Goal: Task Accomplishment & Management: Manage account settings

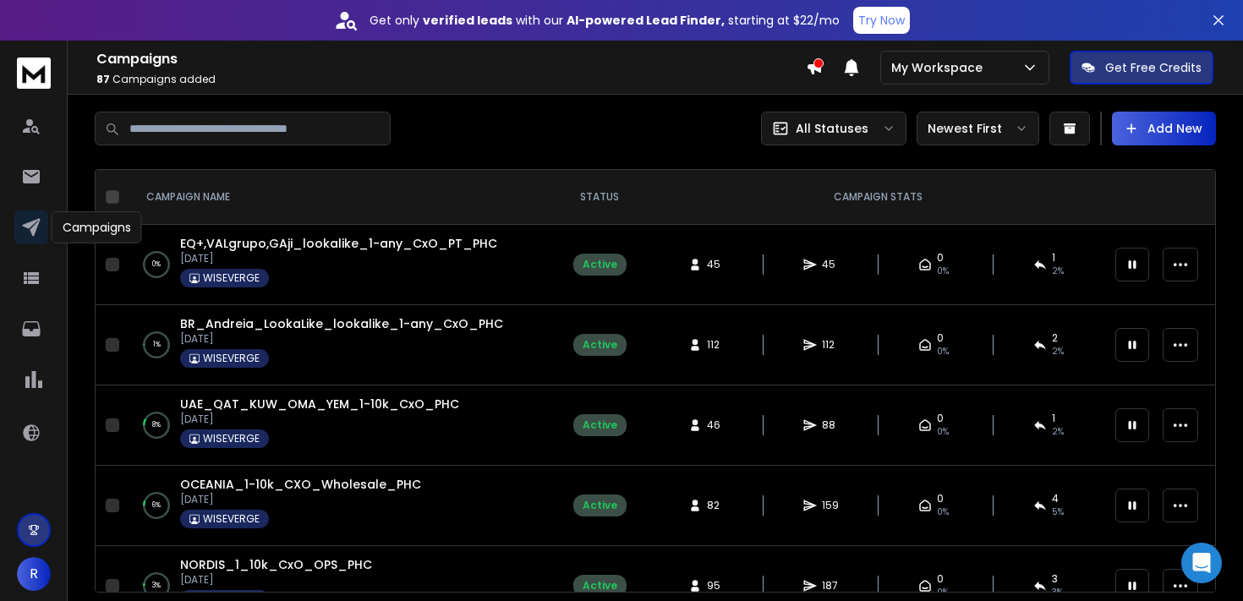
click at [25, 229] on icon at bounding box center [31, 227] width 20 height 20
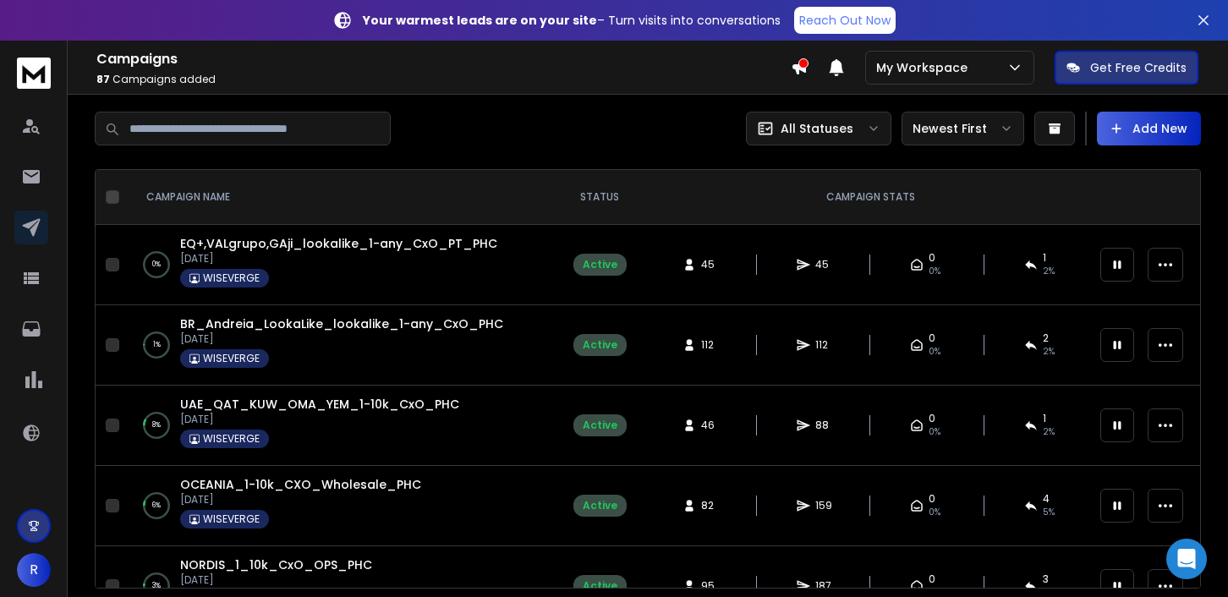
click at [342, 327] on span "BR_Andreia_LookaLike_lookalike_1-any_CxO_PHC" at bounding box center [341, 324] width 323 height 17
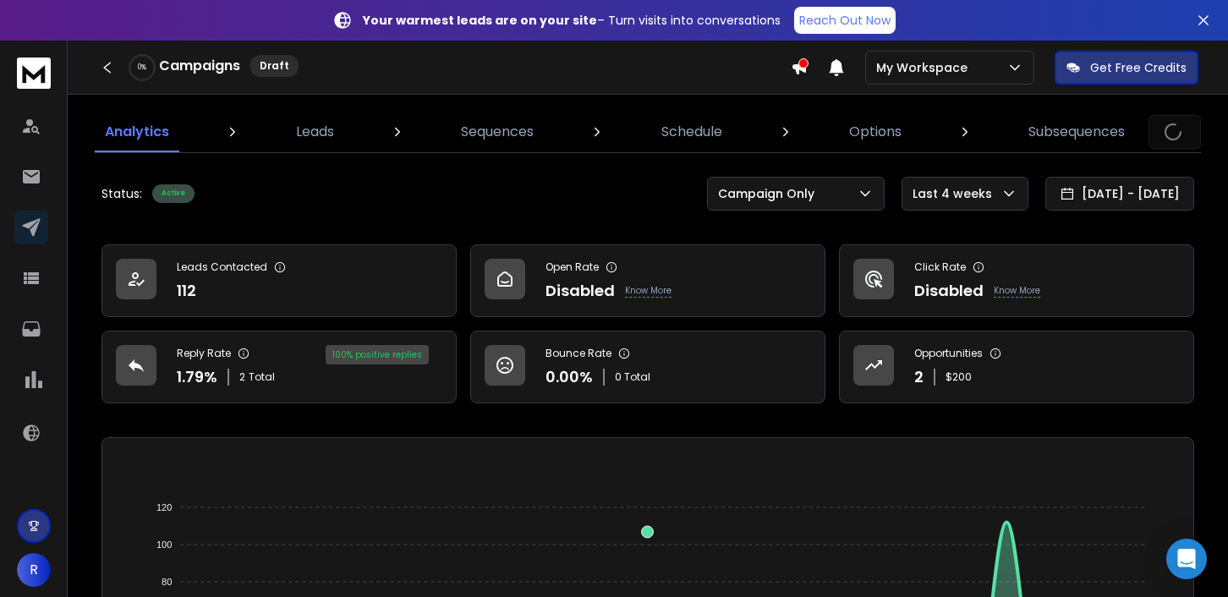
click at [447, 142] on div "Analytics Leads Sequences Schedule Options Subsequences" at bounding box center [615, 132] width 1040 height 41
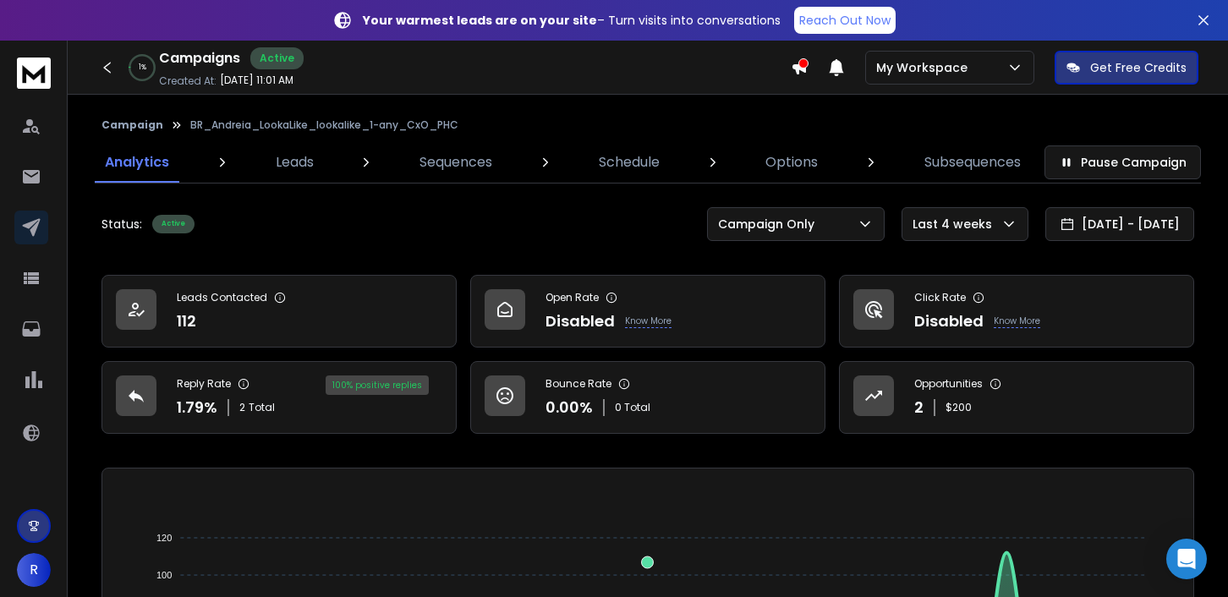
click at [490, 140] on div "Campaign BR_Andreia_LookaLike_lookalike_1-any_CxO_PHC Analytics Leads Sequences…" at bounding box center [648, 148] width 1106 height 72
click at [458, 161] on p "Sequences" at bounding box center [456, 162] width 73 height 20
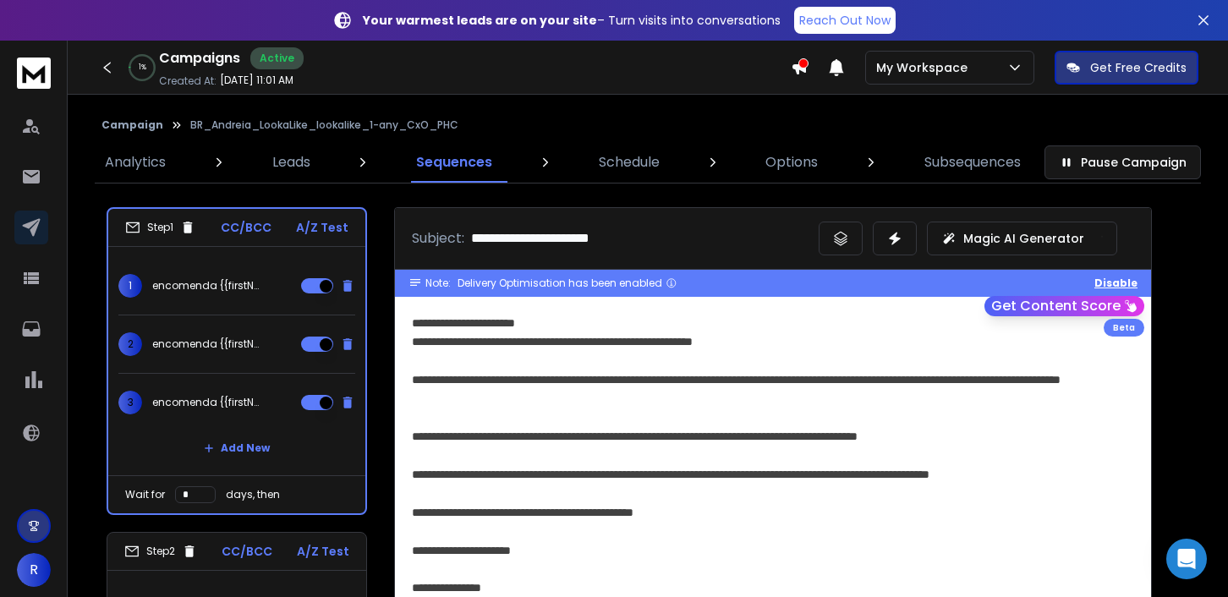
click at [132, 129] on button "Campaign" at bounding box center [133, 125] width 62 height 14
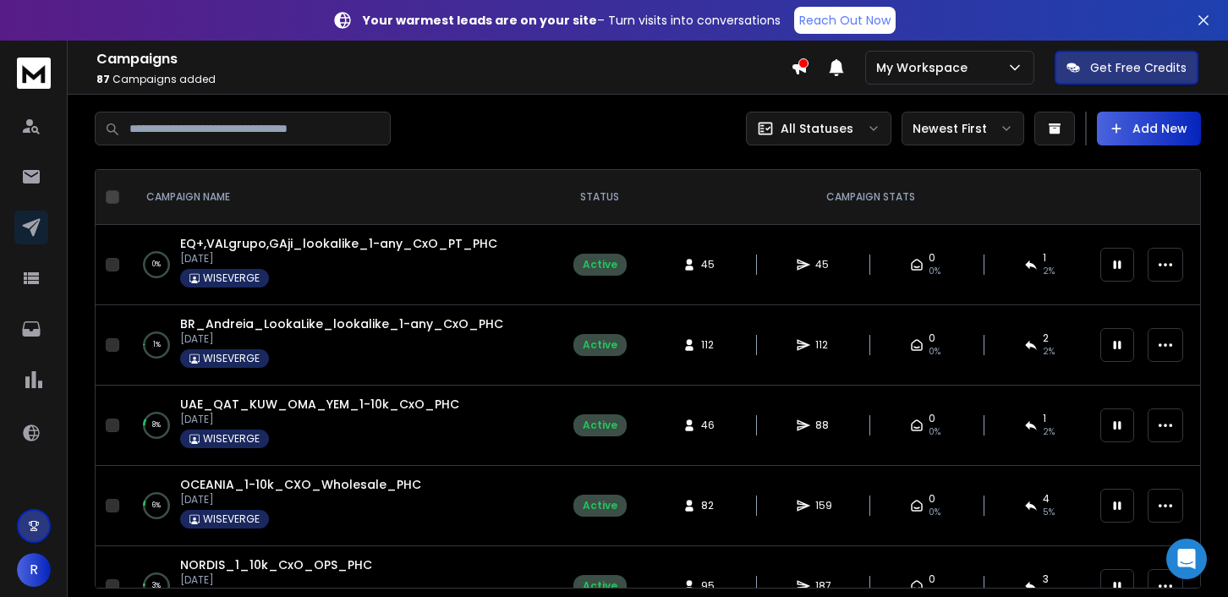
click at [249, 241] on span "EQ+,VALgrupo,GAji_lookalike_1-any_CxO_PT_PHC" at bounding box center [338, 243] width 317 height 17
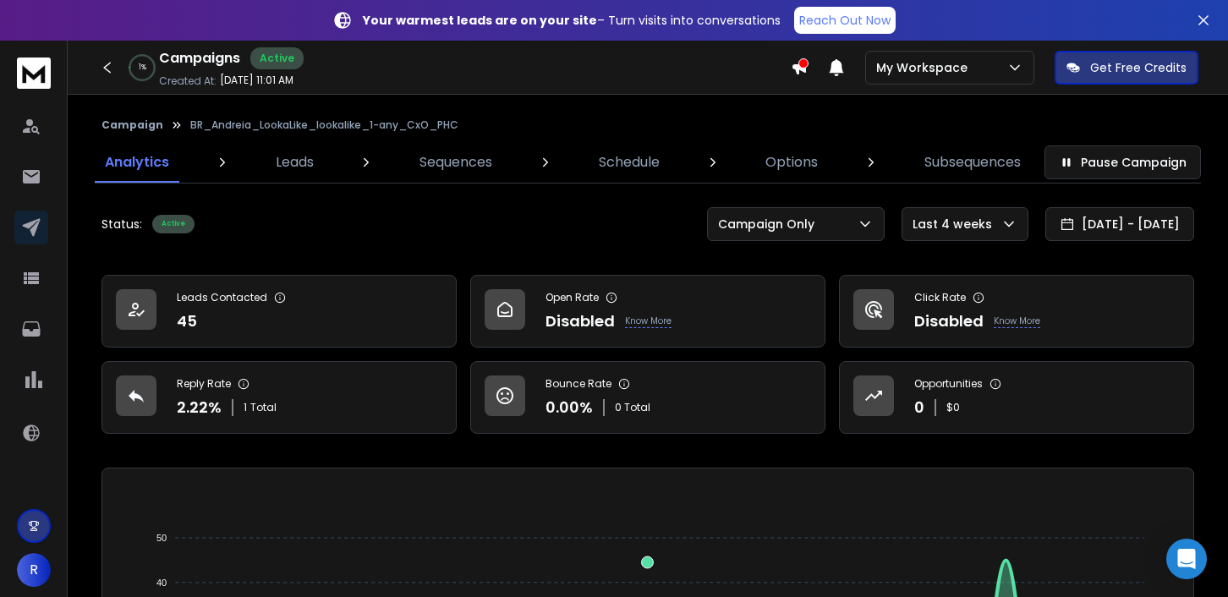
click at [136, 125] on button "Campaign" at bounding box center [133, 125] width 62 height 14
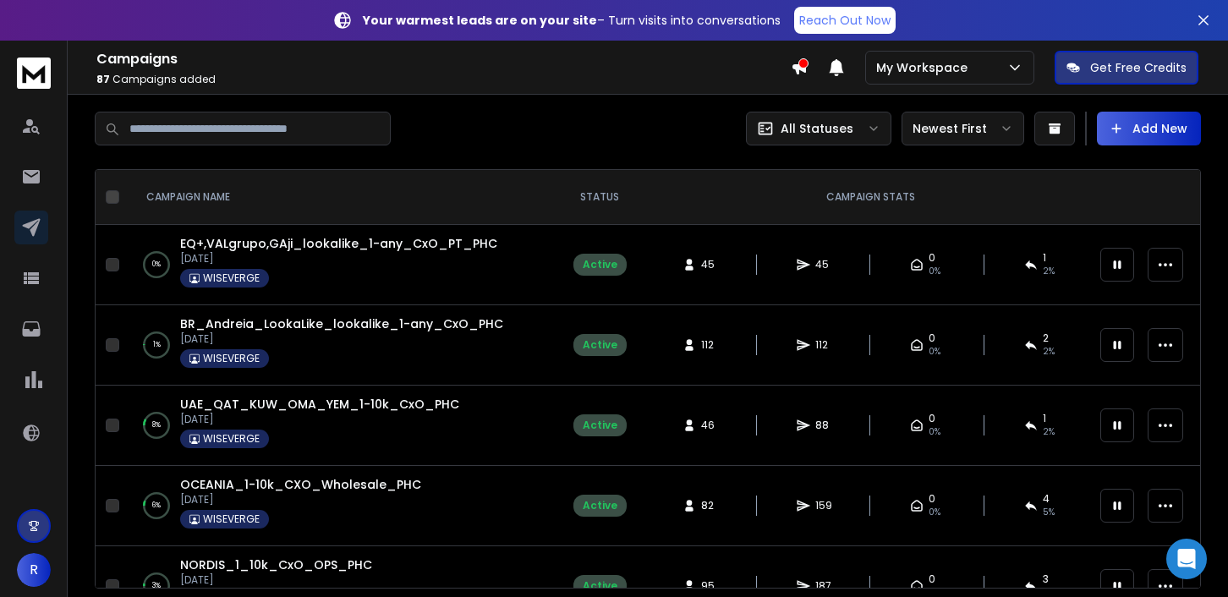
click at [277, 250] on span "EQ+,VALgrupo,GAji_lookalike_1-any_CxO_PT_PHC" at bounding box center [338, 243] width 317 height 17
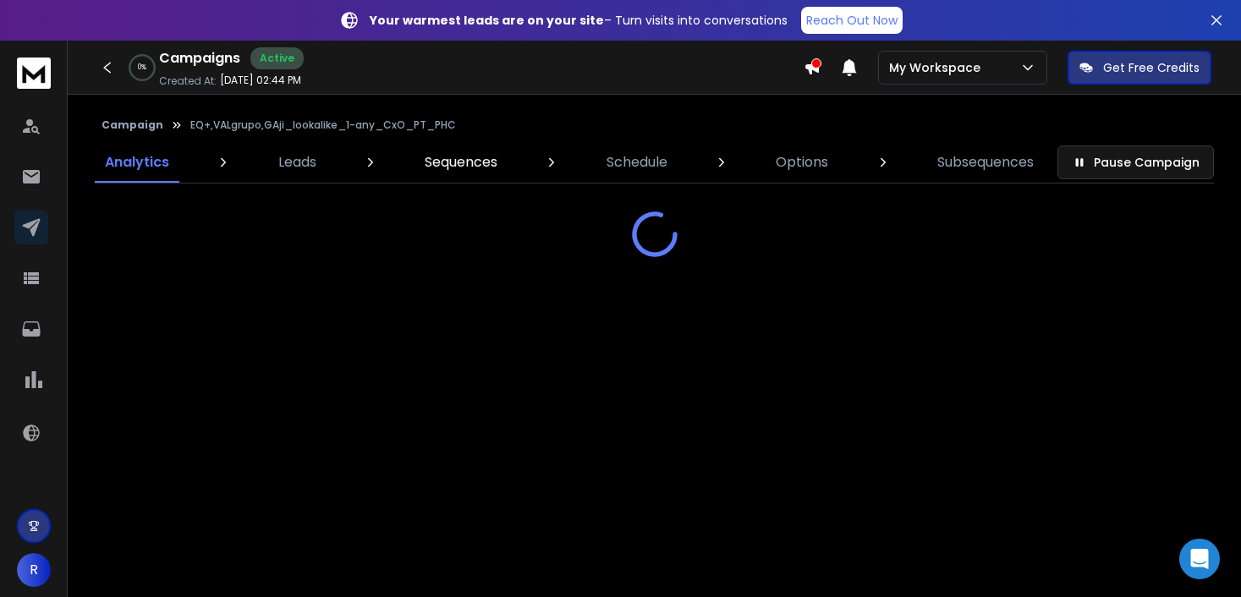
click at [486, 173] on link "Sequences" at bounding box center [460, 162] width 93 height 41
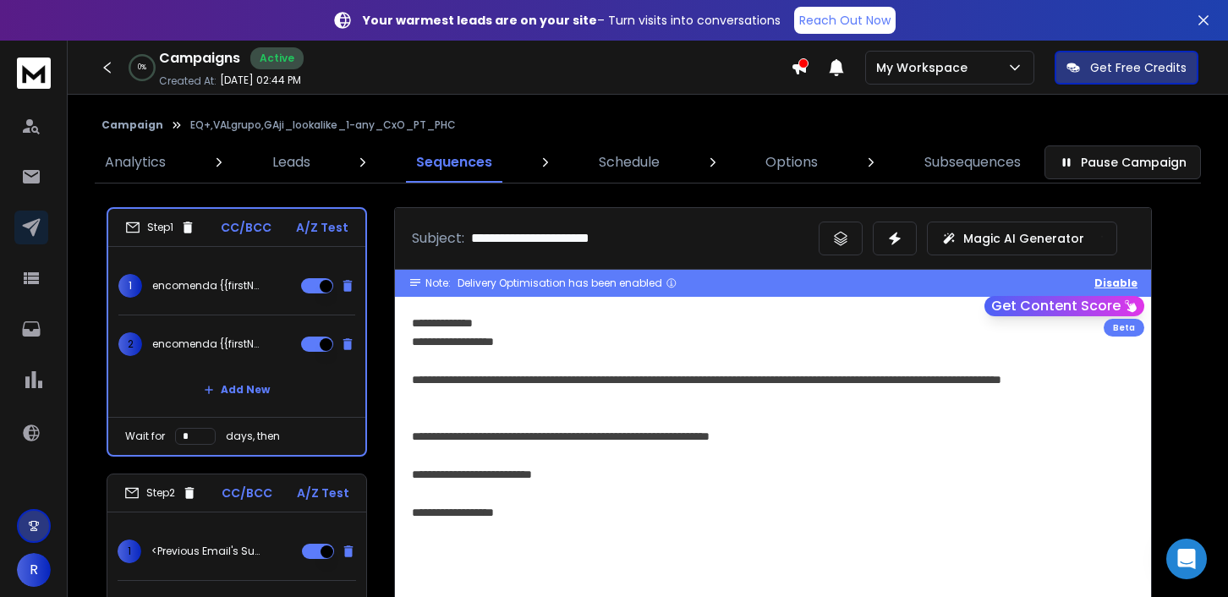
click at [152, 121] on button "Campaign" at bounding box center [133, 125] width 62 height 14
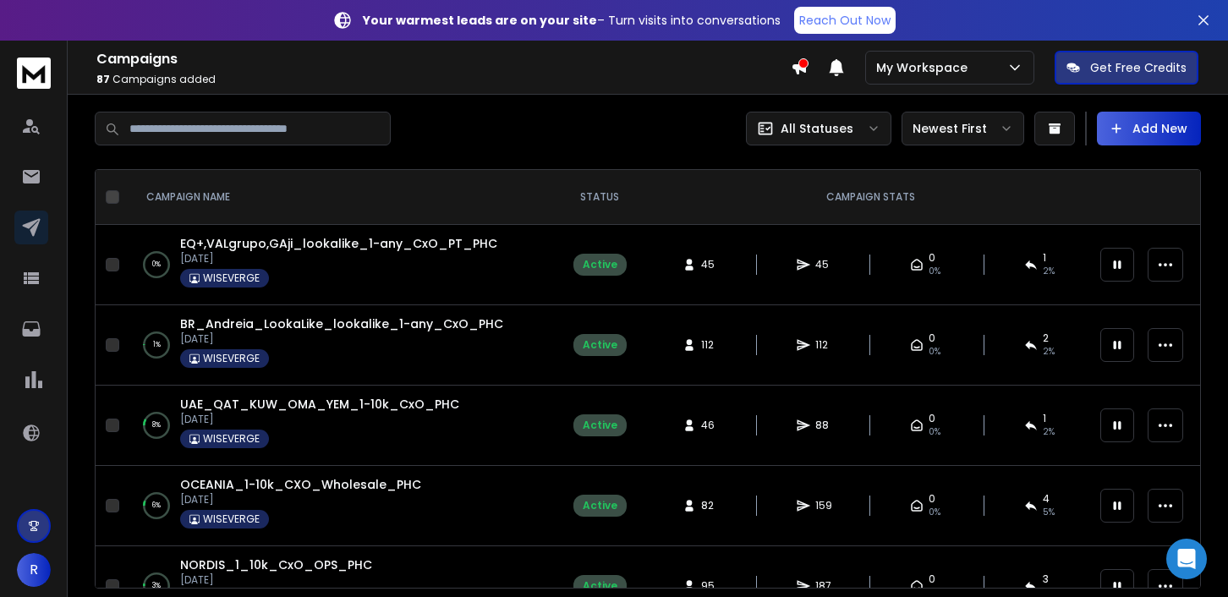
click at [422, 319] on span "BR_Andreia_LookaLike_lookalike_1-any_CxO_PHC" at bounding box center [341, 324] width 323 height 17
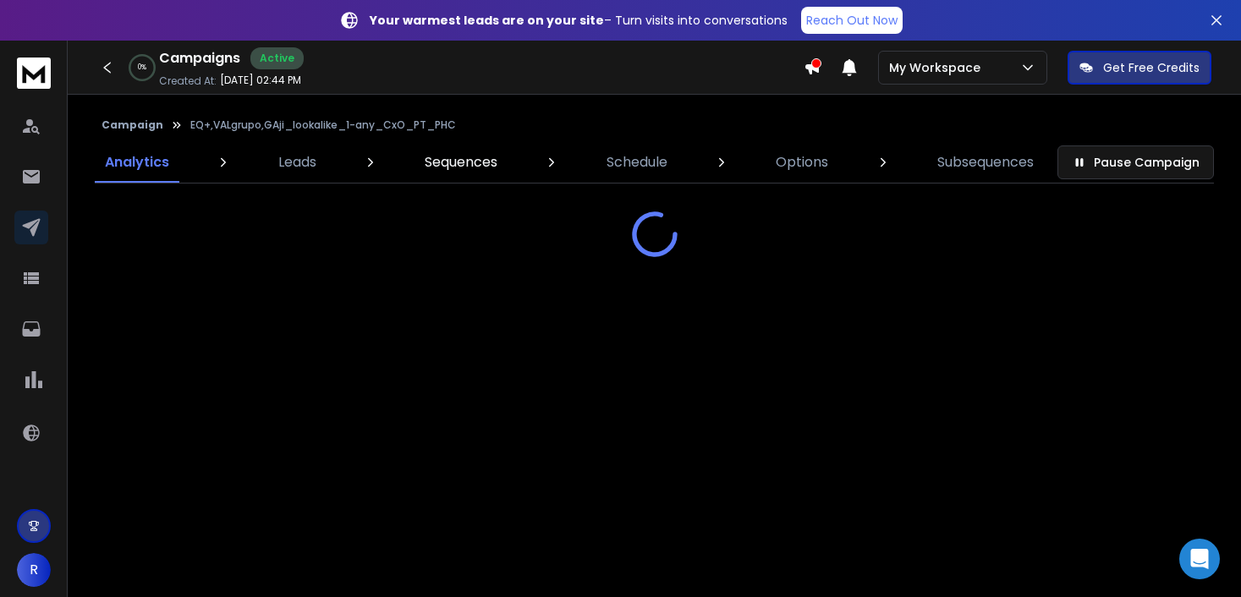
click at [467, 163] on p "Sequences" at bounding box center [461, 162] width 73 height 20
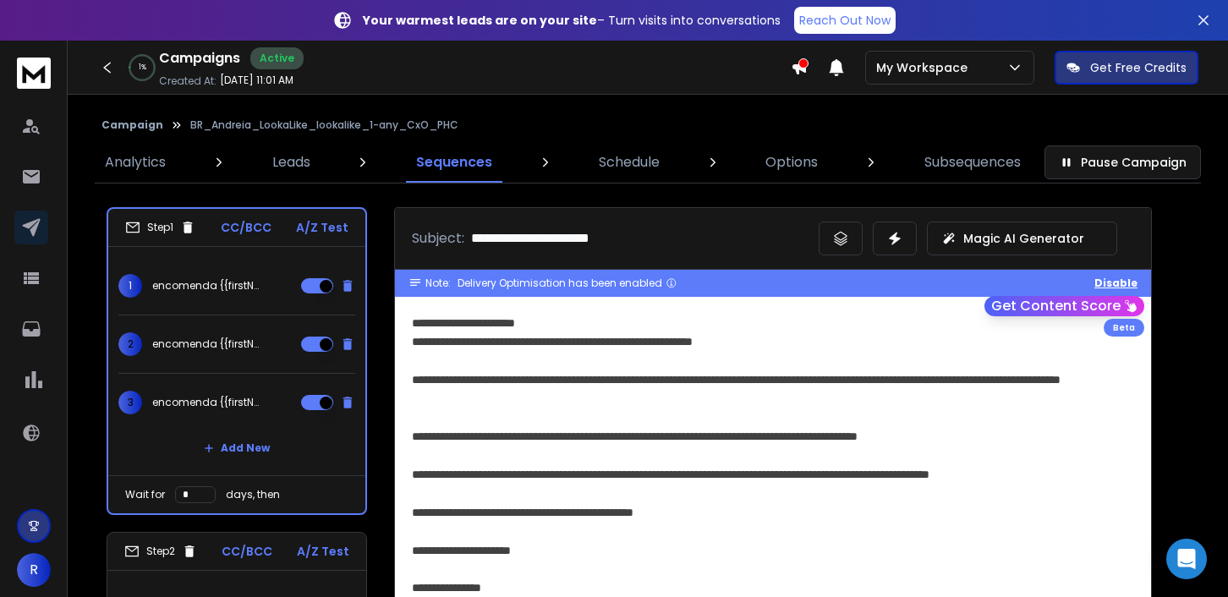
click at [200, 281] on p "encomenda {{firstName}}" at bounding box center [206, 286] width 108 height 14
click at [196, 338] on p "encomenda {{firstName}}" at bounding box center [206, 345] width 108 height 14
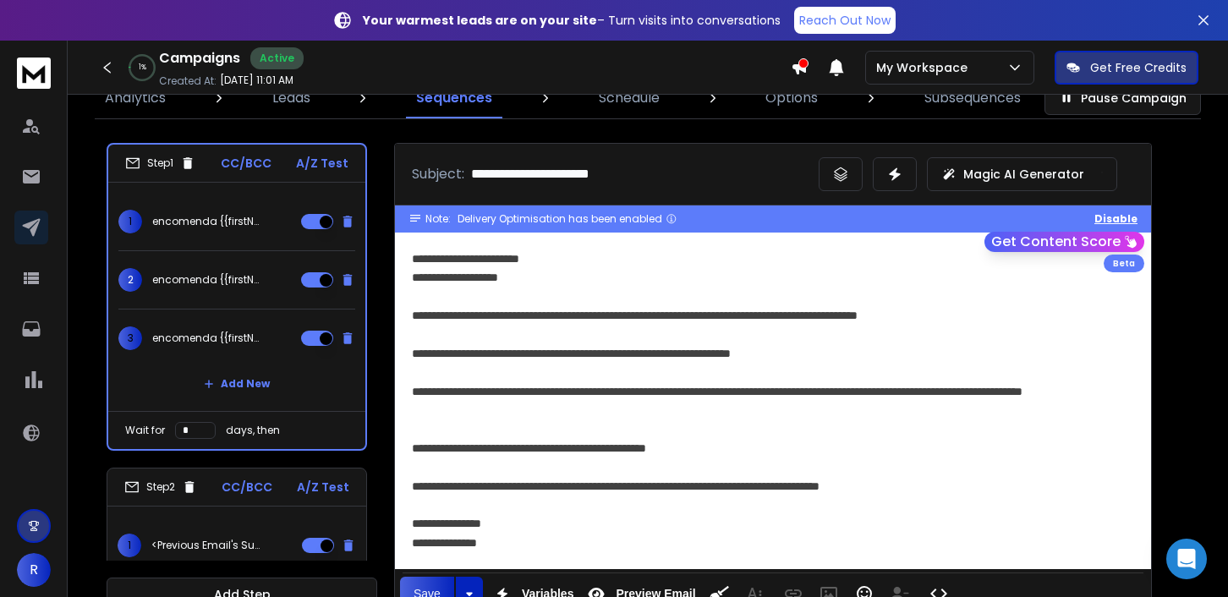
scroll to position [68, 0]
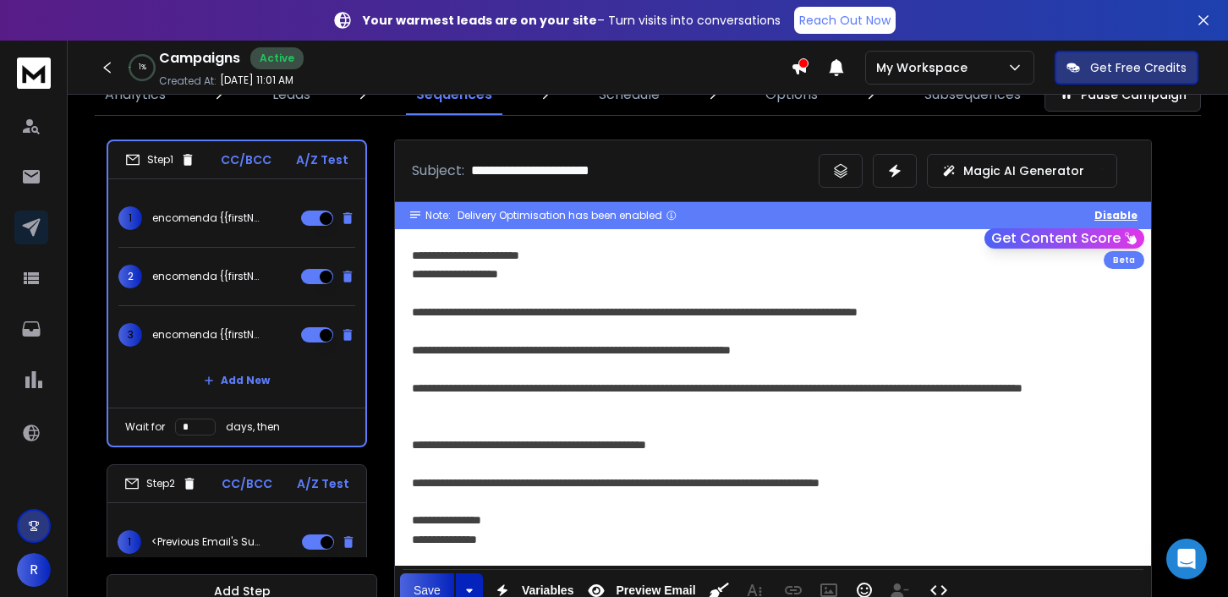
click at [182, 310] on div "3 encomenda {{firstName}}" at bounding box center [236, 335] width 237 height 58
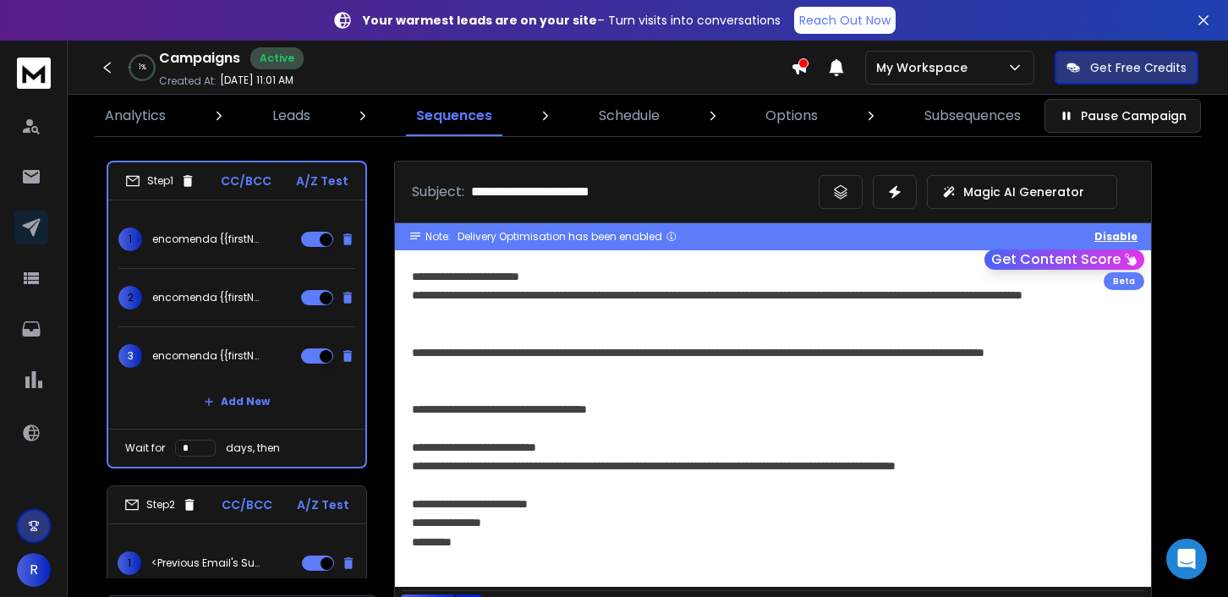
scroll to position [55, 0]
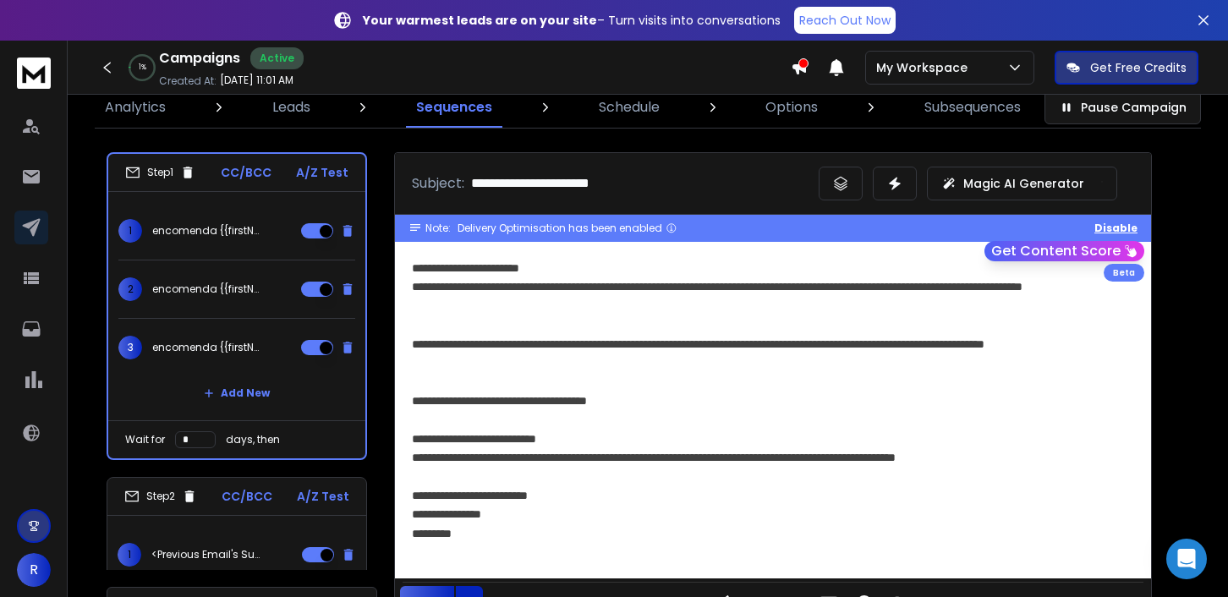
click at [180, 298] on div "2 encomenda {{firstName}}" at bounding box center [189, 289] width 142 height 24
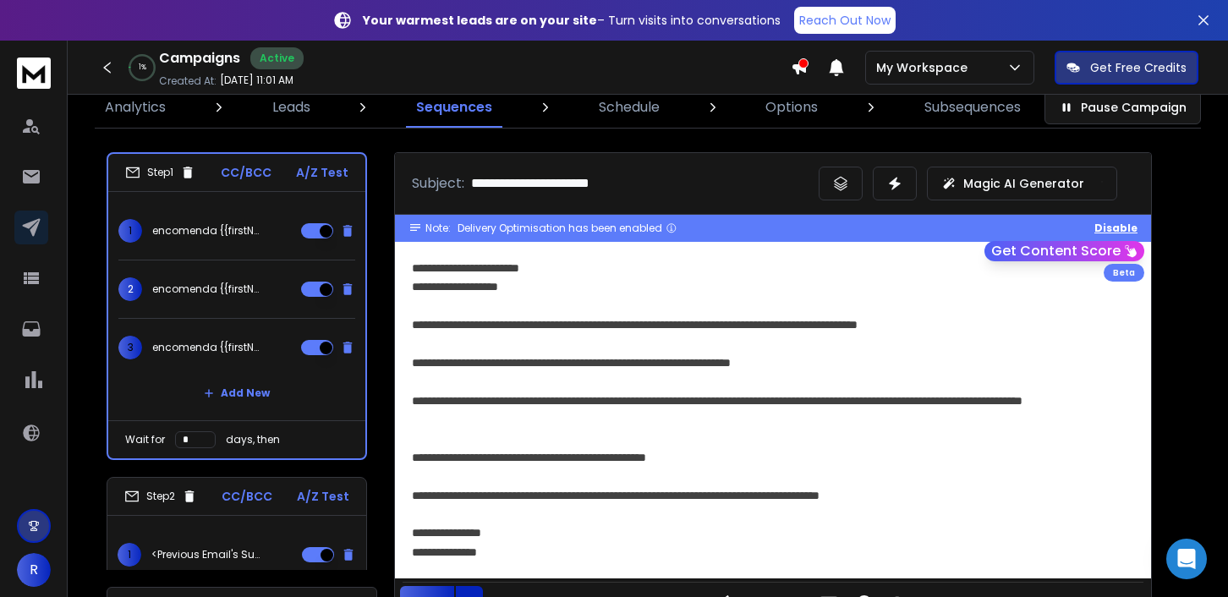
click at [196, 236] on p "encomenda {{firstName}}" at bounding box center [206, 231] width 108 height 14
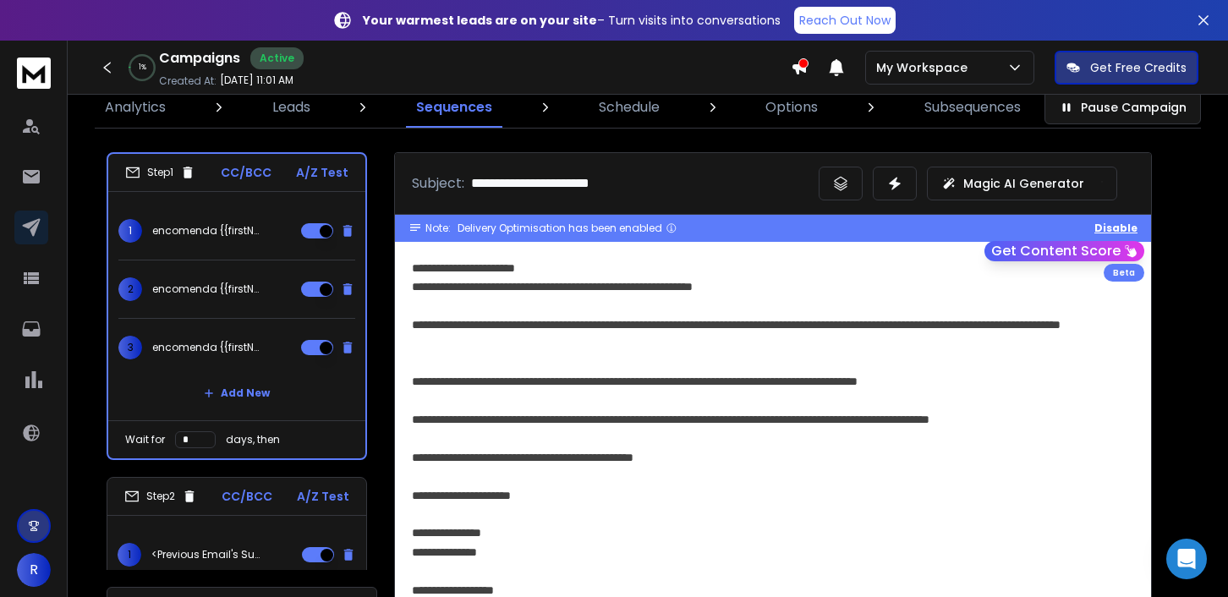
click at [201, 288] on p "encomenda {{firstName}}" at bounding box center [206, 290] width 108 height 14
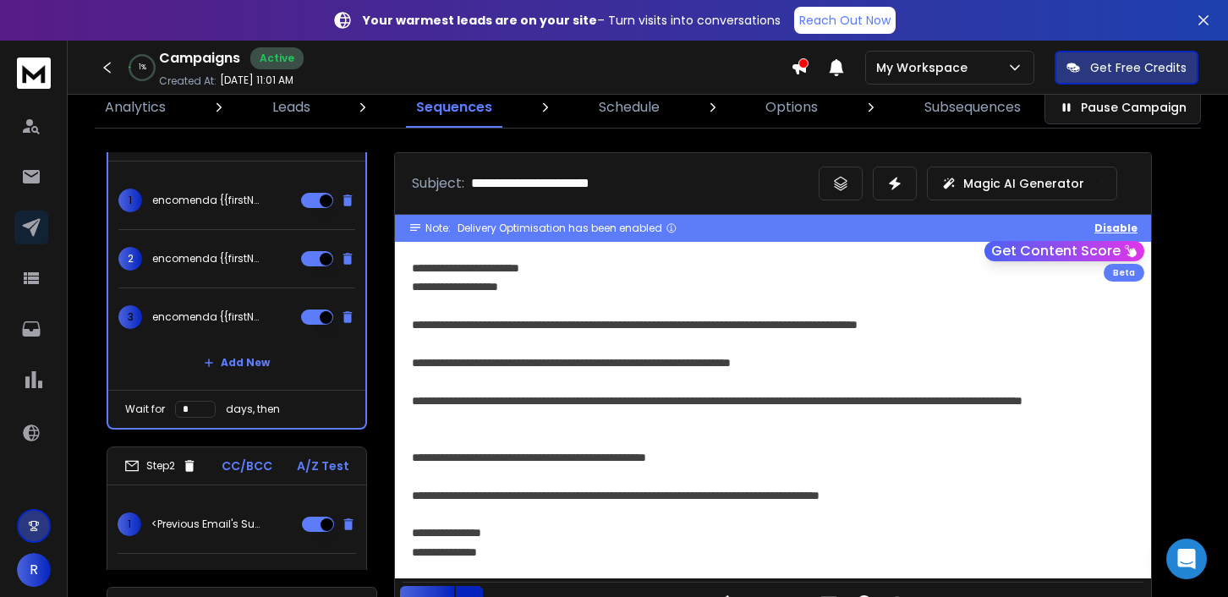
scroll to position [32, 0]
click at [204, 313] on p "encomenda {{firstName}}" at bounding box center [206, 316] width 108 height 14
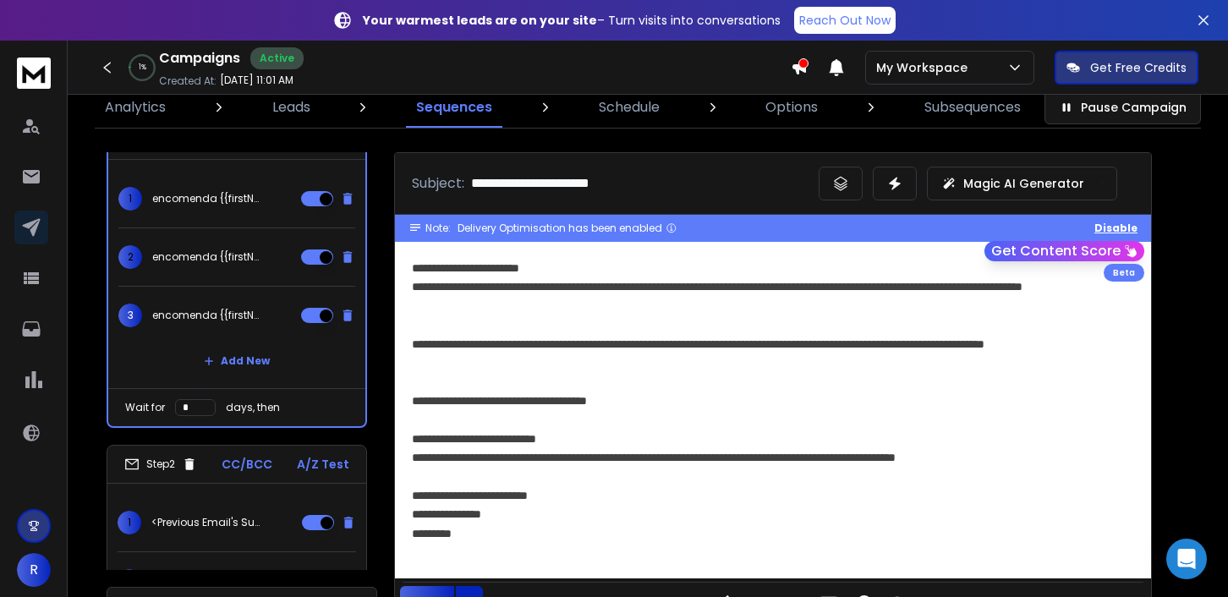
click at [198, 228] on div "1 encomenda {{firstName}}" at bounding box center [236, 199] width 237 height 58
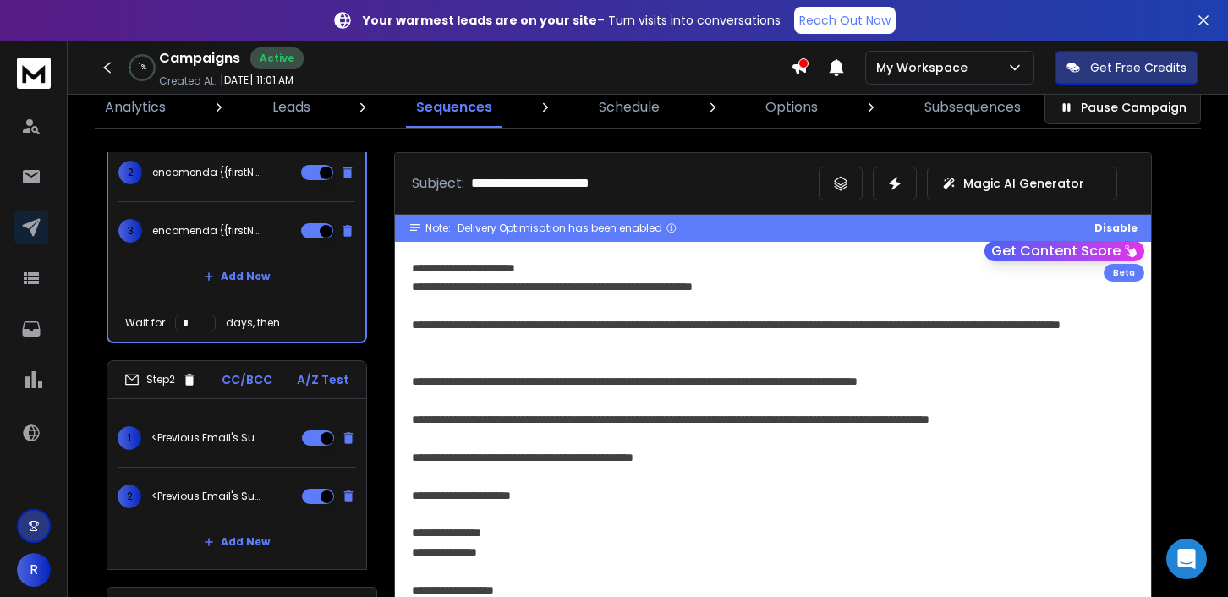
scroll to position [118, 0]
click at [203, 436] on p "<Previous Email's Subject>" at bounding box center [205, 437] width 108 height 14
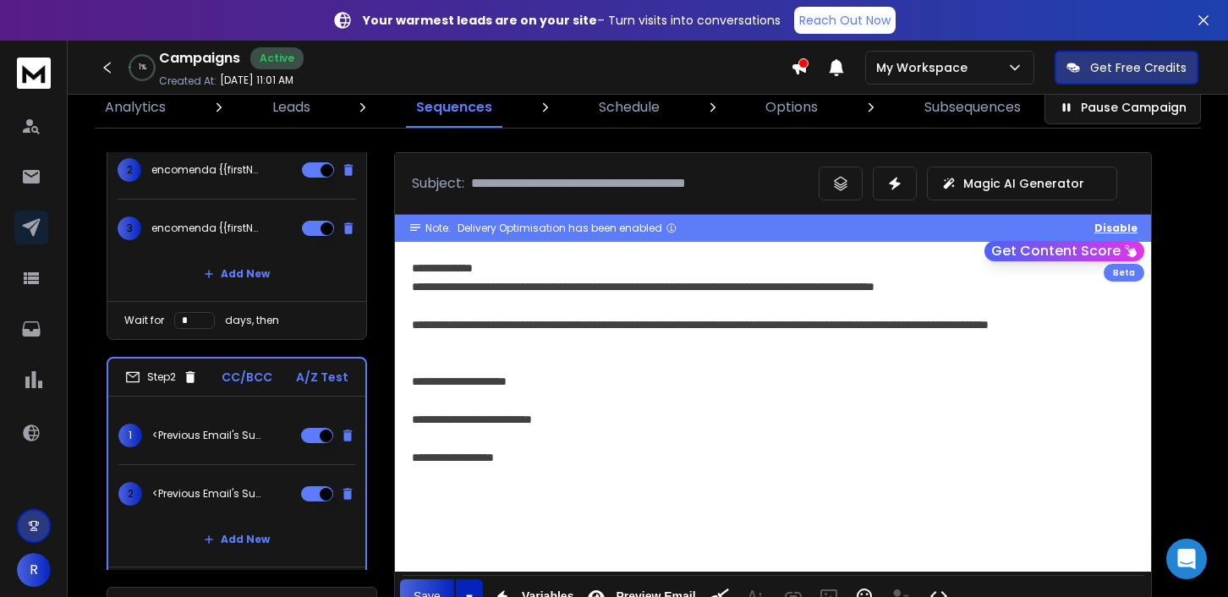
click at [211, 494] on p "<Previous Email's Subject>" at bounding box center [206, 494] width 108 height 14
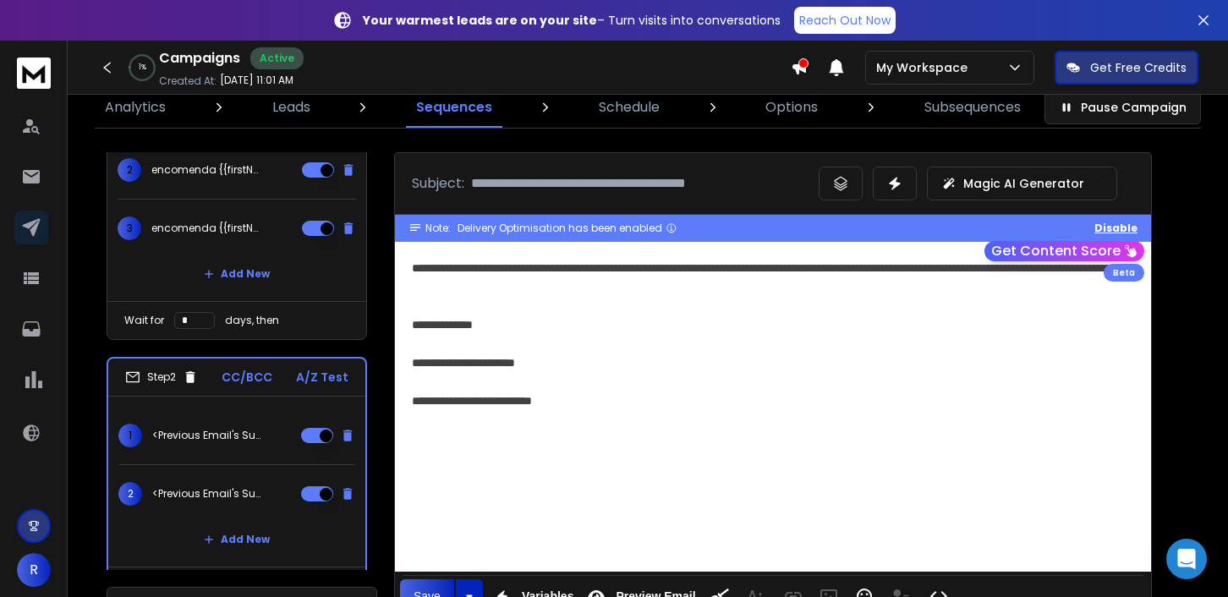
click at [204, 439] on p "<Previous Email's Subject>" at bounding box center [206, 436] width 108 height 14
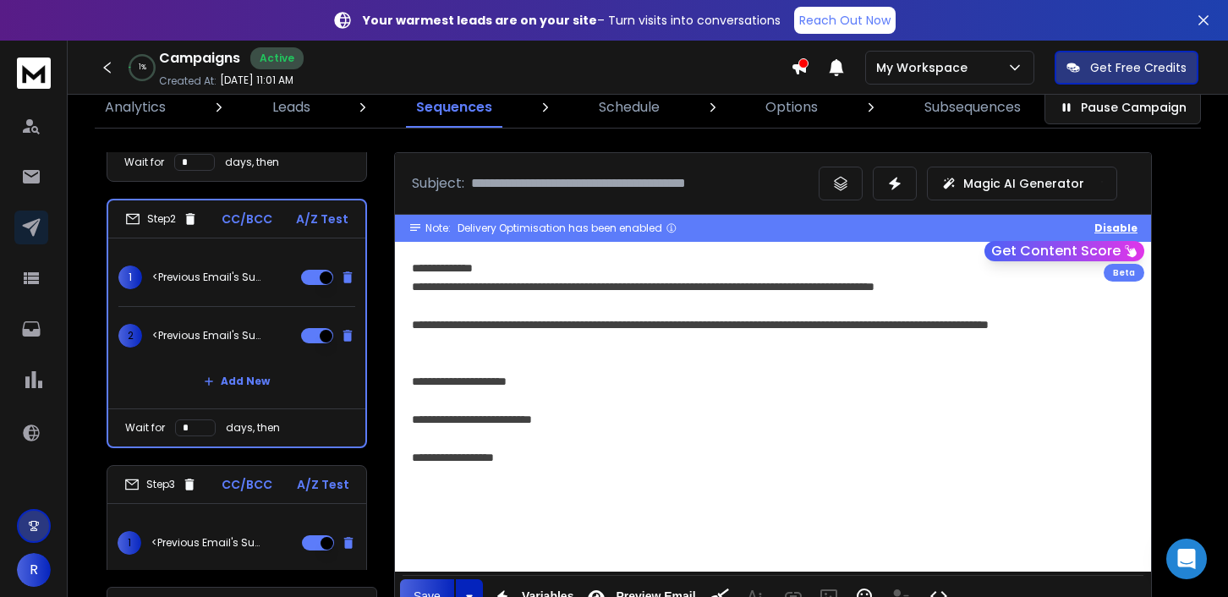
scroll to position [278, 0]
click at [222, 511] on div "1 <Previous Email's Subject> 2 <Previous Email's Subject> Add New" at bounding box center [236, 587] width 259 height 170
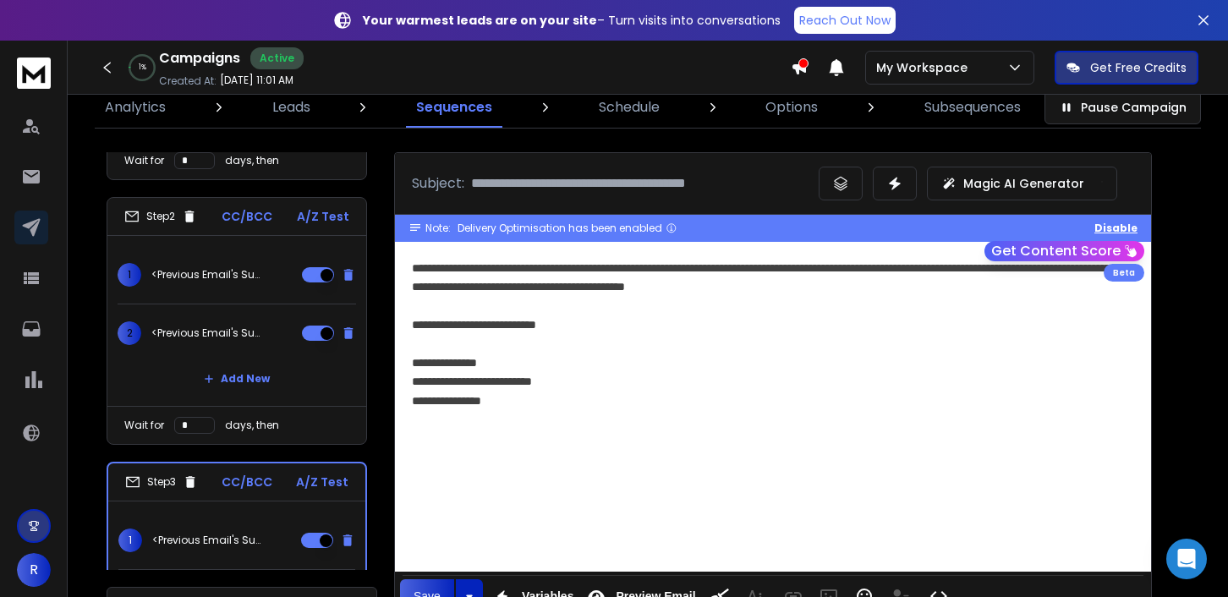
scroll to position [381, 0]
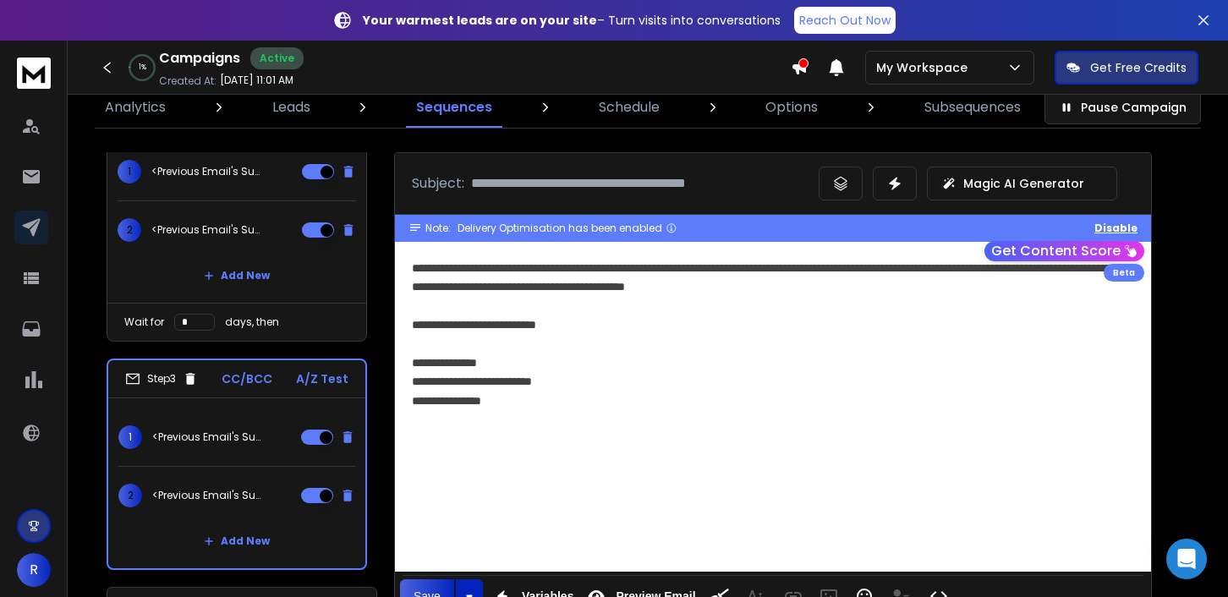
click at [210, 499] on p "<Previous Email's Subject>" at bounding box center [206, 496] width 108 height 14
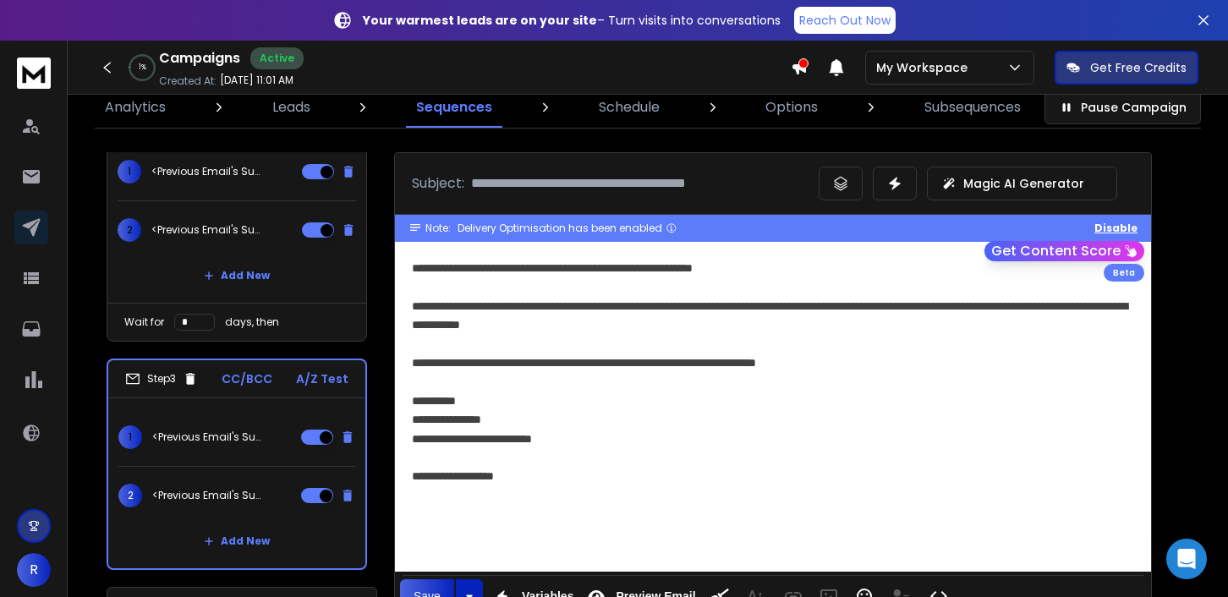
click at [223, 447] on div "1 <Previous Email's Subject>" at bounding box center [189, 437] width 142 height 24
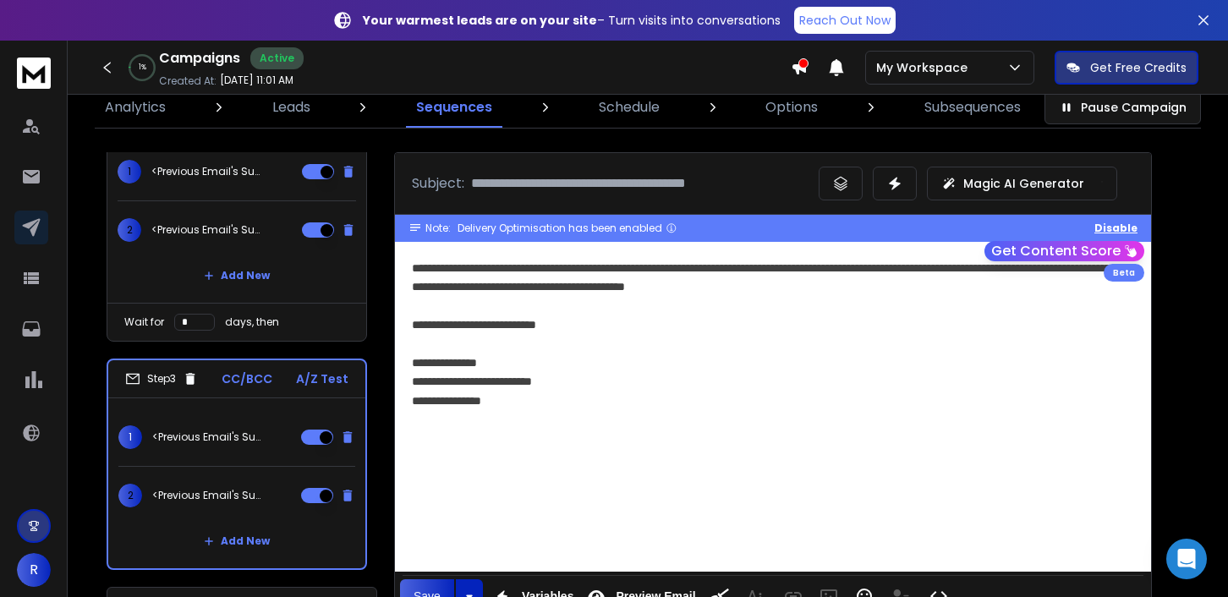
click at [222, 486] on div "2 <Previous Email's Subject>" at bounding box center [189, 496] width 142 height 24
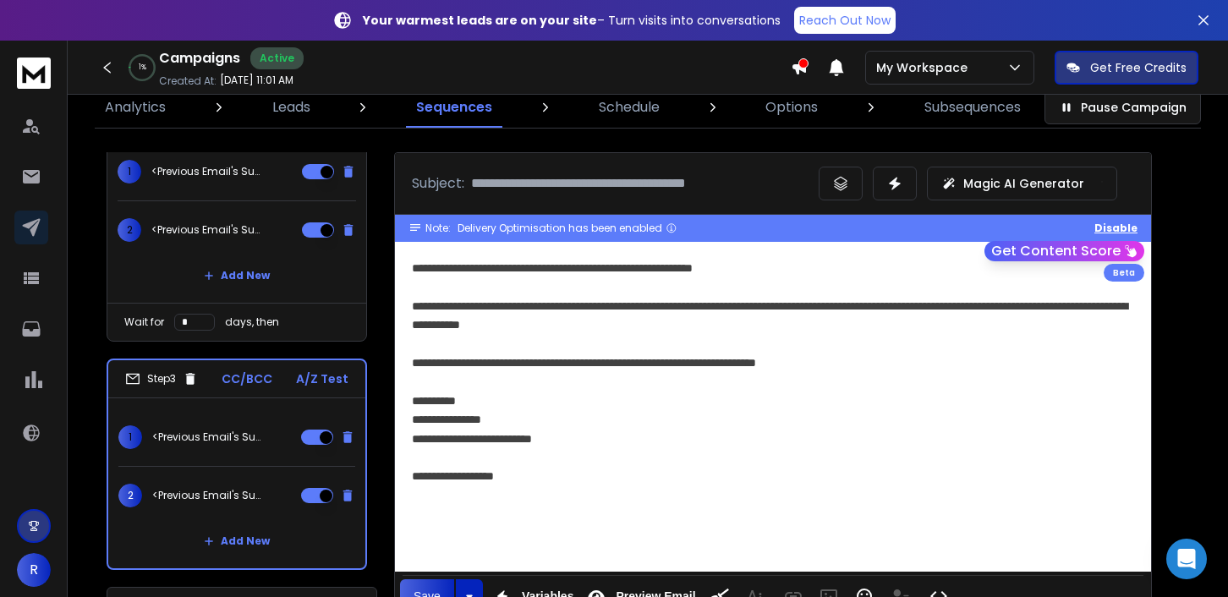
click at [211, 438] on p "<Previous Email's Subject>" at bounding box center [206, 438] width 108 height 14
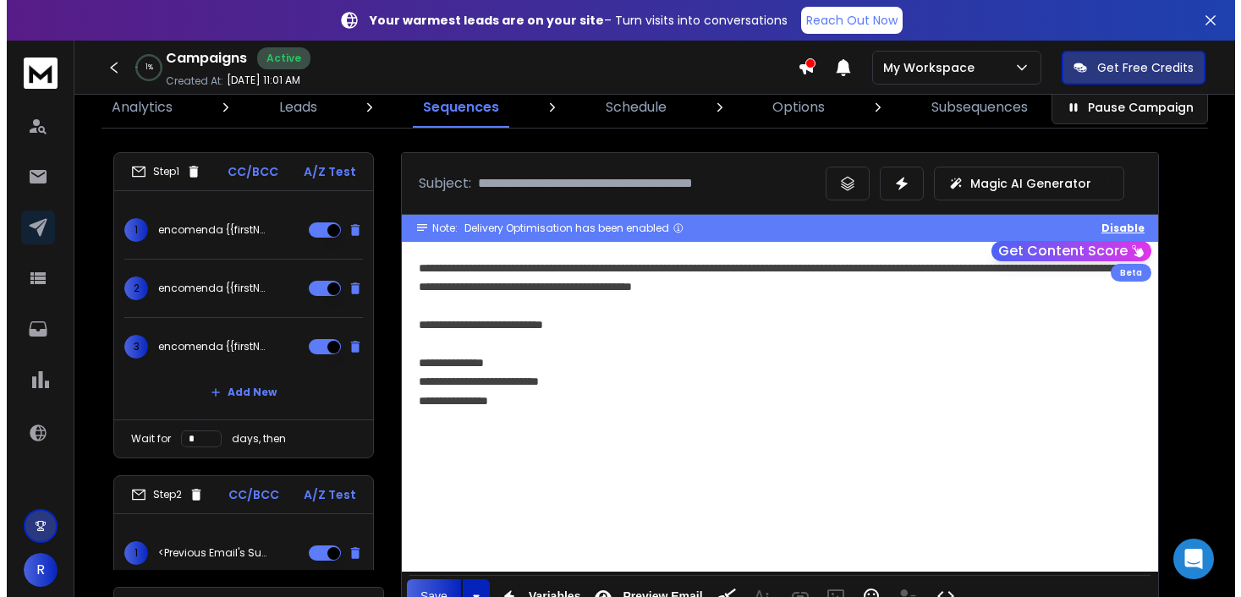
scroll to position [0, 0]
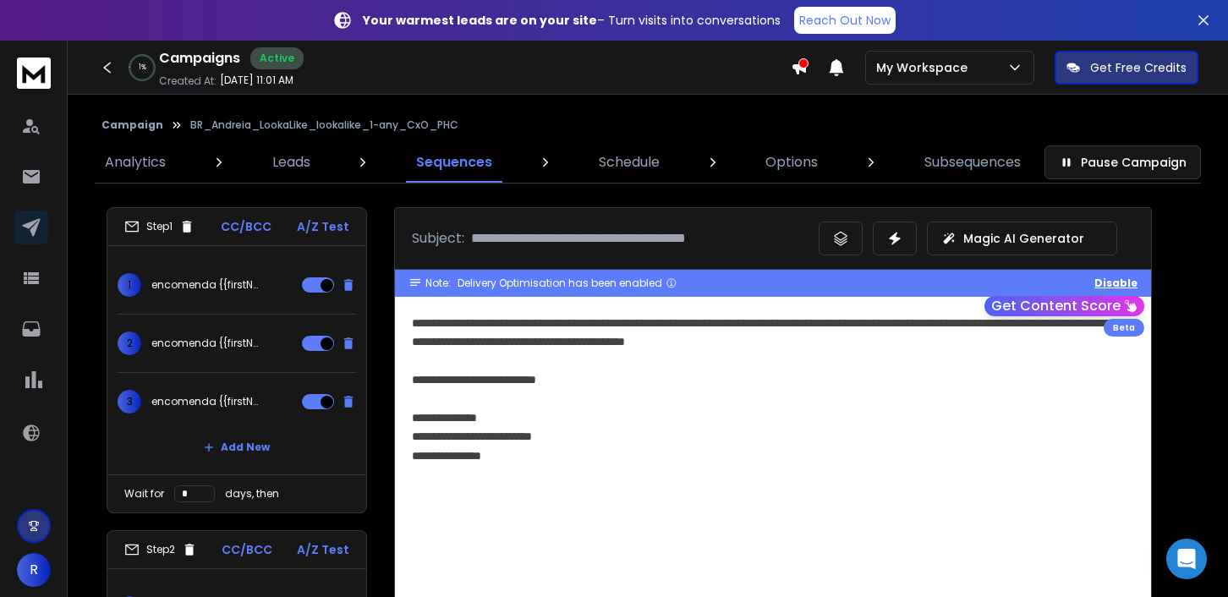
click at [137, 121] on button "Campaign" at bounding box center [133, 125] width 62 height 14
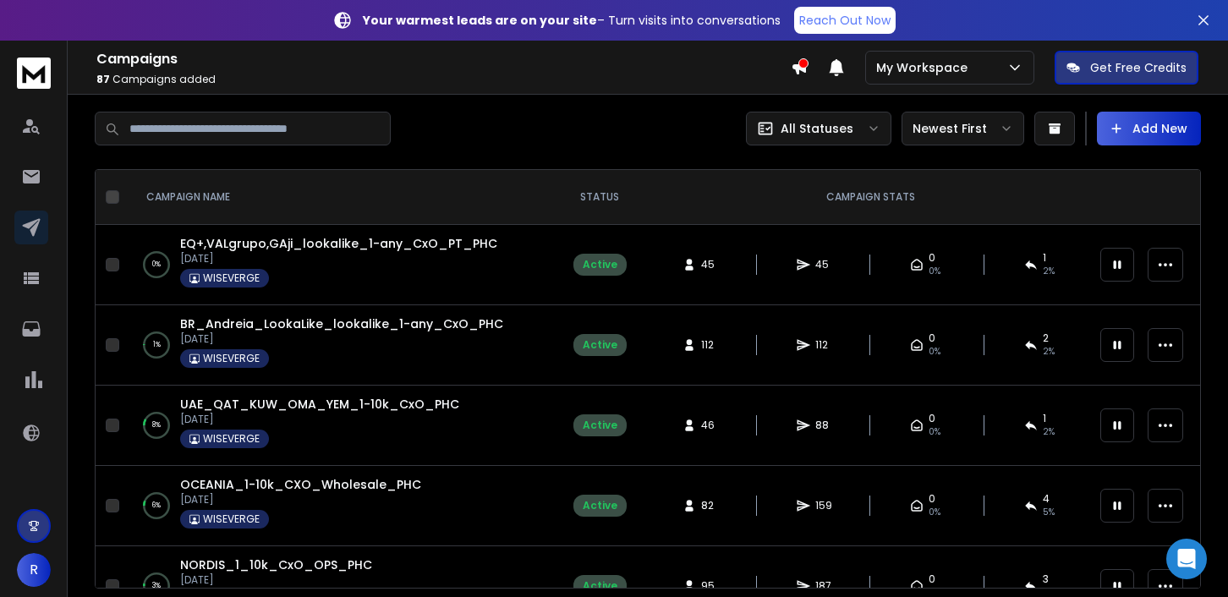
click at [114, 349] on button "button" at bounding box center [113, 345] width 14 height 14
click at [1110, 346] on icon "button" at bounding box center [1165, 345] width 17 height 17
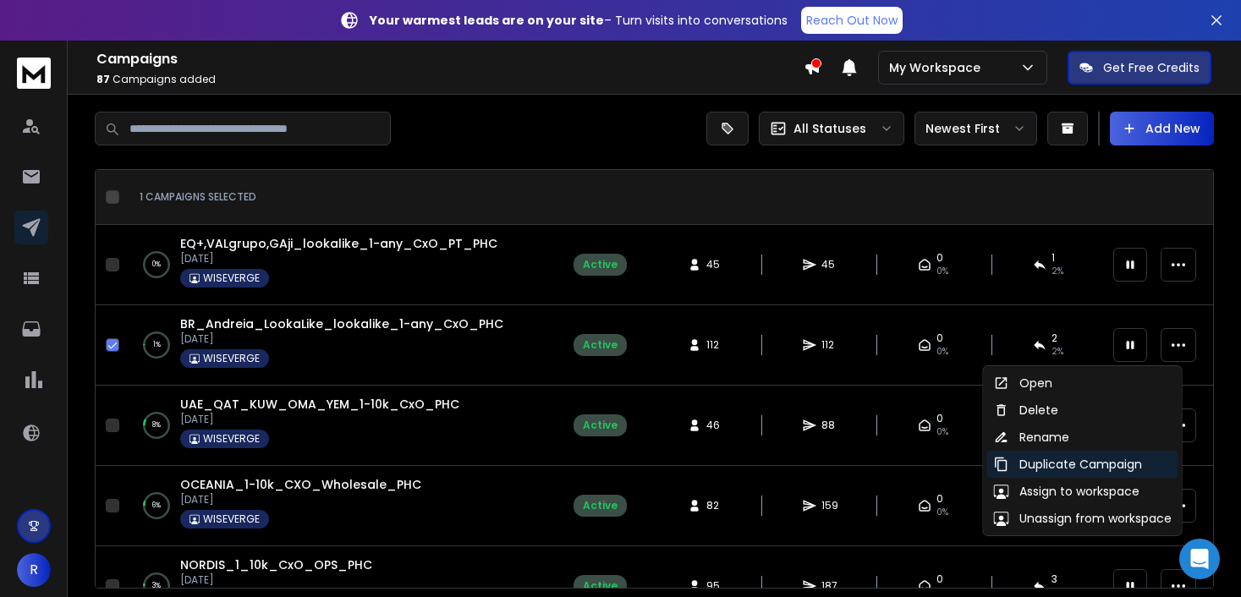
click at [1110, 466] on div "Duplicate Campaign" at bounding box center [1068, 464] width 148 height 17
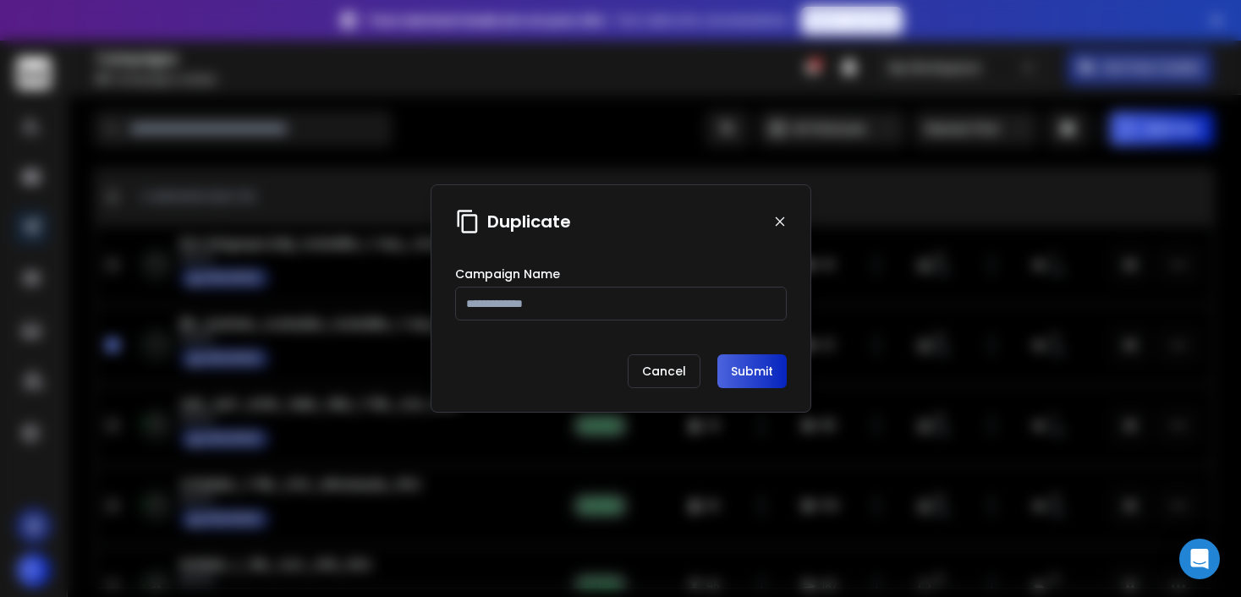
click at [574, 308] on input "text" at bounding box center [621, 304] width 332 height 34
paste input "**********"
type input "**********"
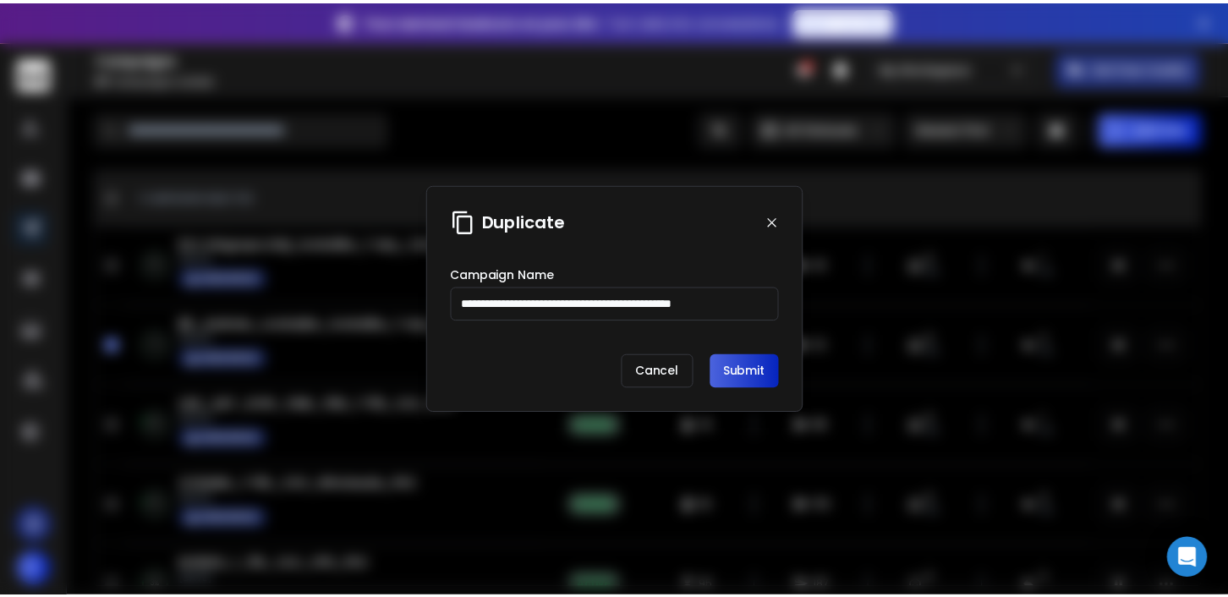
scroll to position [0, 0]
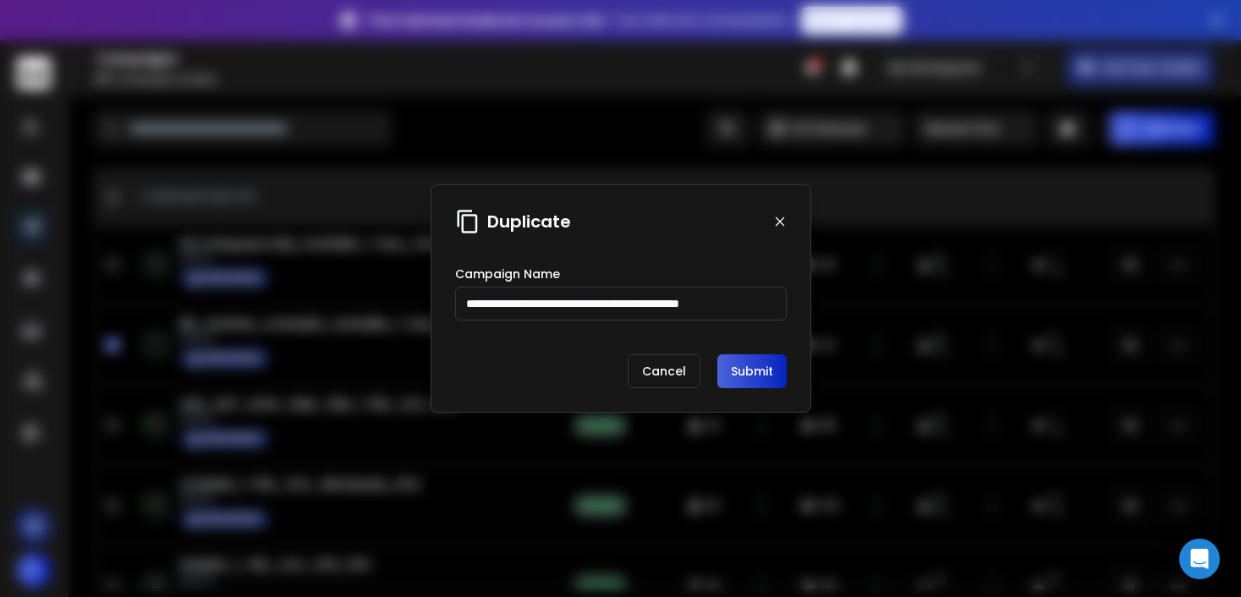
drag, startPoint x: 743, startPoint y: 375, endPoint x: 580, endPoint y: 304, distance: 177.3
click at [581, 304] on form "**********" at bounding box center [621, 328] width 332 height 120
click at [580, 304] on input "**********" at bounding box center [621, 304] width 332 height 34
click at [738, 370] on button "Submit" at bounding box center [751, 371] width 69 height 34
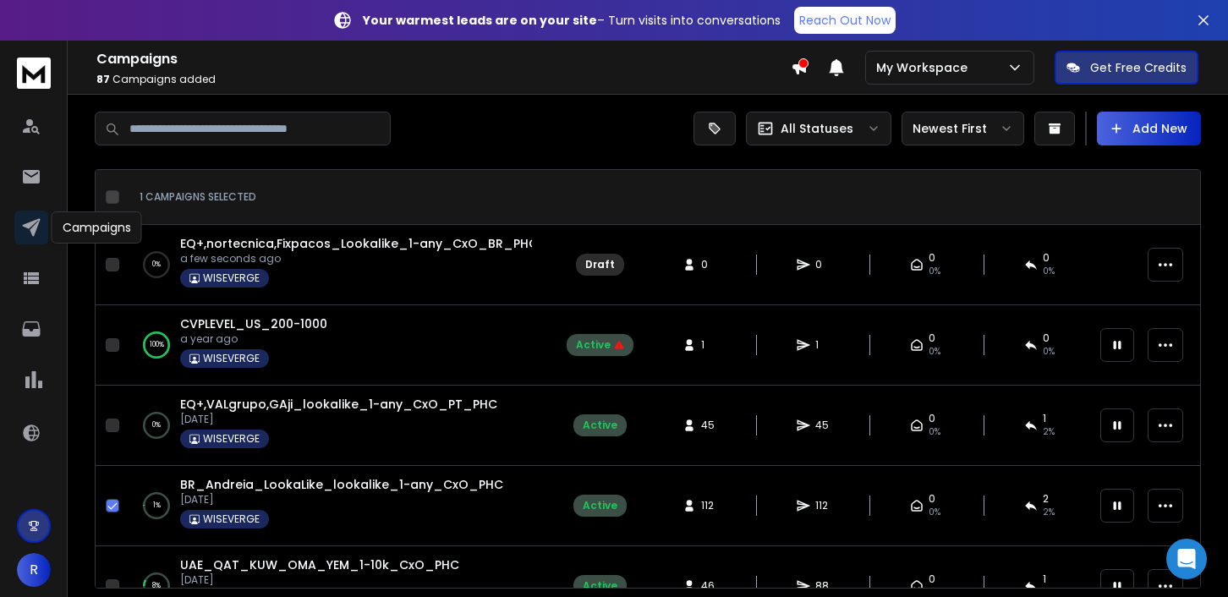
click at [29, 228] on icon at bounding box center [31, 227] width 20 height 20
click at [24, 174] on icon at bounding box center [31, 177] width 17 height 14
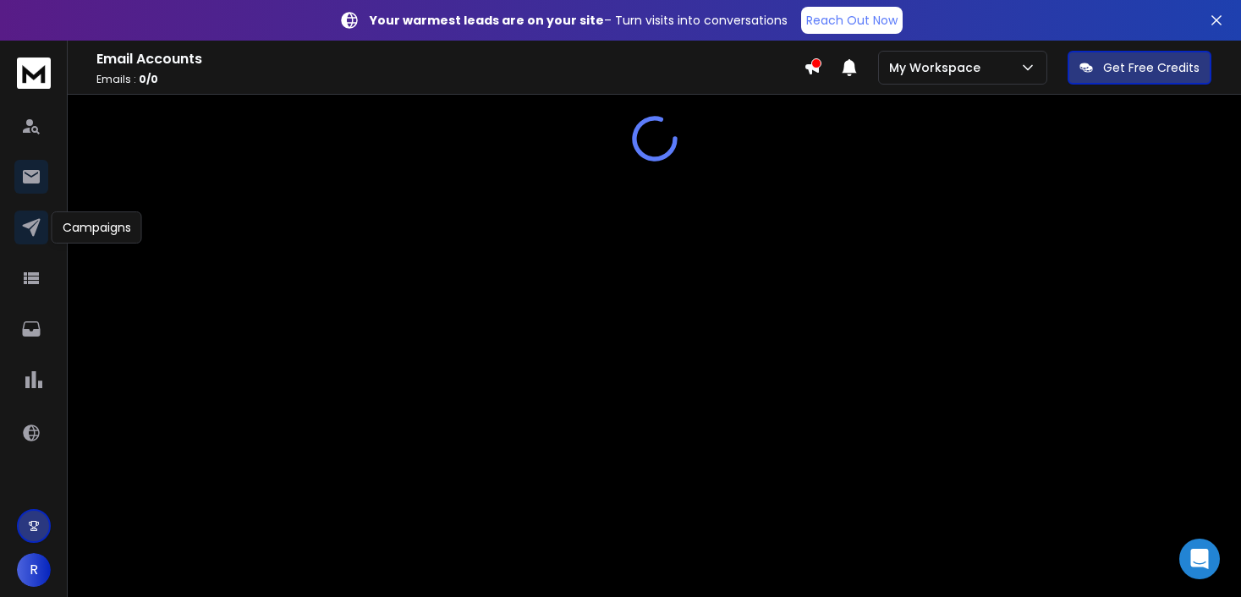
click at [30, 229] on icon at bounding box center [31, 227] width 18 height 18
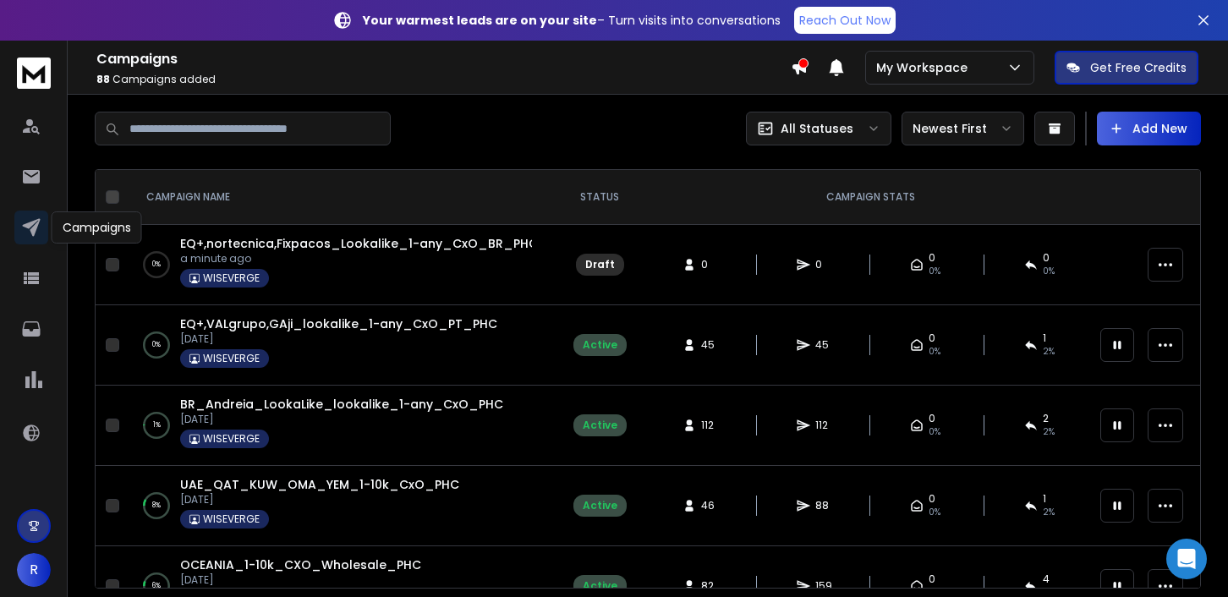
click at [352, 247] on span "EQ+,nortecnica,Fixpacos_Lookalike_1-any_CxO_BR_PHC" at bounding box center [359, 243] width 358 height 17
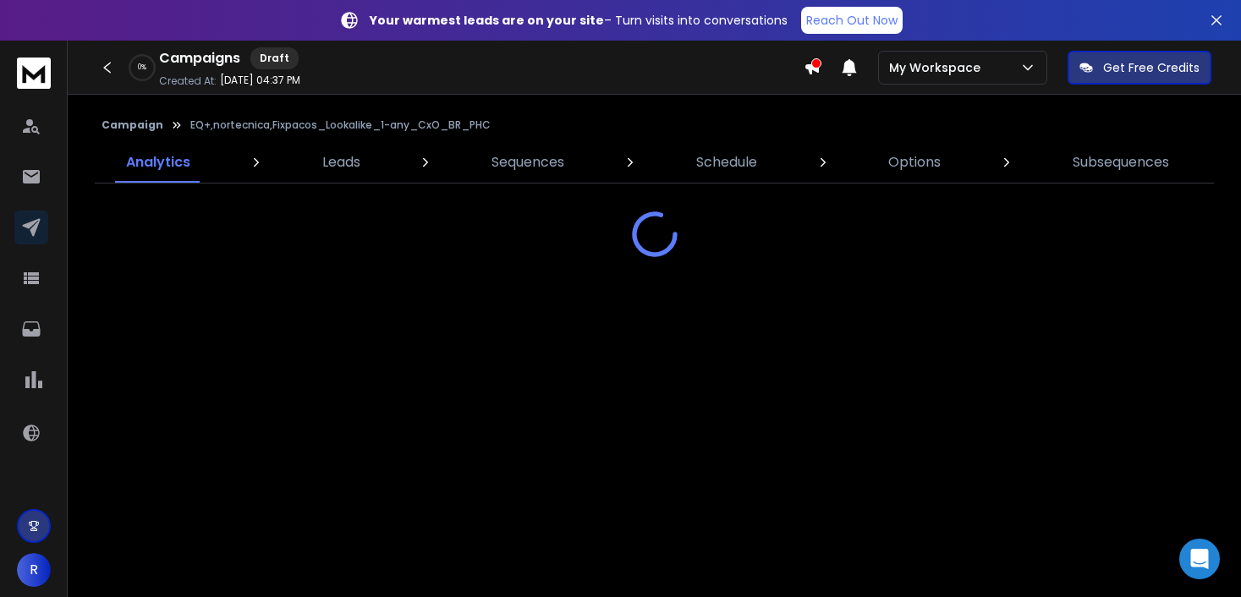
click at [283, 167] on div "Analytics Leads Sequences Schedule Options Subsequences" at bounding box center [648, 162] width 1106 height 41
click at [372, 169] on div "Analytics Leads Sequences Schedule Options Subsequences" at bounding box center [648, 162] width 1106 height 41
click at [351, 165] on p "Leads" at bounding box center [341, 162] width 38 height 20
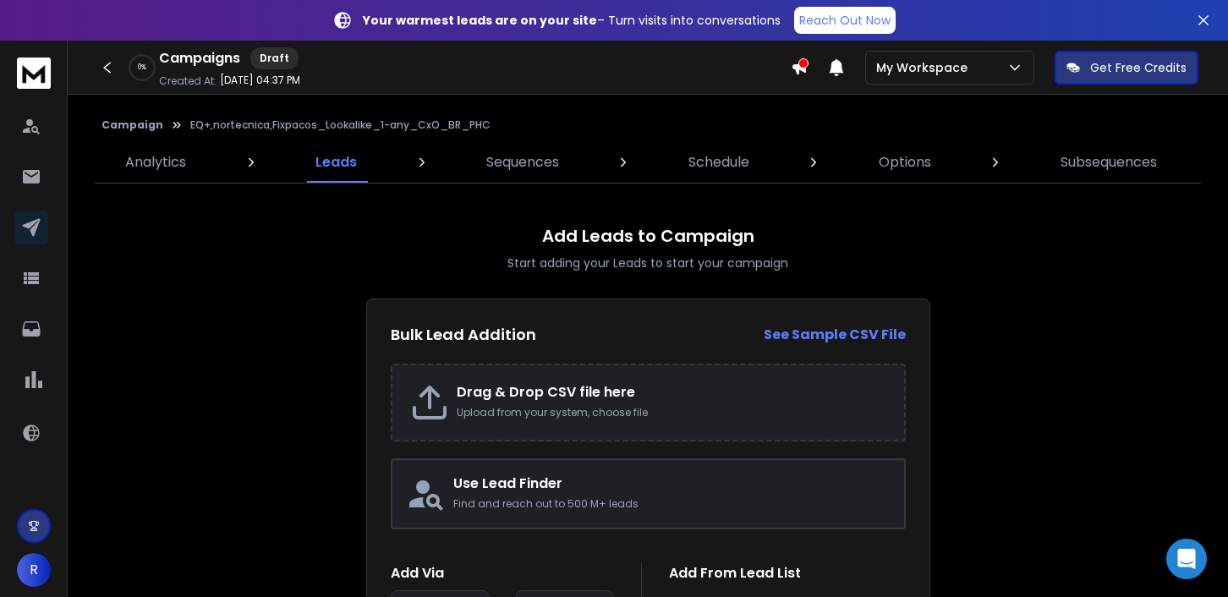
click at [509, 402] on h2 "Drag & Drop CSV file here" at bounding box center [672, 392] width 431 height 20
type input "**********"
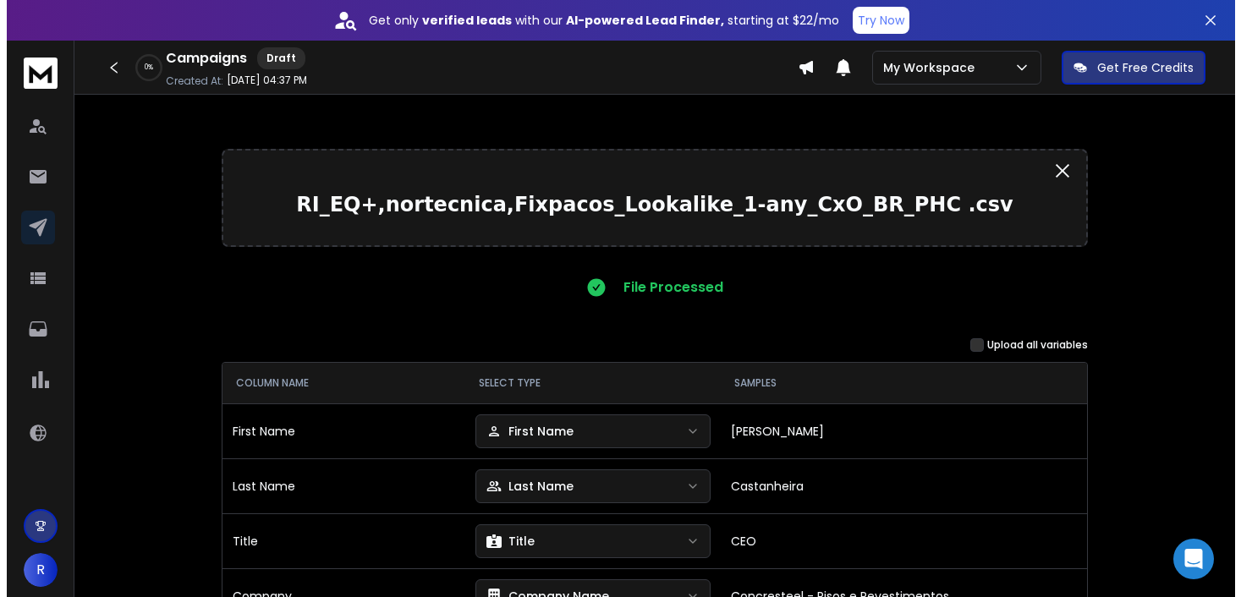
scroll to position [140, 0]
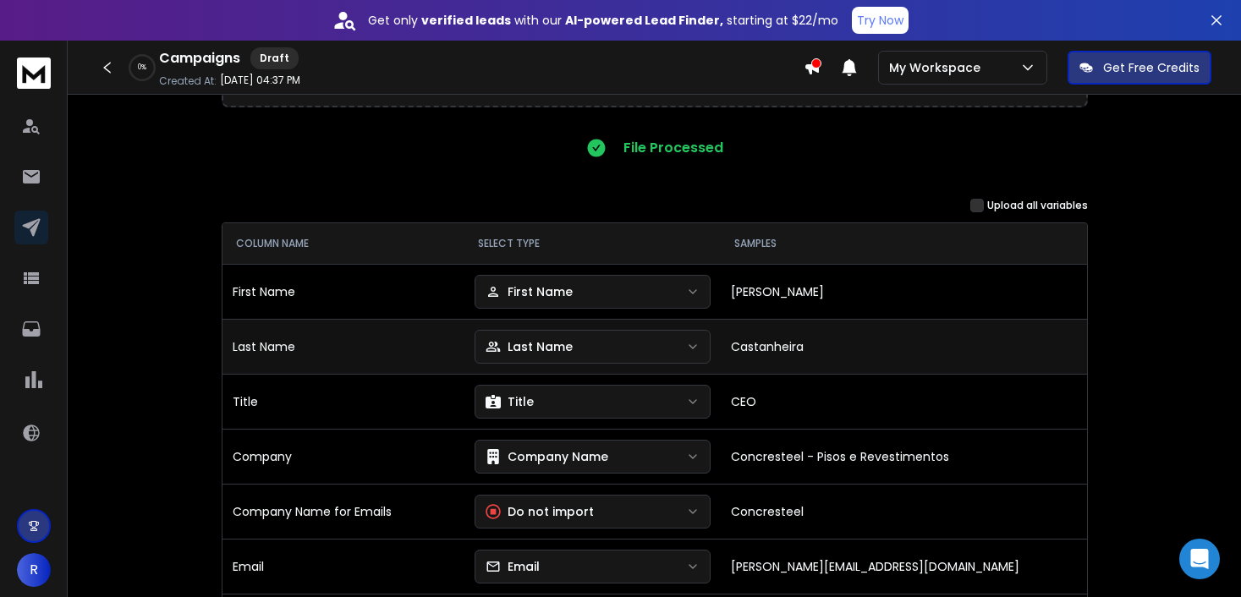
click at [568, 352] on button "Last Name" at bounding box center [593, 347] width 236 height 34
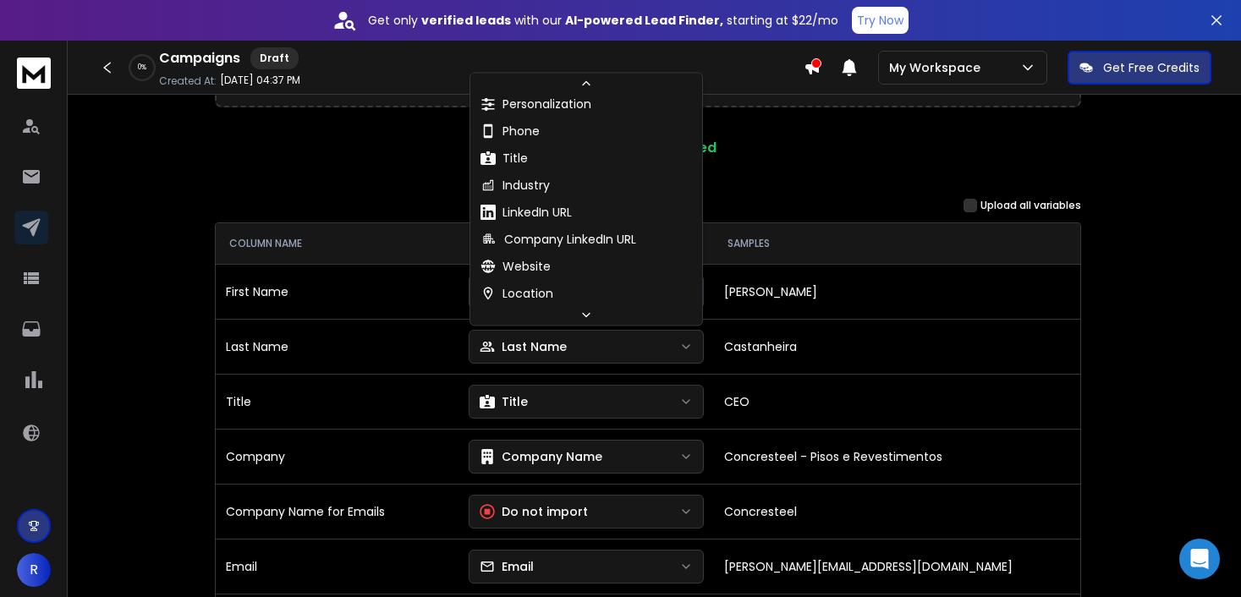
scroll to position [154, 0]
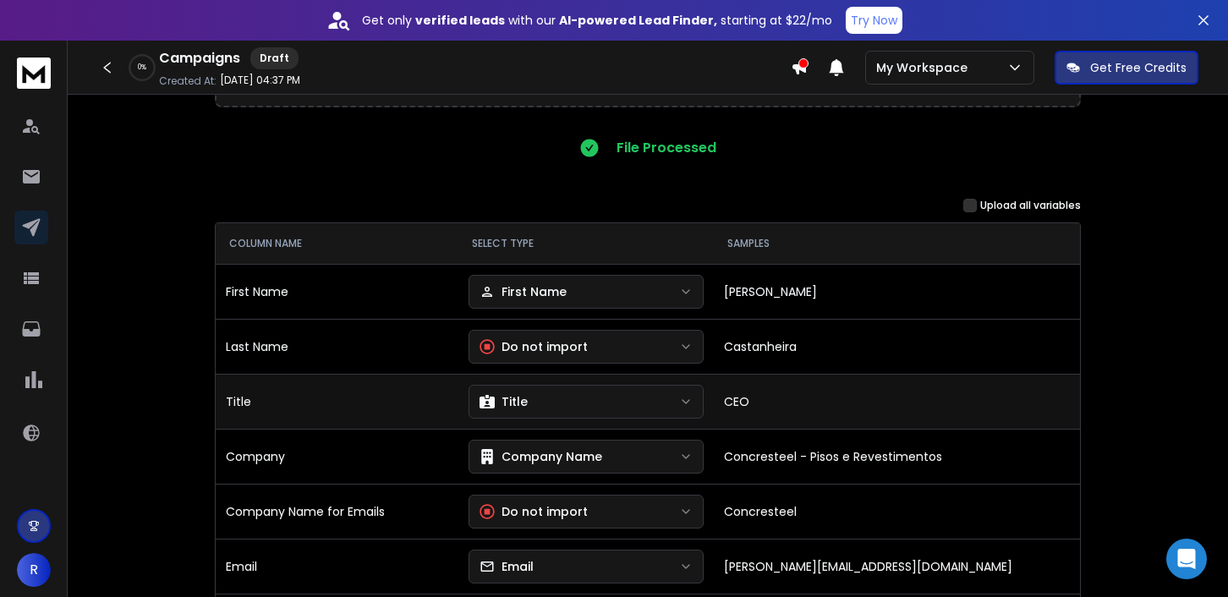
click at [569, 399] on button "Title" at bounding box center [587, 402] width 236 height 34
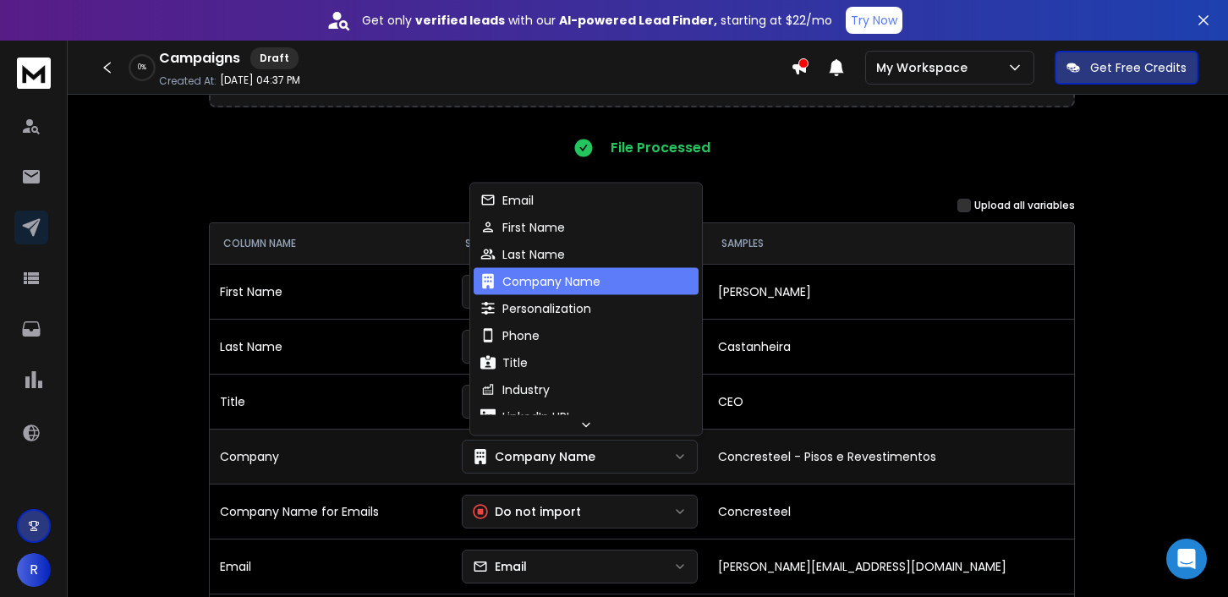
click at [579, 459] on div "Company Name" at bounding box center [534, 456] width 123 height 17
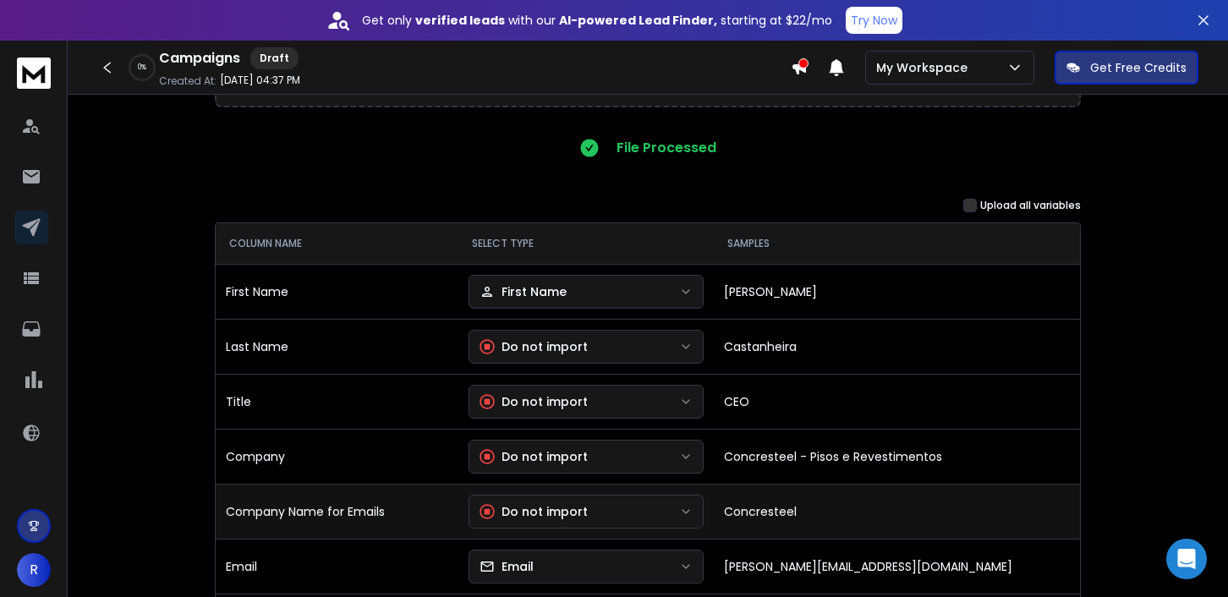
click at [540, 508] on div "Do not import" at bounding box center [534, 511] width 108 height 17
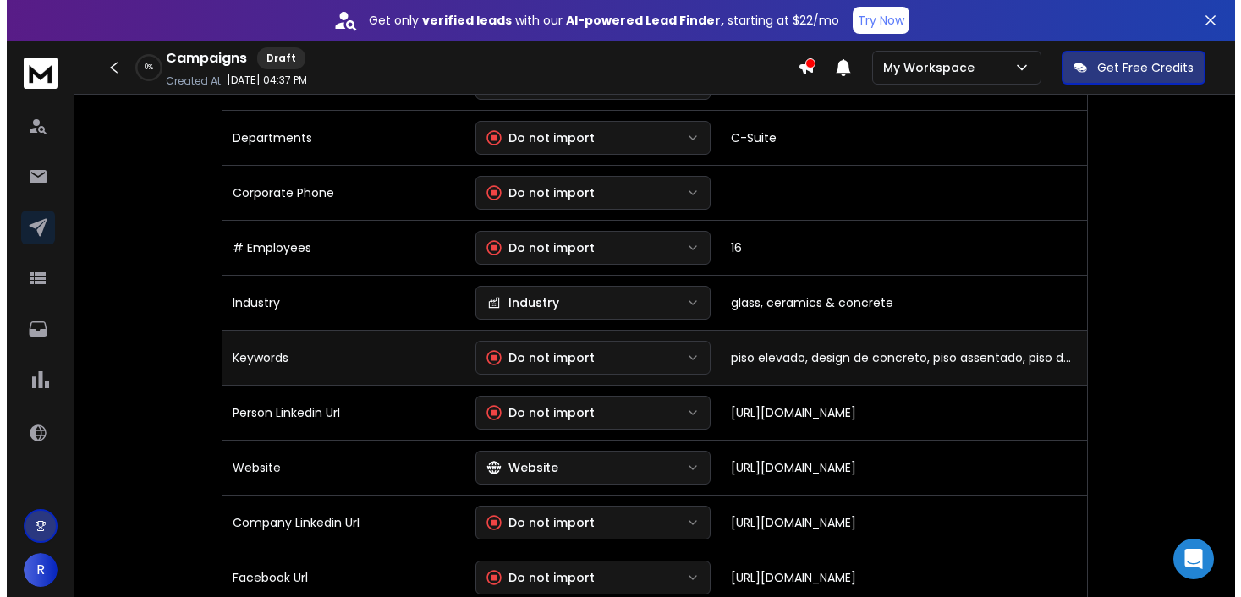
scroll to position [847, 0]
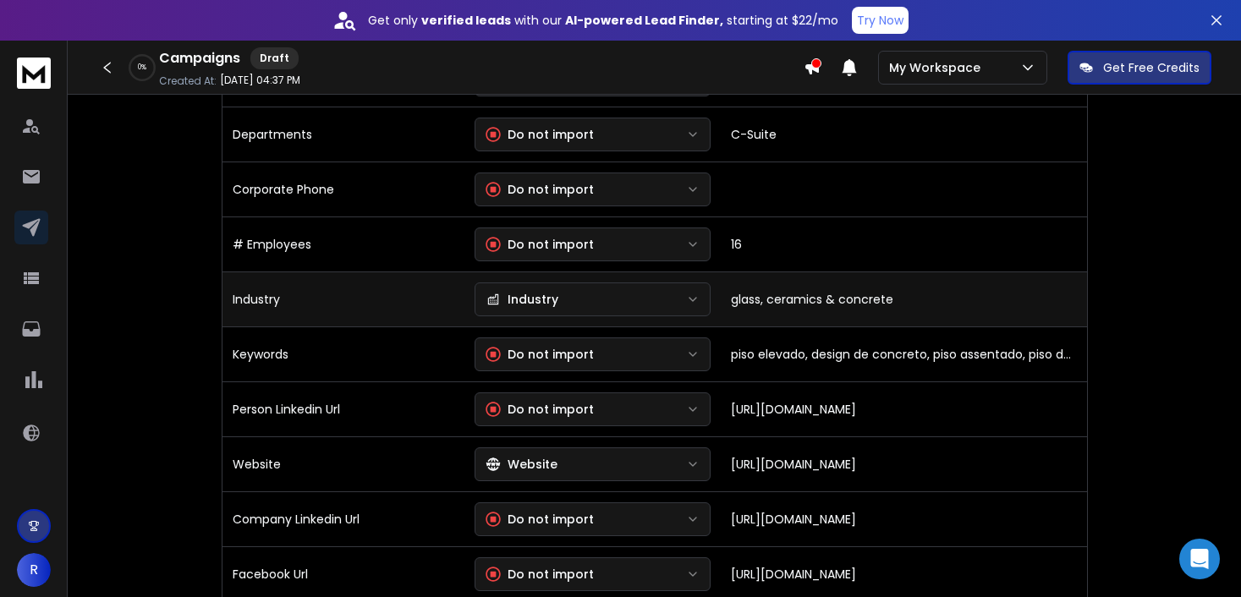
click at [512, 291] on div "Industry" at bounding box center [522, 299] width 73 height 17
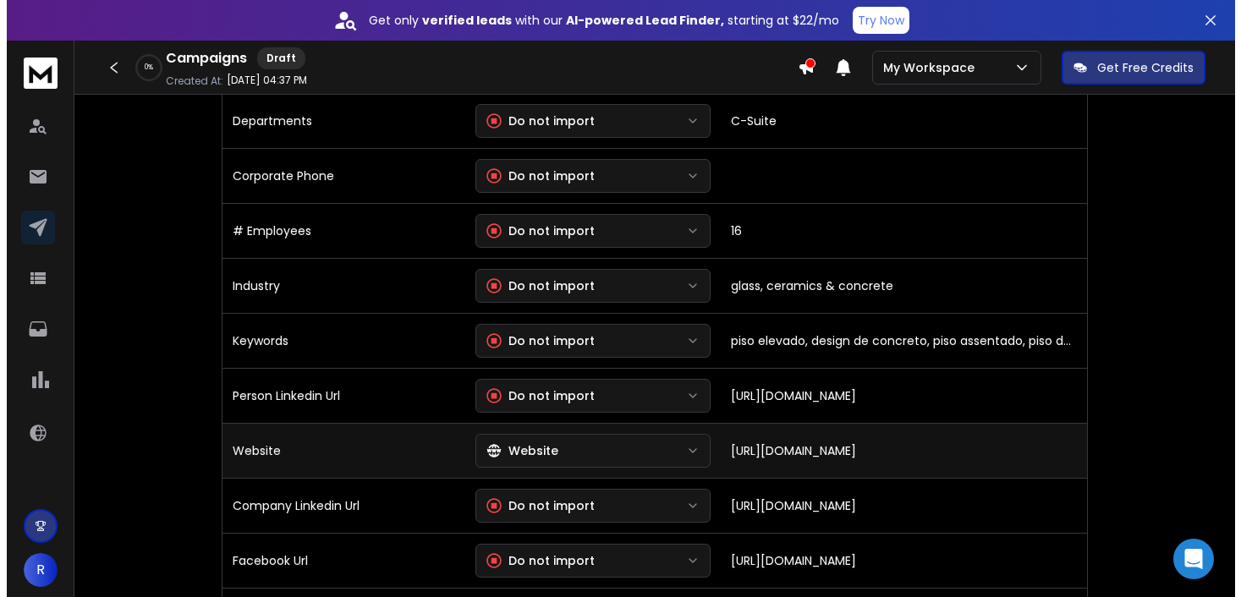
scroll to position [860, 0]
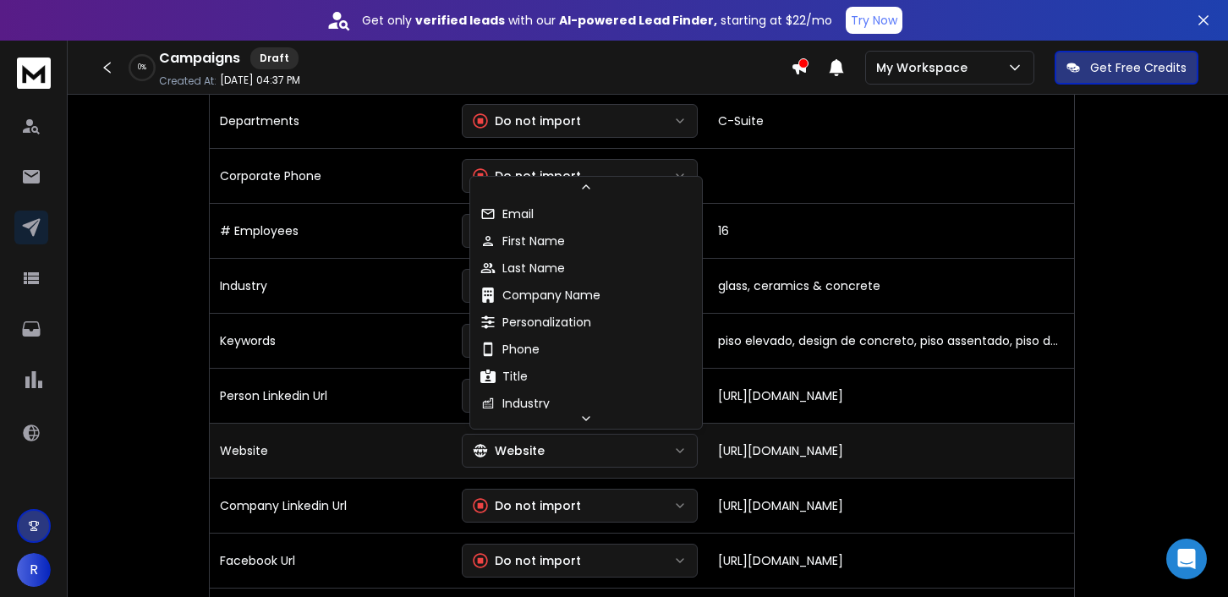
click at [530, 457] on div "Website" at bounding box center [509, 450] width 72 height 17
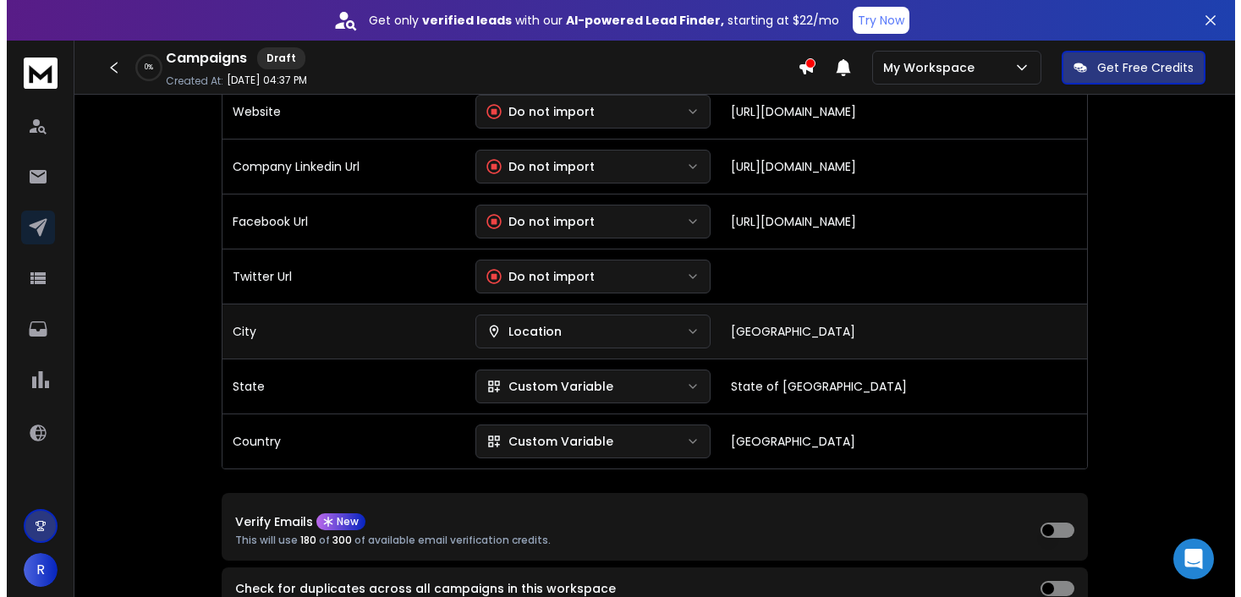
scroll to position [1197, 0]
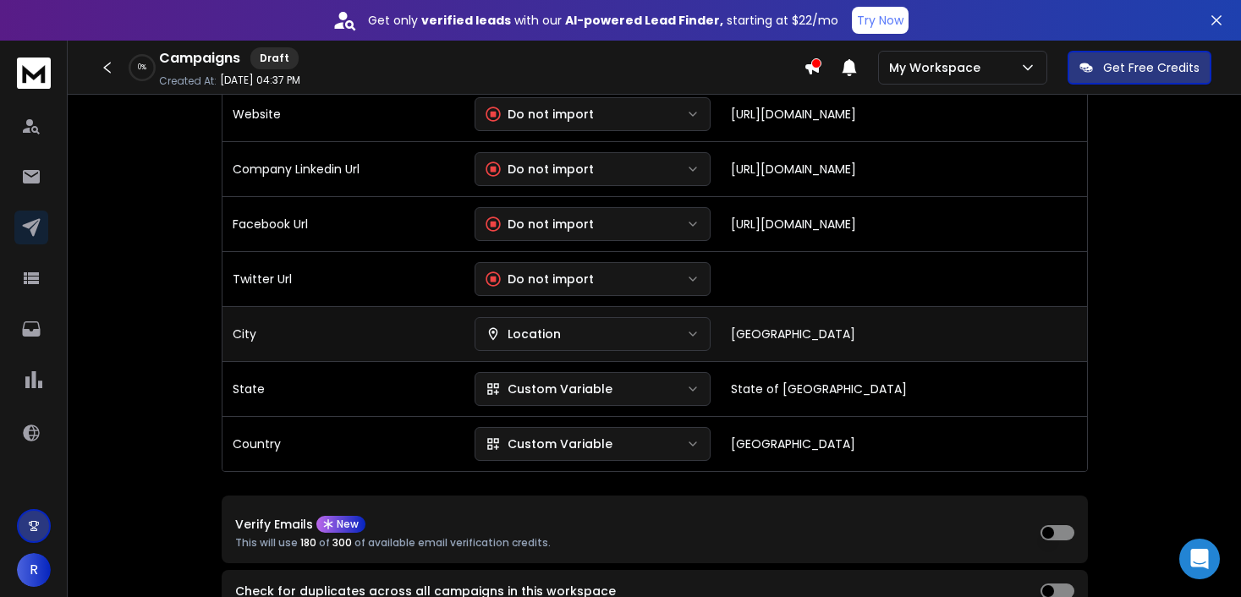
click at [525, 333] on div "Location" at bounding box center [523, 334] width 75 height 17
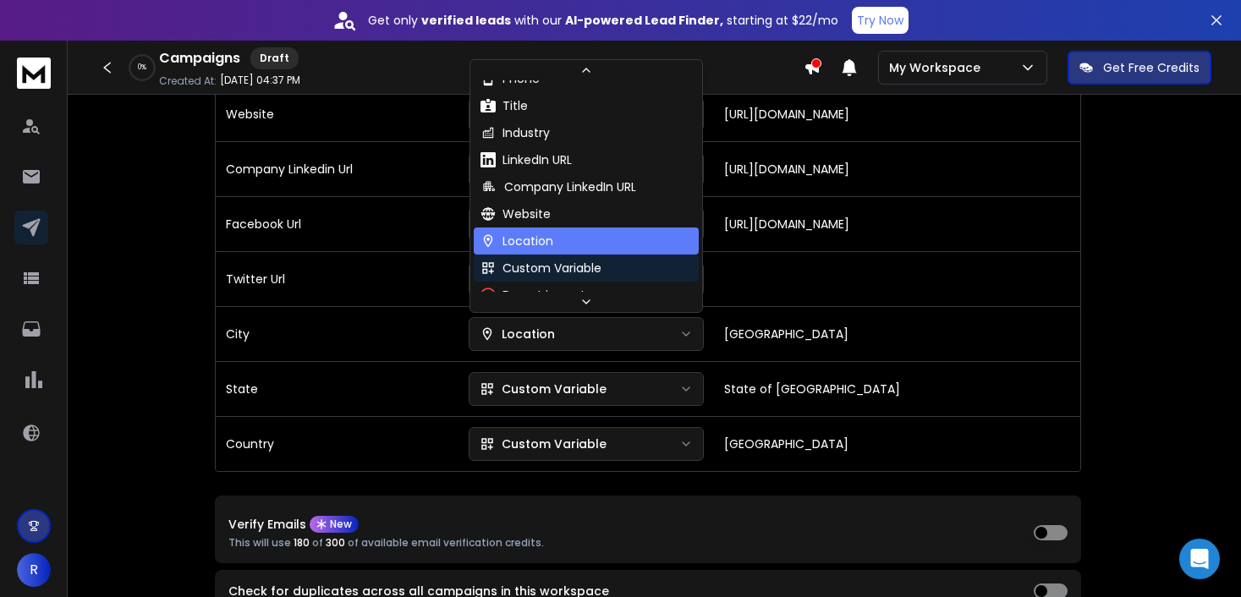
scroll to position [154, 0]
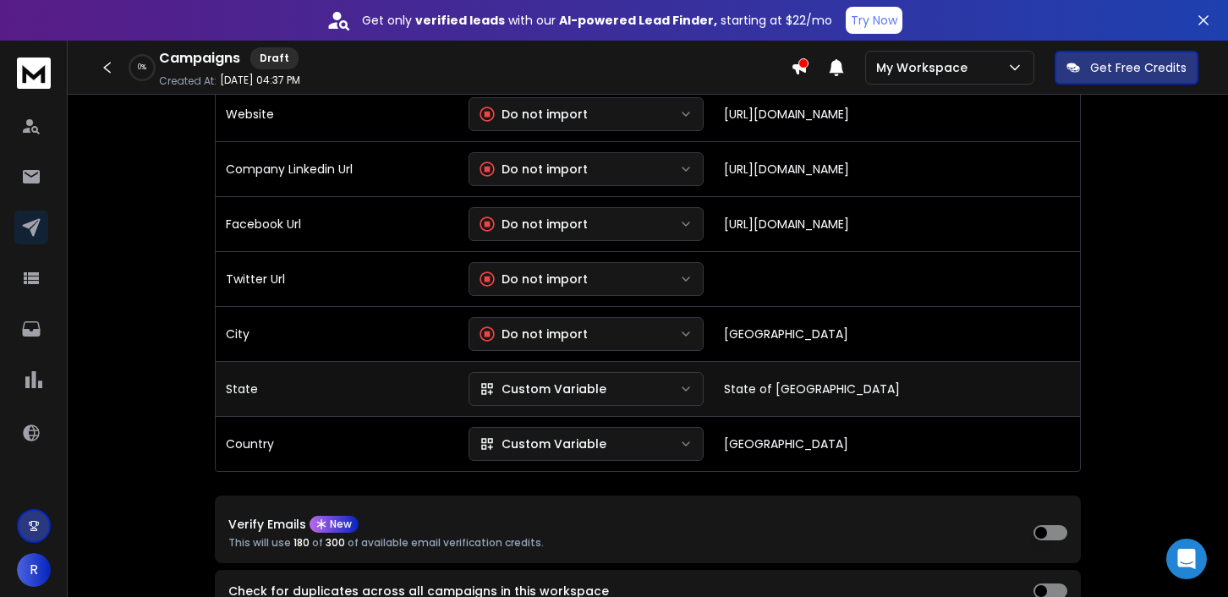
click at [592, 381] on div "Custom Variable" at bounding box center [543, 389] width 127 height 17
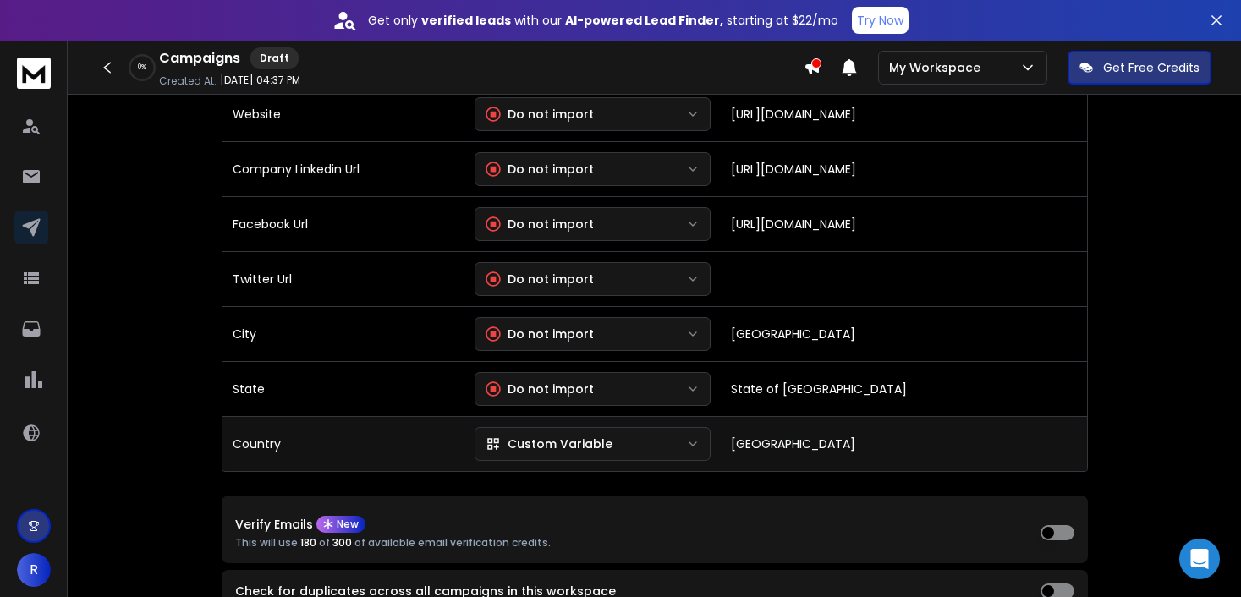
click at [595, 436] on div "Custom Variable" at bounding box center [549, 444] width 127 height 17
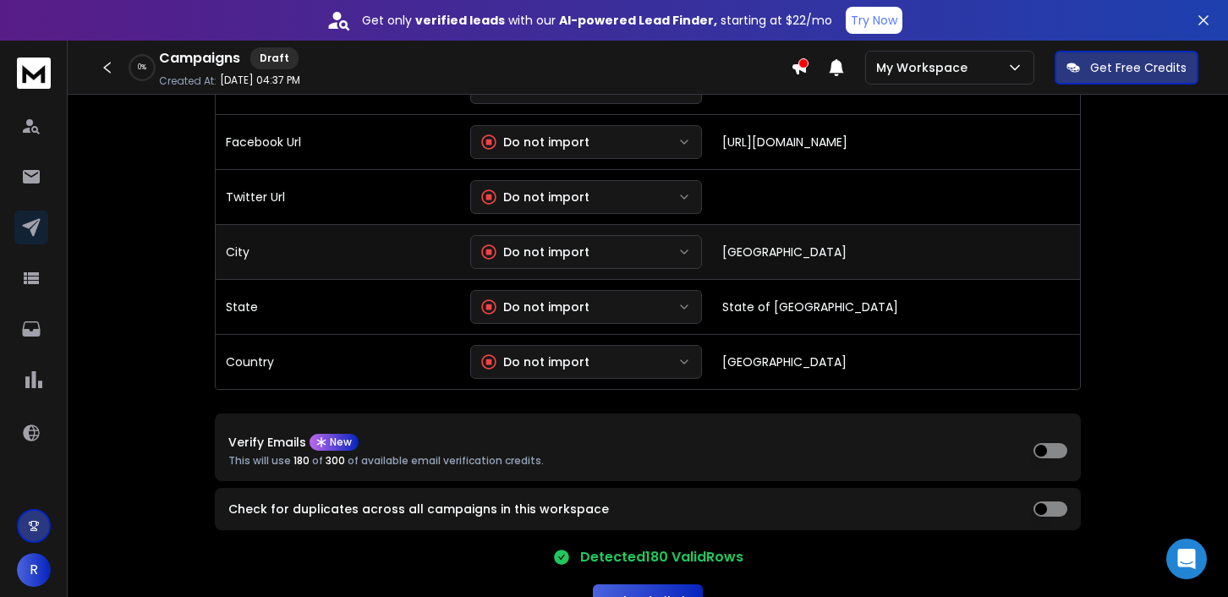
scroll to position [1326, 0]
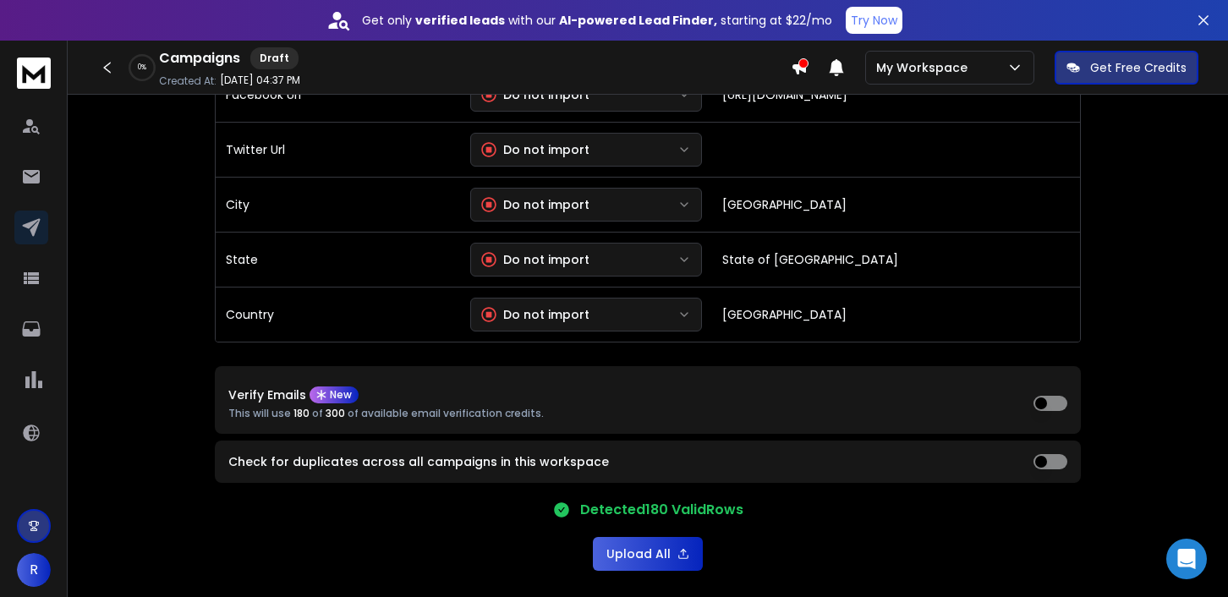
click at [655, 554] on button "Upload All" at bounding box center [648, 554] width 110 height 34
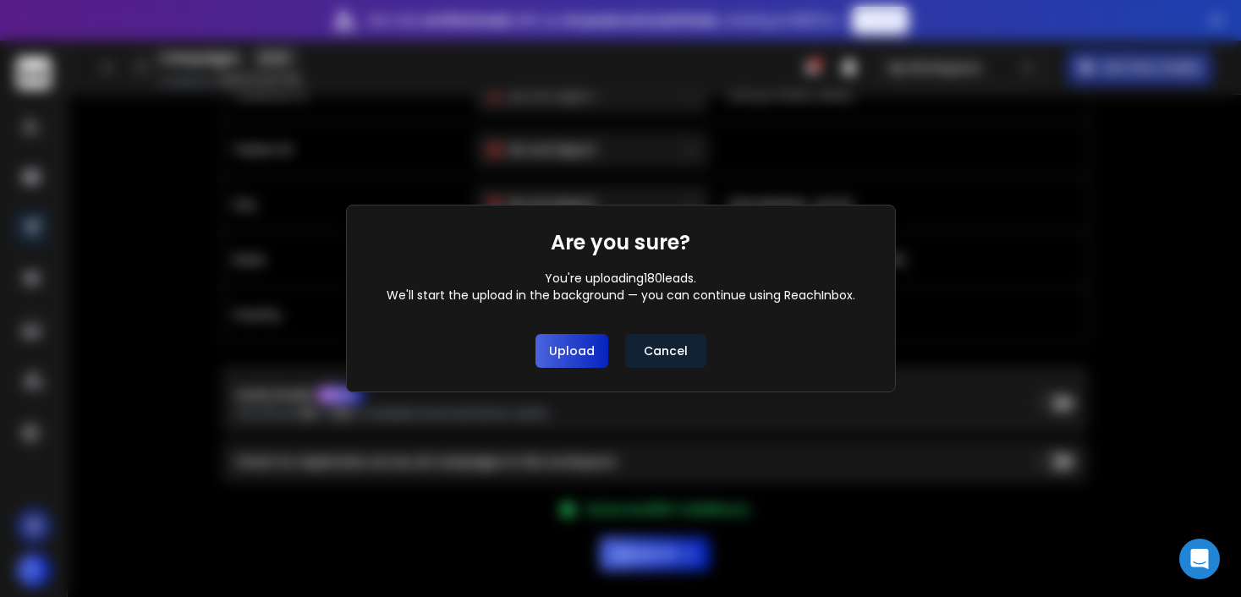
click at [570, 350] on button "Upload" at bounding box center [571, 351] width 73 height 34
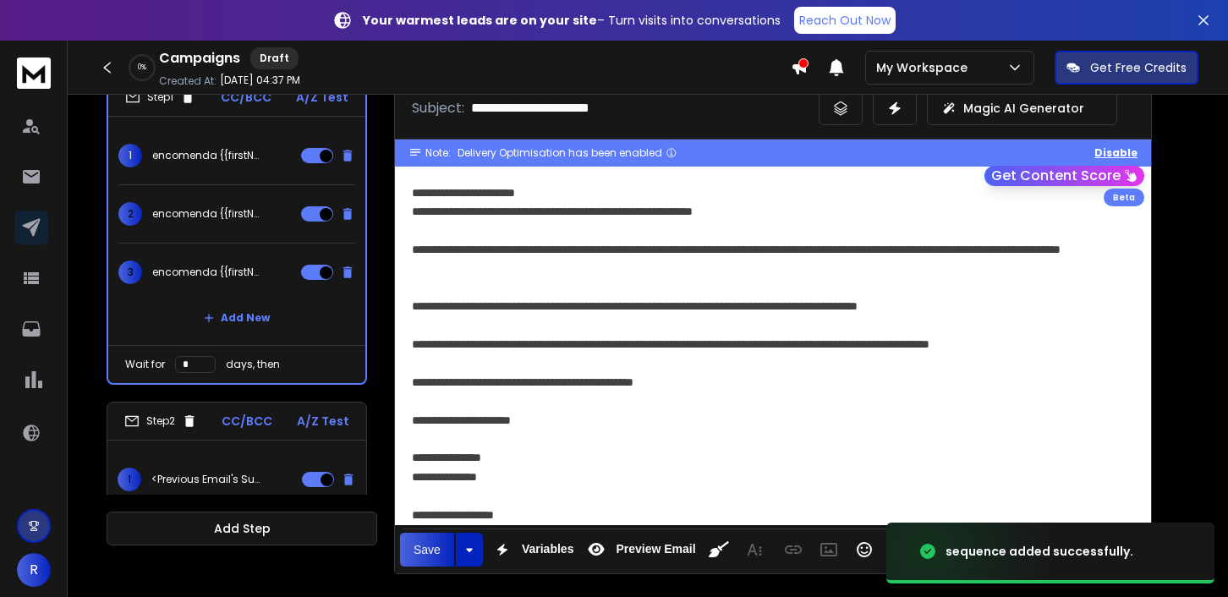
click at [209, 202] on div "2 encomenda {{firstName}}" at bounding box center [189, 214] width 142 height 24
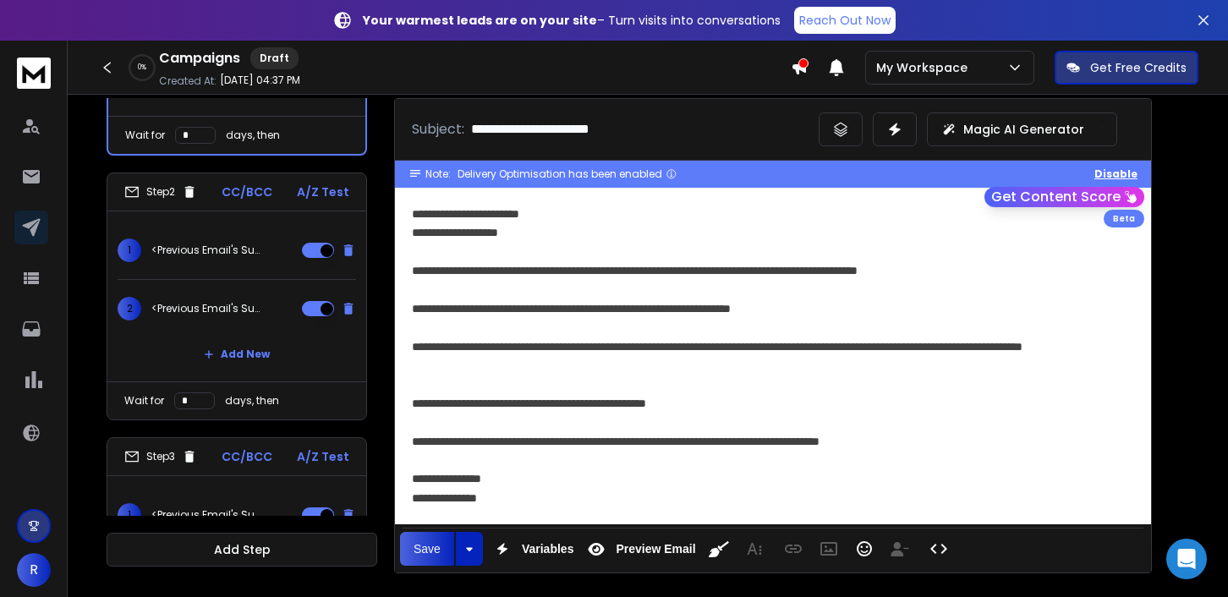
scroll to position [249, 0]
click at [225, 261] on div "1 <Previous Email's Subject>" at bounding box center [189, 252] width 142 height 24
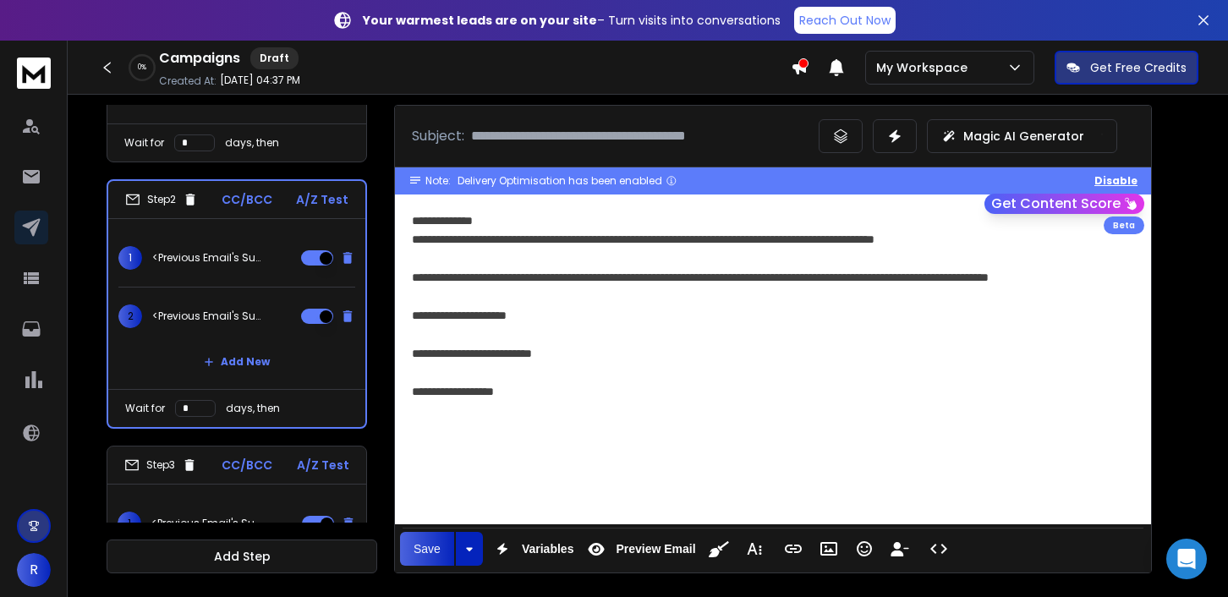
scroll to position [102, 0]
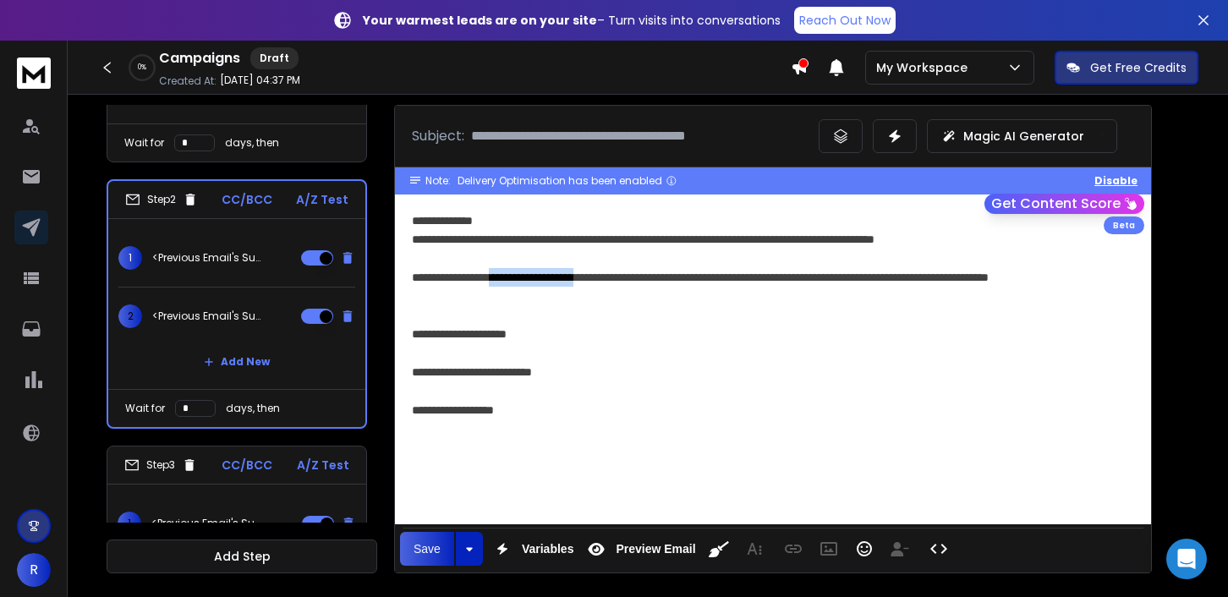
drag, startPoint x: 508, startPoint y: 277, endPoint x: 612, endPoint y: 276, distance: 104.0
click at [612, 276] on div "**********" at bounding box center [773, 287] width 722 height 38
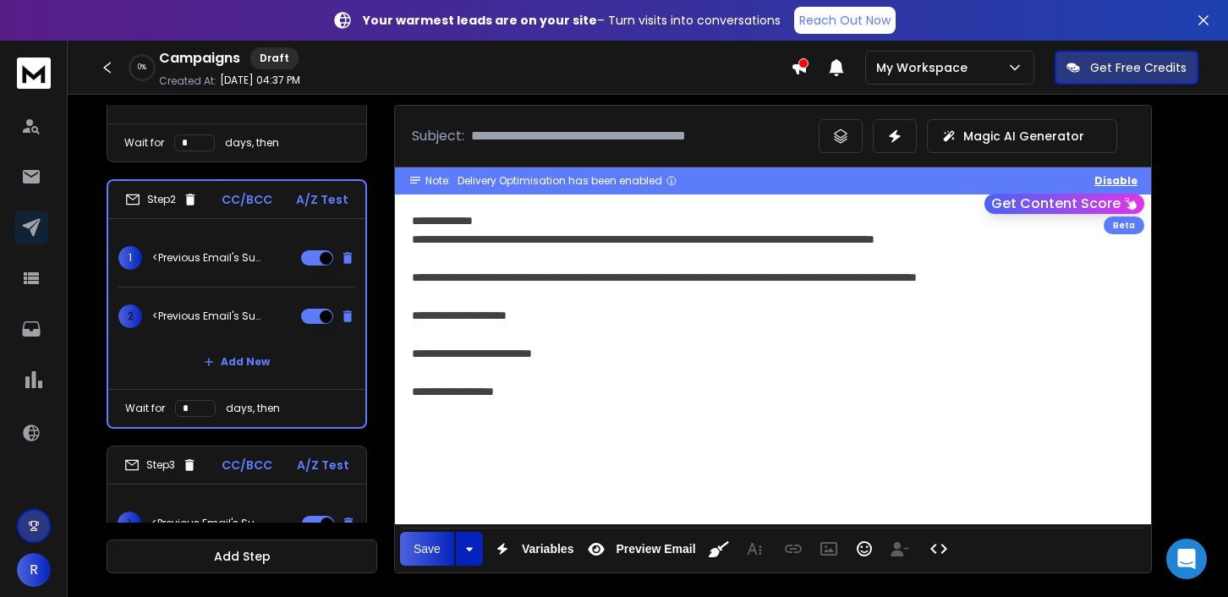
click at [555, 279] on div "**********" at bounding box center [773, 277] width 722 height 19
click at [723, 338] on div at bounding box center [773, 334] width 722 height 19
click at [724, 331] on div at bounding box center [773, 334] width 722 height 19
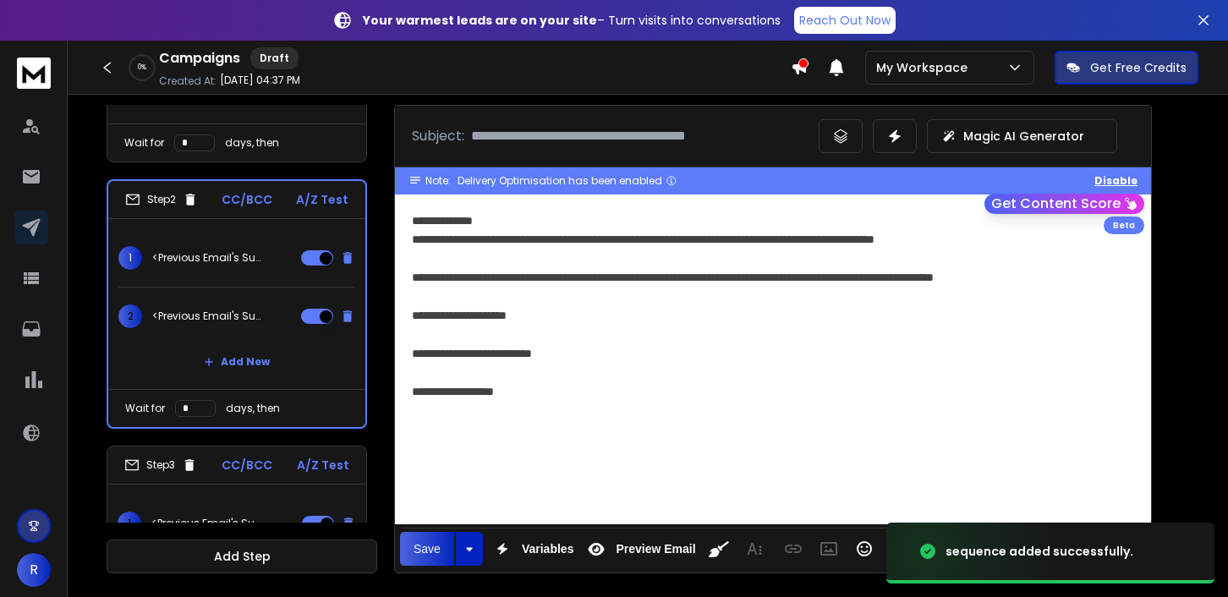
click at [220, 323] on div "2 <Previous Email's Subject>" at bounding box center [189, 317] width 142 height 24
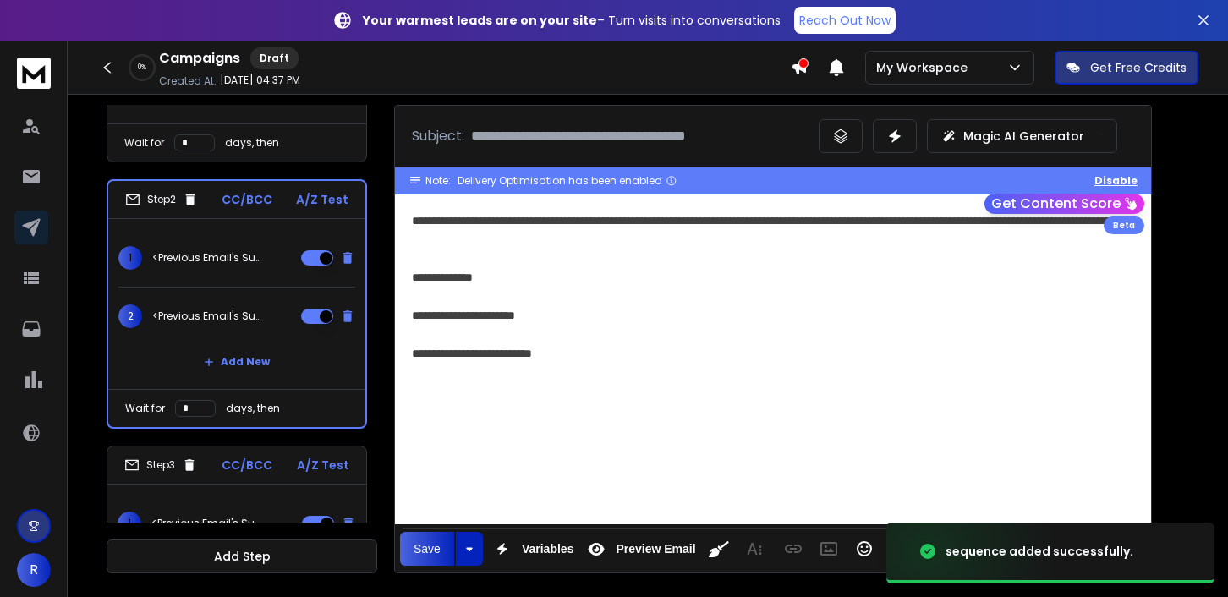
click at [211, 266] on div "1 <Previous Email's Subject>" at bounding box center [189, 258] width 142 height 24
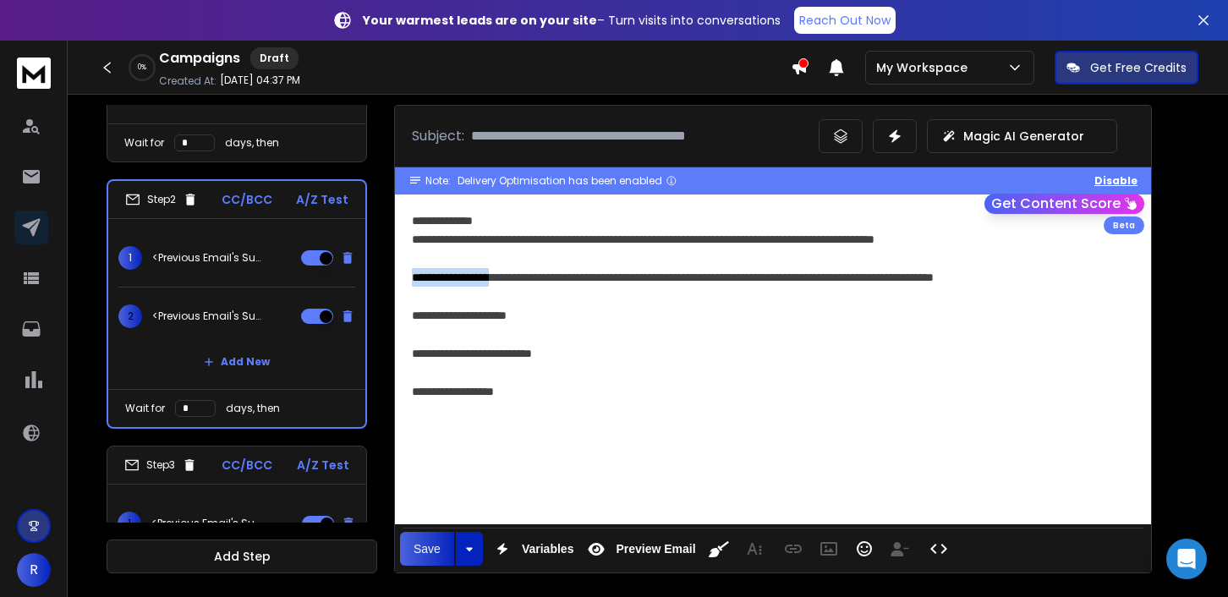
drag, startPoint x: 483, startPoint y: 277, endPoint x: 413, endPoint y: 276, distance: 70.2
click at [413, 275] on div "**********" at bounding box center [773, 277] width 722 height 19
click at [454, 277] on div "**********" at bounding box center [773, 277] width 722 height 19
click at [574, 294] on div at bounding box center [773, 297] width 722 height 19
click at [210, 322] on div "2 <Previous Email's Subject>" at bounding box center [189, 317] width 142 height 24
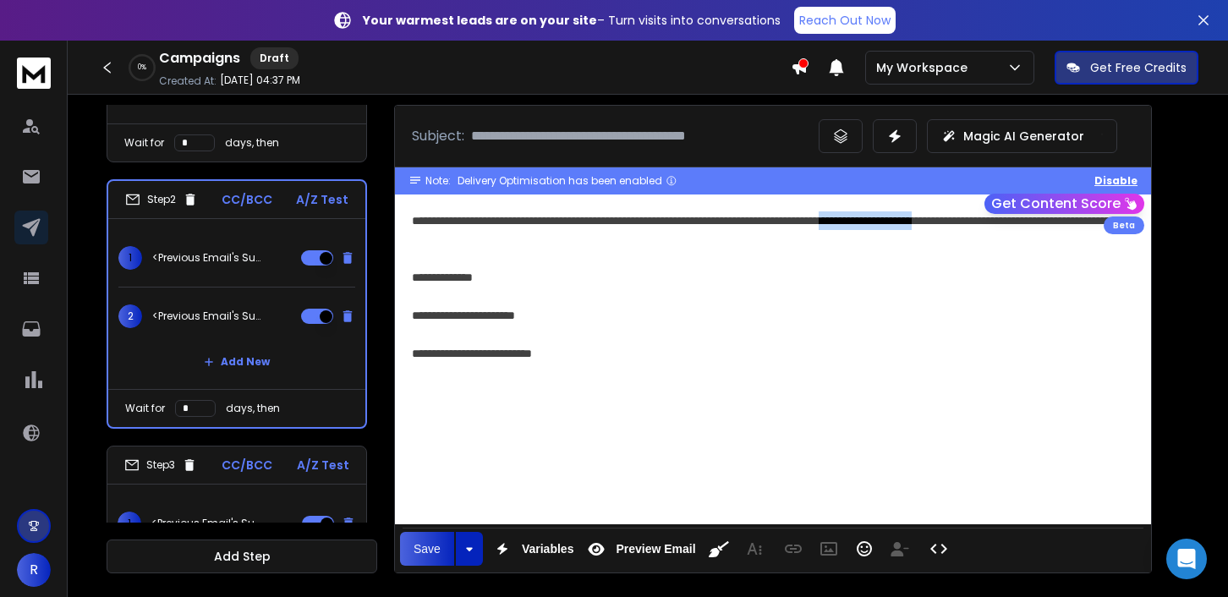
drag, startPoint x: 939, startPoint y: 222, endPoint x: 1048, endPoint y: 226, distance: 109.2
click at [1048, 226] on div "**********" at bounding box center [773, 230] width 722 height 38
click at [1035, 222] on div "**********" at bounding box center [773, 230] width 722 height 38
click at [797, 266] on div at bounding box center [773, 259] width 722 height 19
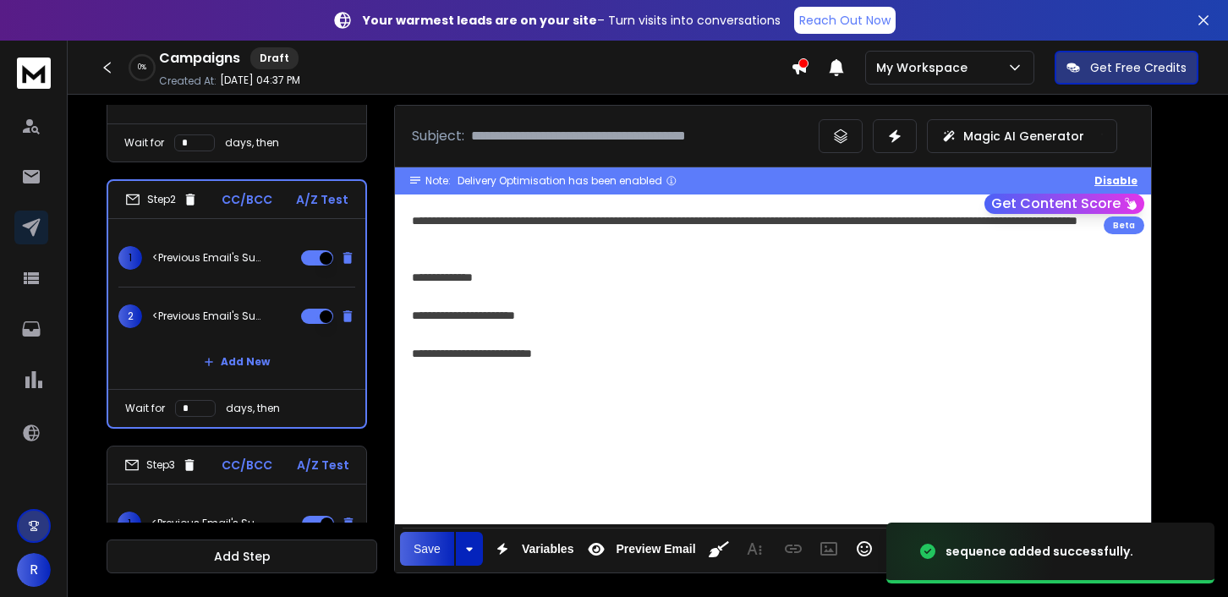
scroll to position [381, 0]
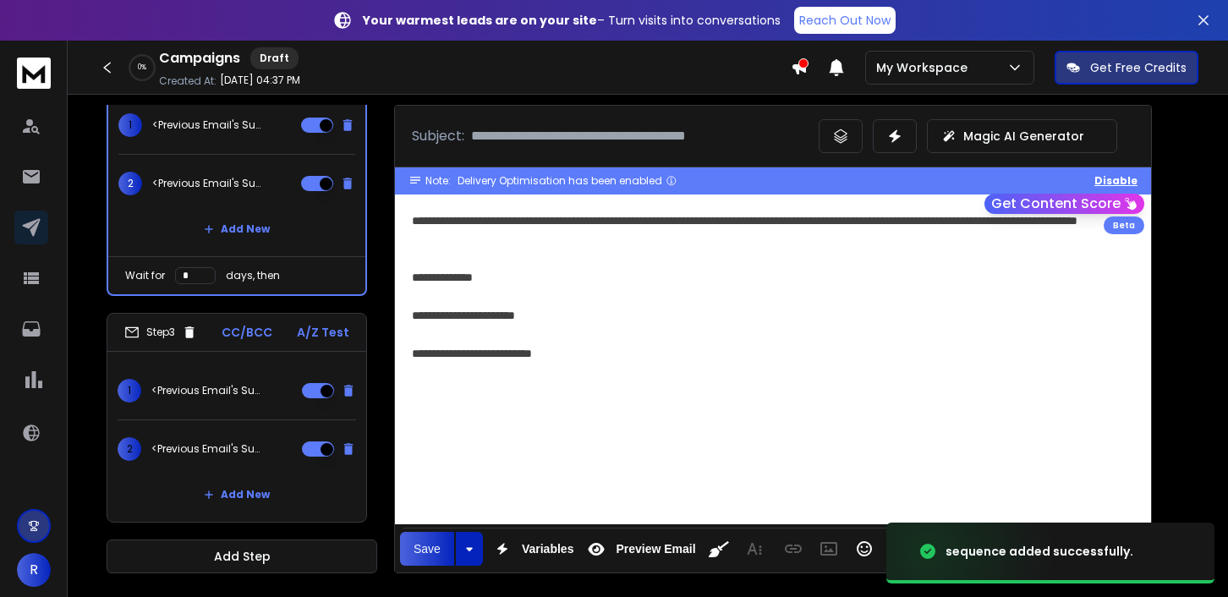
click at [231, 403] on div "1 <Previous Email's Subject>" at bounding box center [237, 391] width 239 height 58
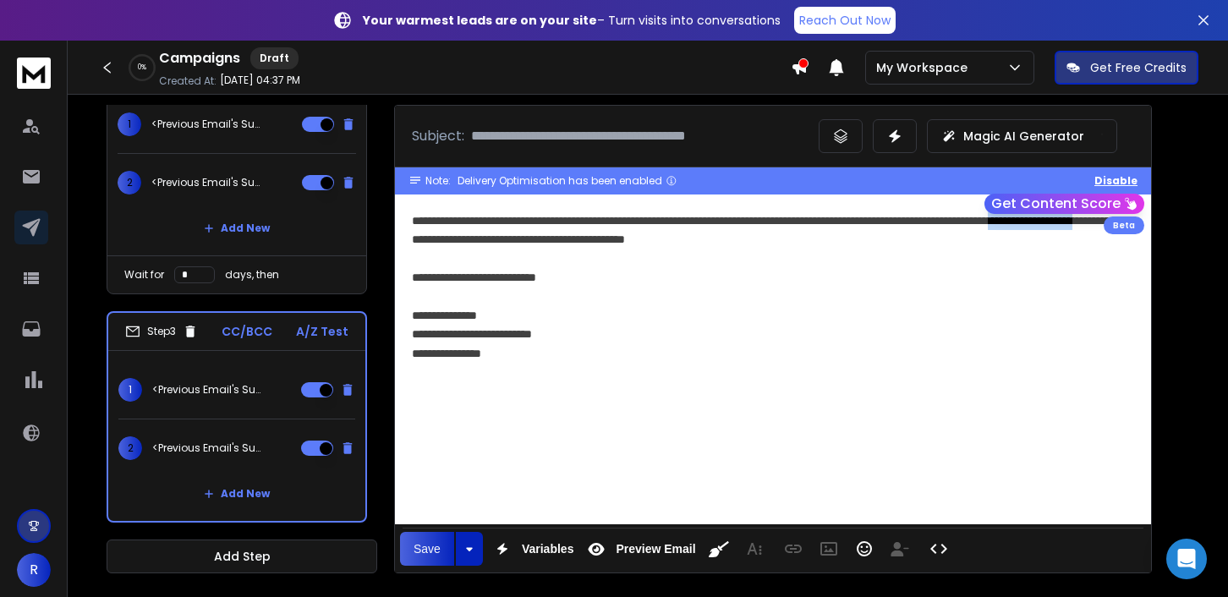
drag, startPoint x: 453, startPoint y: 242, endPoint x: 560, endPoint y: 244, distance: 106.6
click at [560, 244] on div "**********" at bounding box center [773, 230] width 722 height 38
click at [637, 312] on div "**********" at bounding box center [773, 315] width 722 height 19
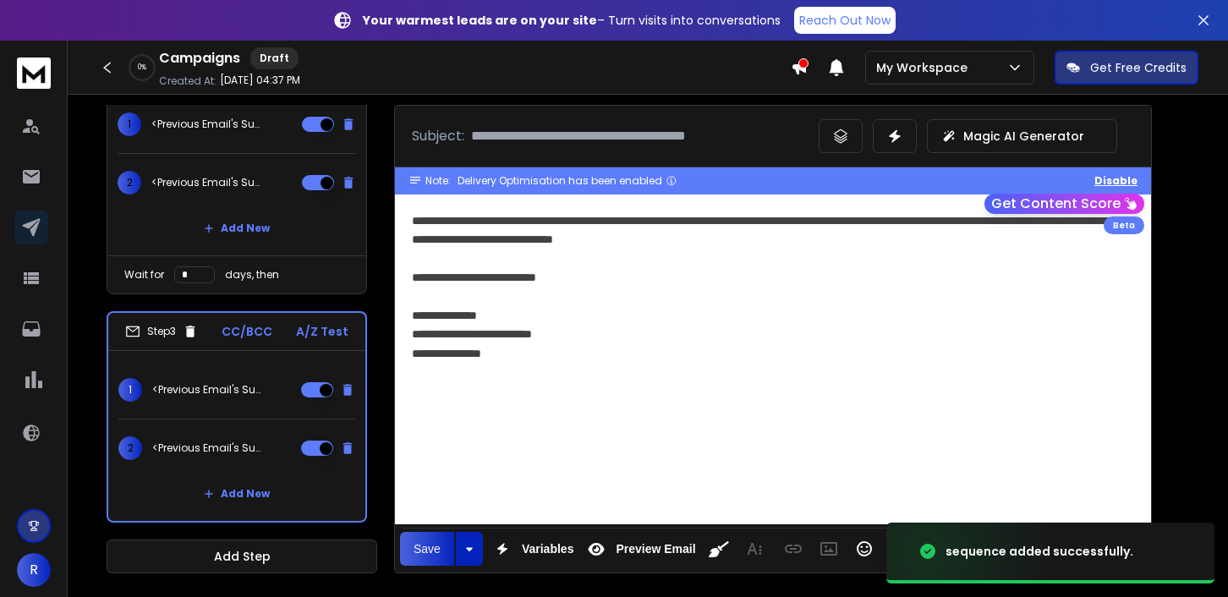
click at [244, 460] on div "2 <Previous Email's Subject>" at bounding box center [236, 449] width 237 height 58
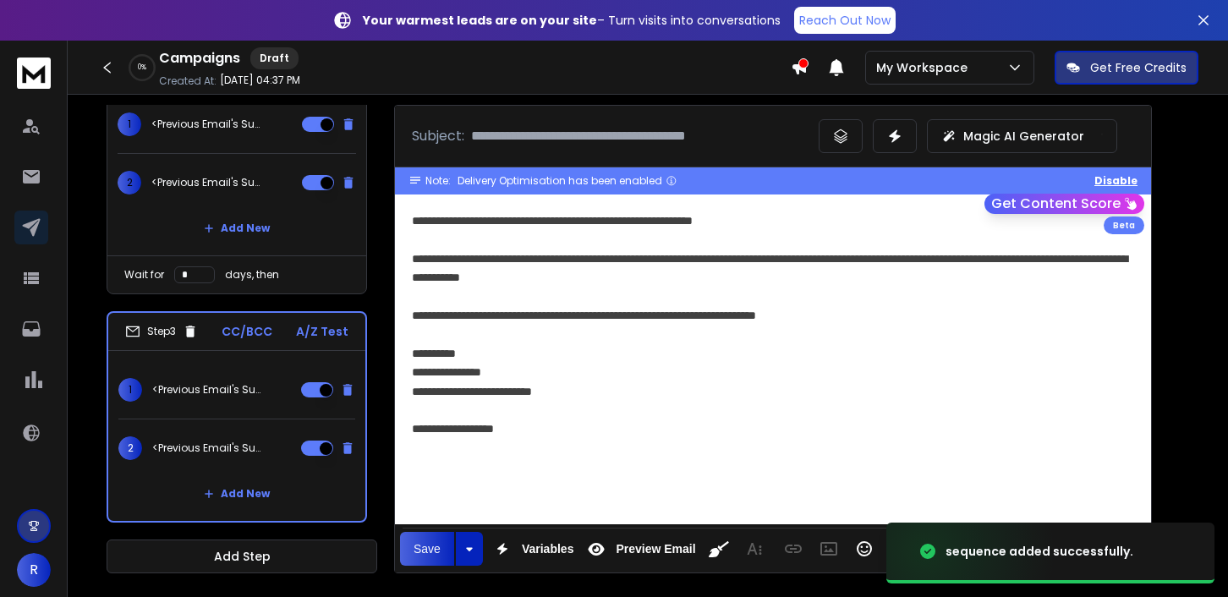
click at [228, 387] on p "<Previous Email's Subject>" at bounding box center [206, 390] width 108 height 14
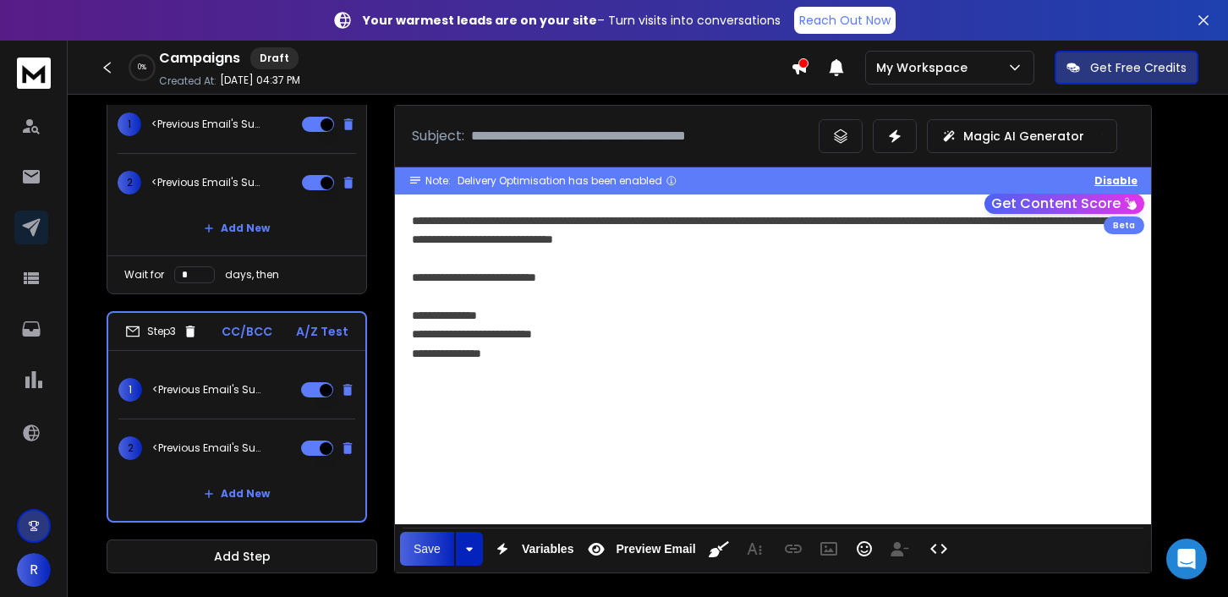
click at [238, 448] on p "<Previous Email's Subject>" at bounding box center [206, 449] width 108 height 14
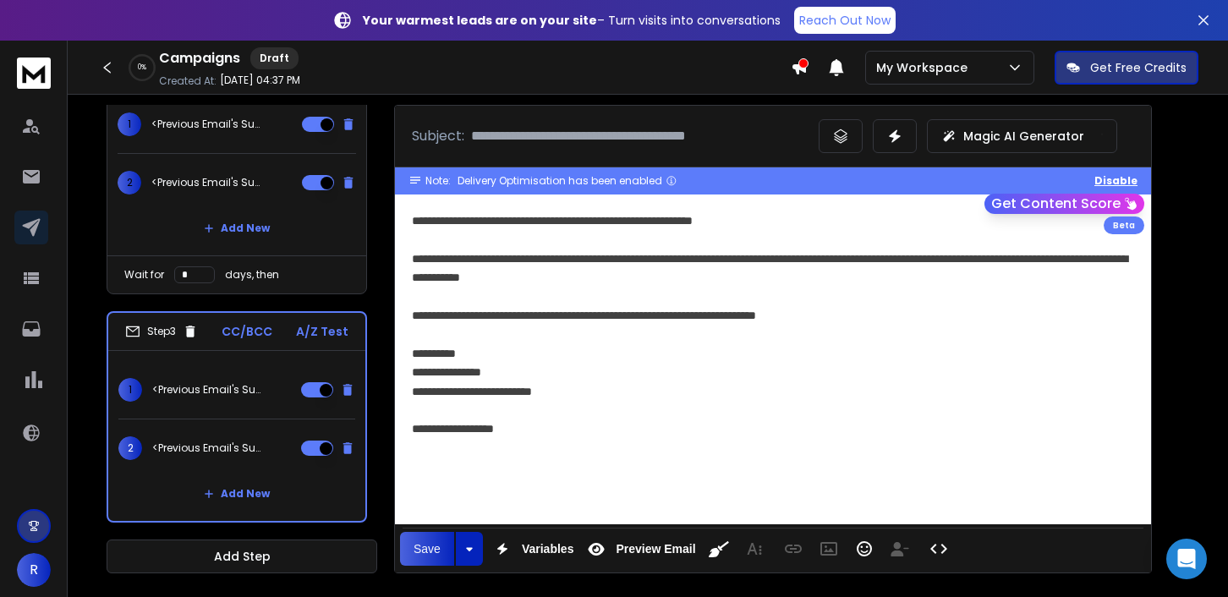
drag, startPoint x: 858, startPoint y: 261, endPoint x: 954, endPoint y: 266, distance: 96.5
click at [954, 266] on div "**********" at bounding box center [773, 269] width 722 height 38
drag, startPoint x: 961, startPoint y: 258, endPoint x: 856, endPoint y: 256, distance: 104.9
click at [856, 256] on div "**********" at bounding box center [773, 269] width 722 height 38
click at [770, 442] on div "**********" at bounding box center [773, 360] width 756 height 330
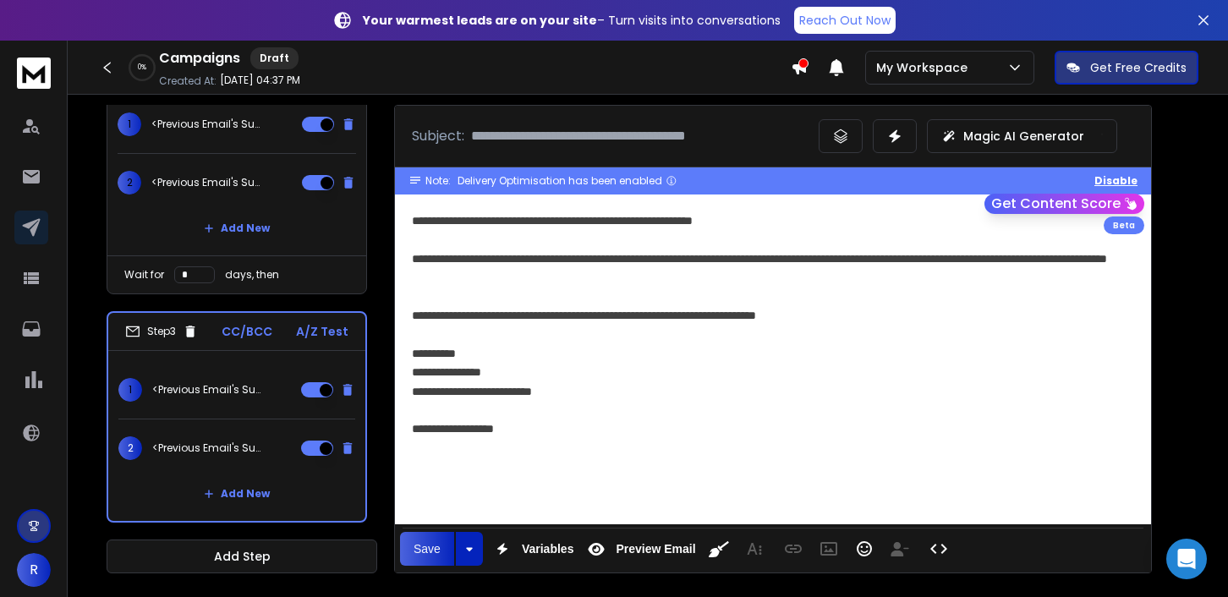
click at [483, 358] on div "**********" at bounding box center [773, 353] width 722 height 19
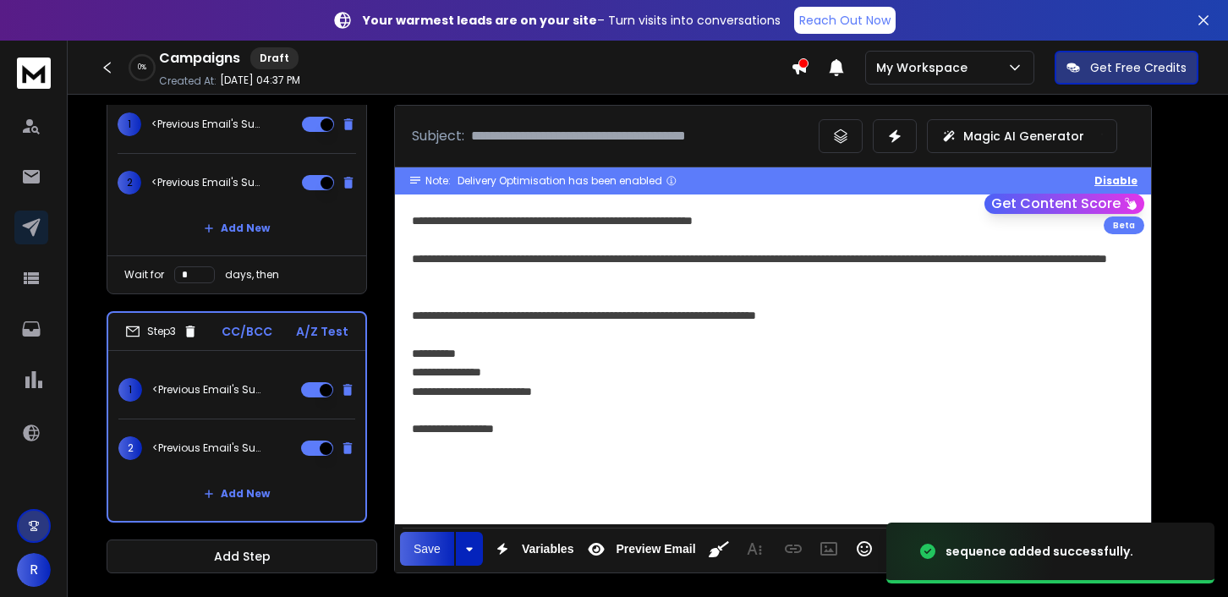
scroll to position [0, 0]
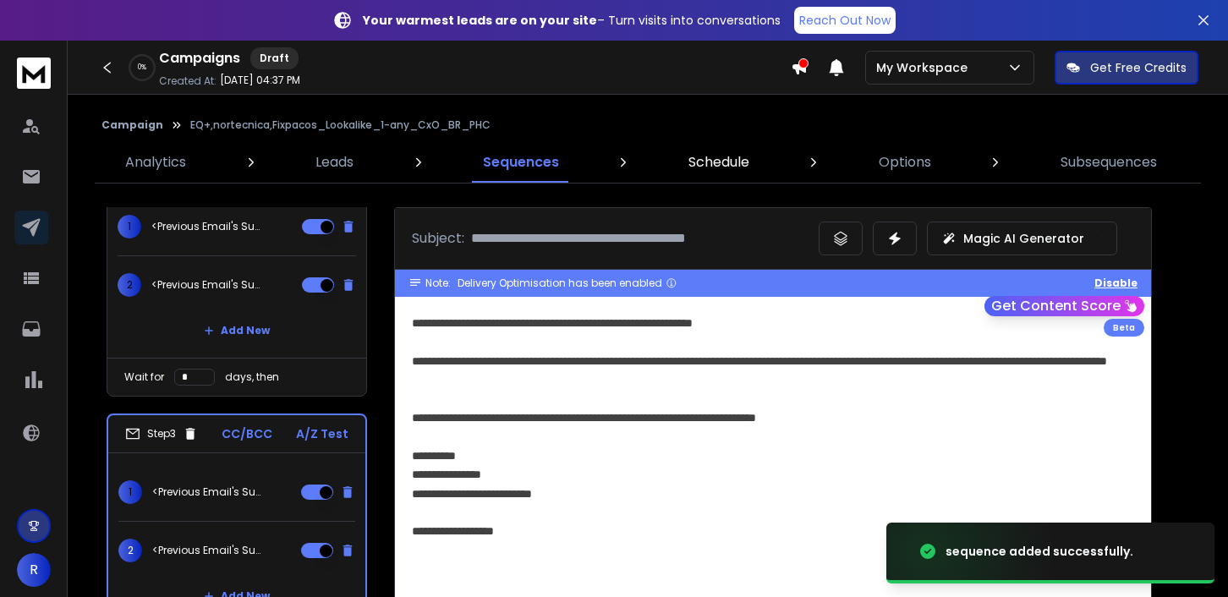
click at [689, 166] on p "Schedule" at bounding box center [719, 162] width 61 height 20
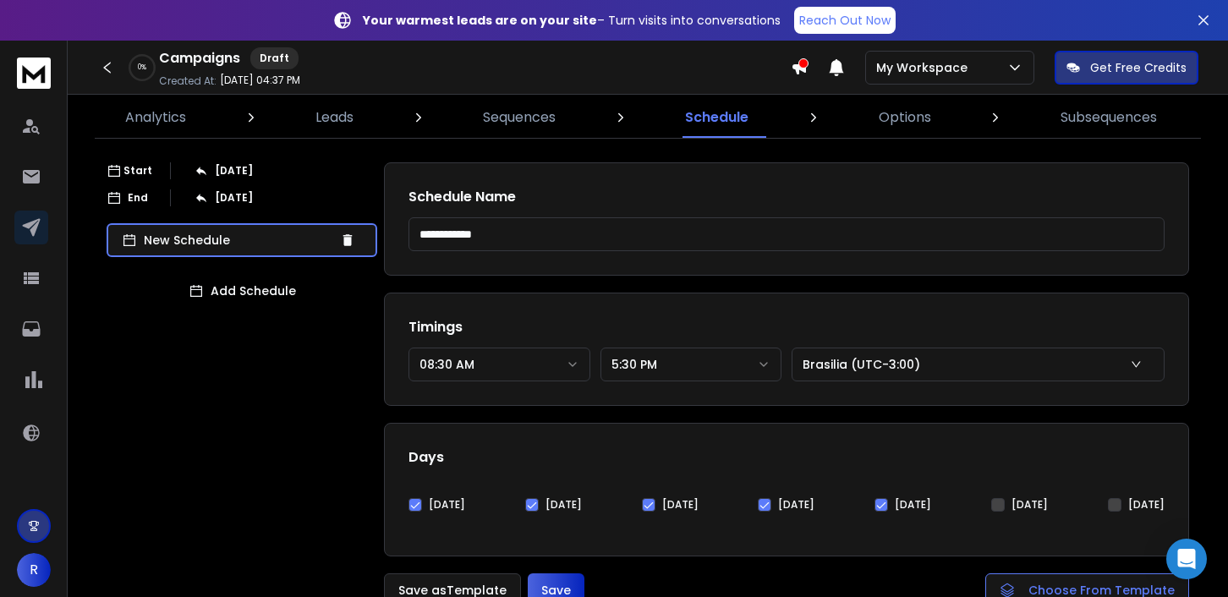
scroll to position [34, 0]
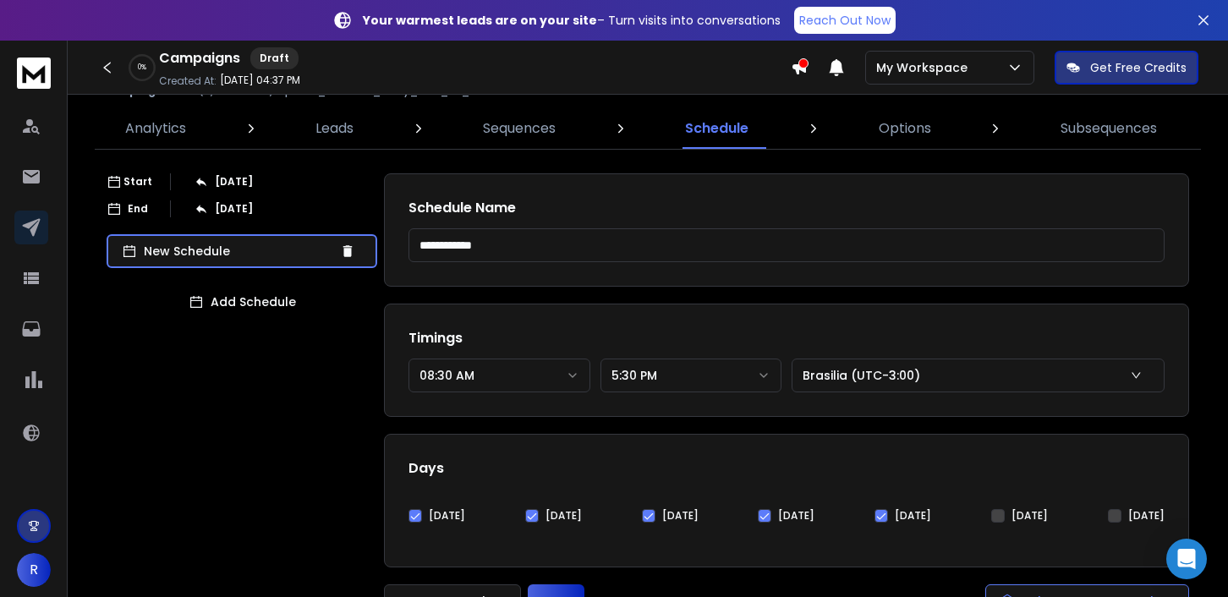
click at [253, 175] on p "Wed Aug 06 2025" at bounding box center [234, 182] width 38 height 14
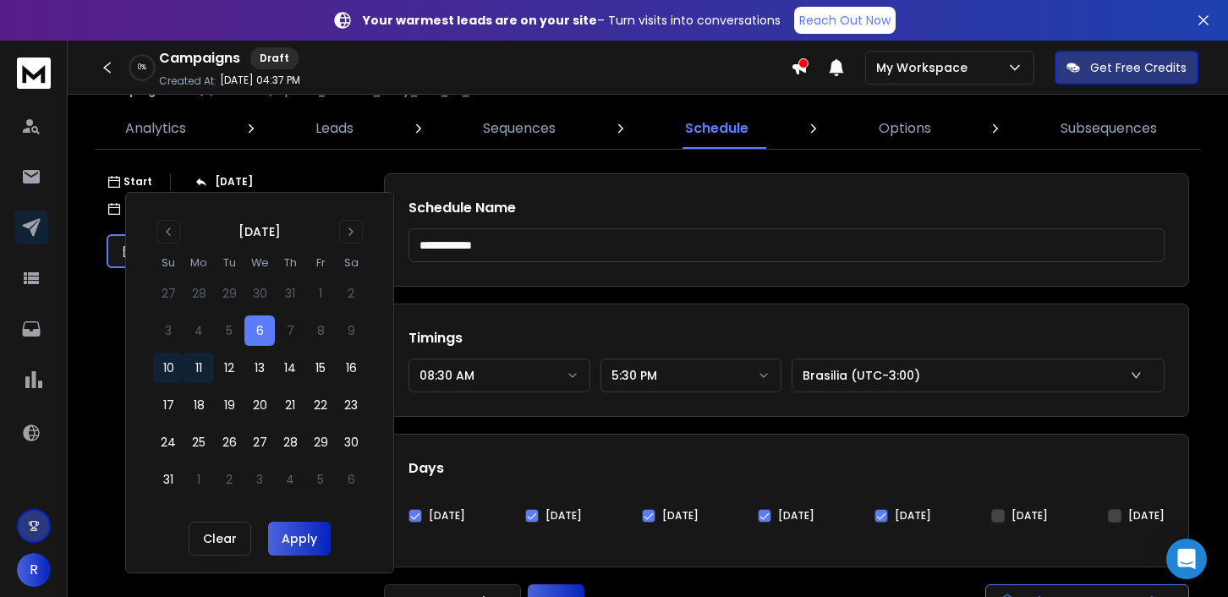
click at [201, 379] on button "11" at bounding box center [199, 368] width 30 height 30
click at [305, 538] on button "Apply" at bounding box center [299, 539] width 63 height 34
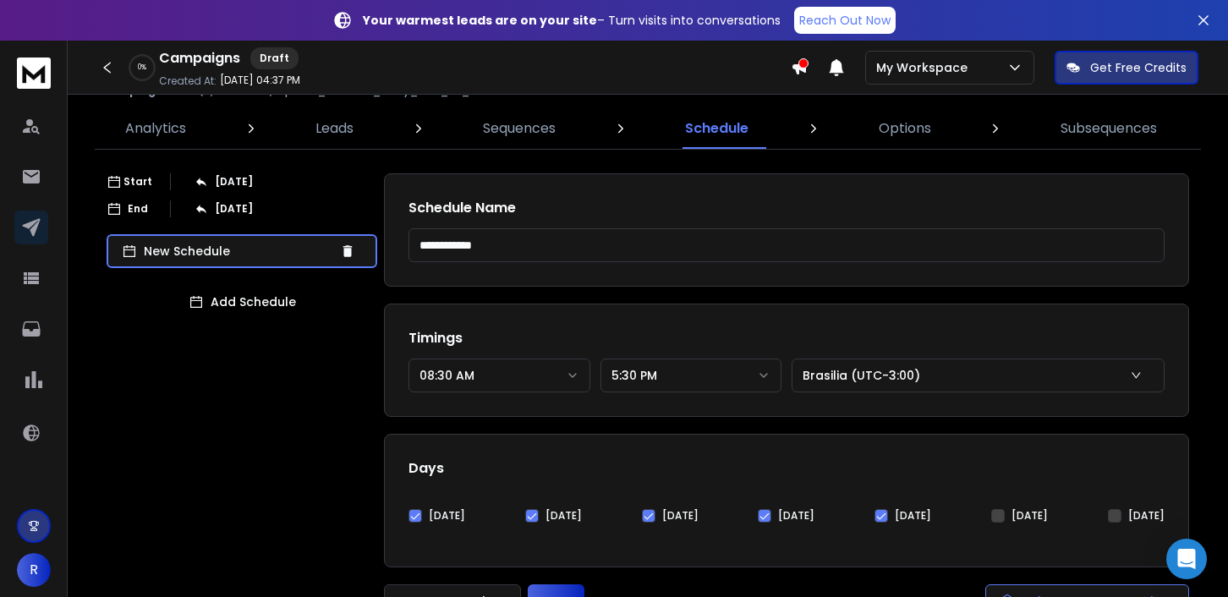
click at [253, 209] on p "Thu Sep 25 2025" at bounding box center [234, 209] width 38 height 14
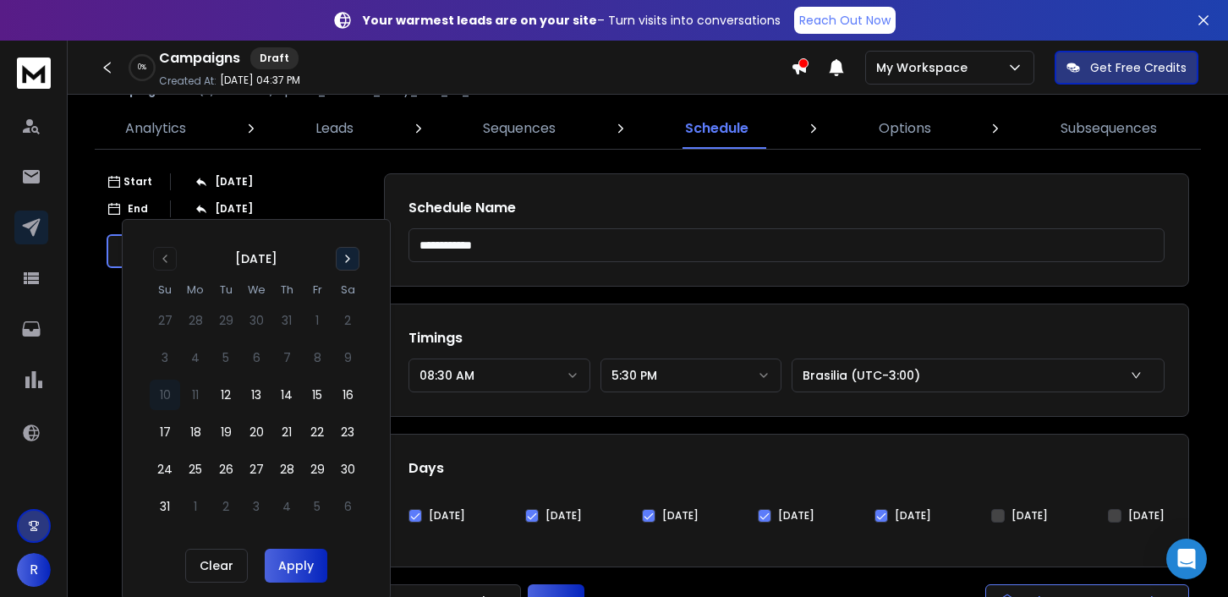
click at [347, 258] on icon "Go to next month" at bounding box center [348, 259] width 14 height 14
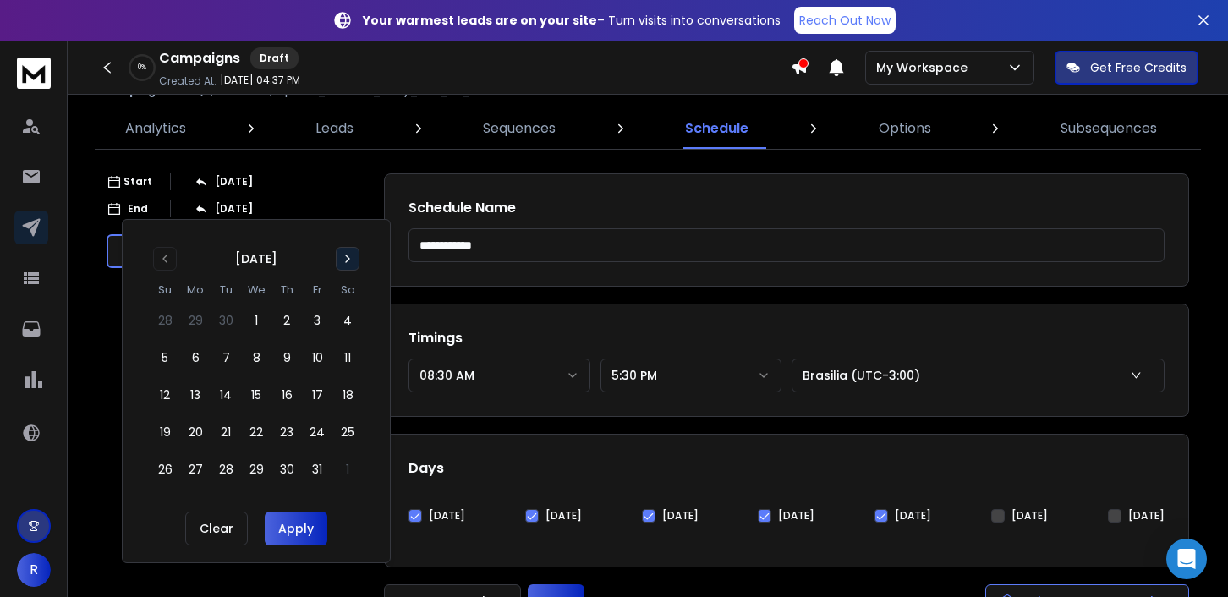
click at [347, 258] on icon "Go to next month" at bounding box center [348, 259] width 14 height 14
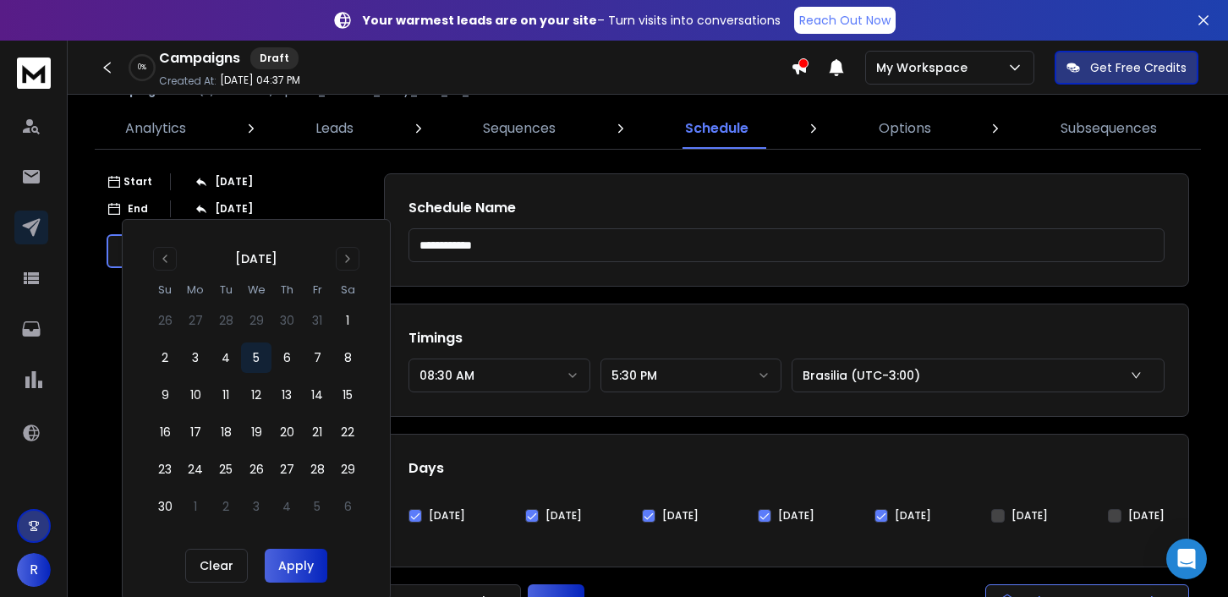
click at [250, 355] on button "5" at bounding box center [256, 358] width 30 height 30
click at [287, 564] on button "Apply" at bounding box center [296, 566] width 63 height 34
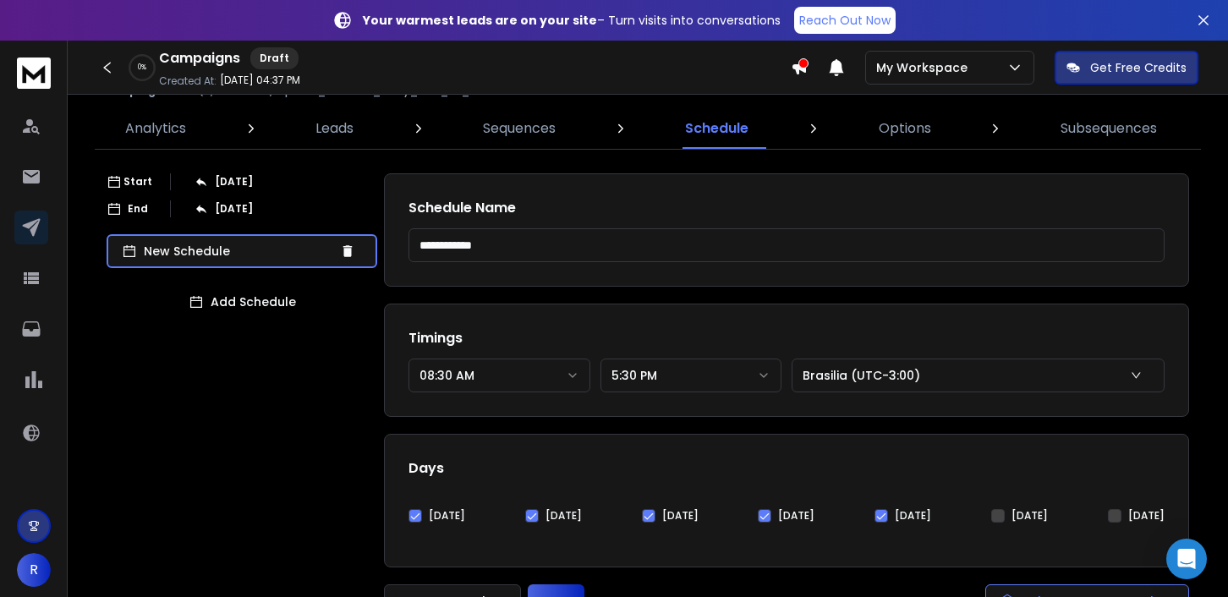
scroll to position [79, 0]
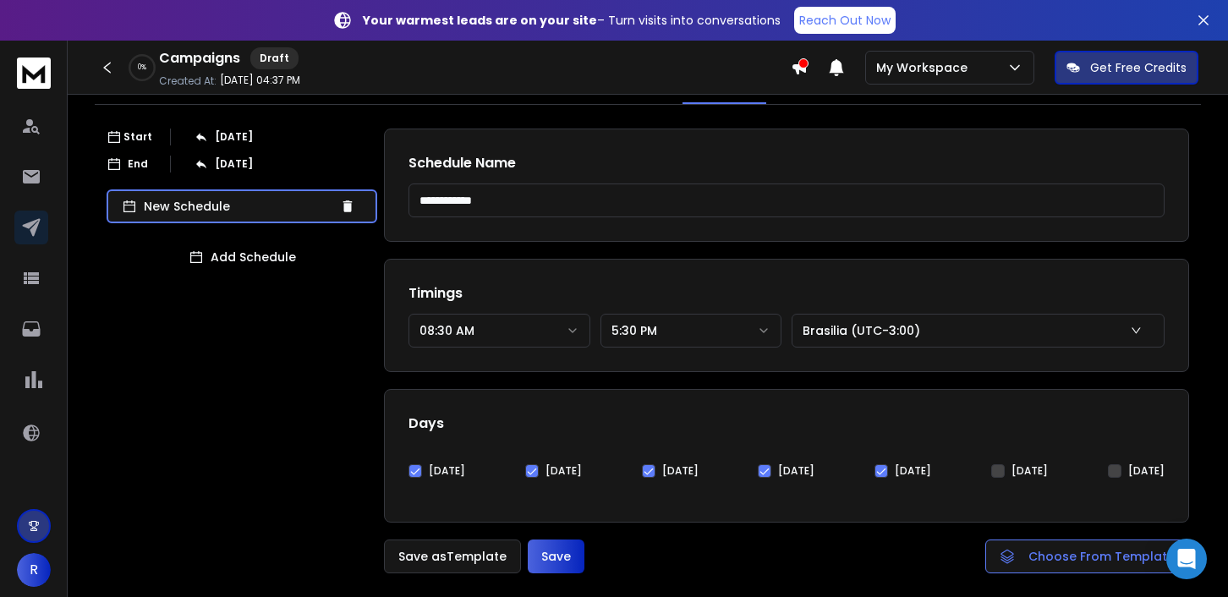
click at [561, 566] on button "Save" at bounding box center [556, 557] width 57 height 34
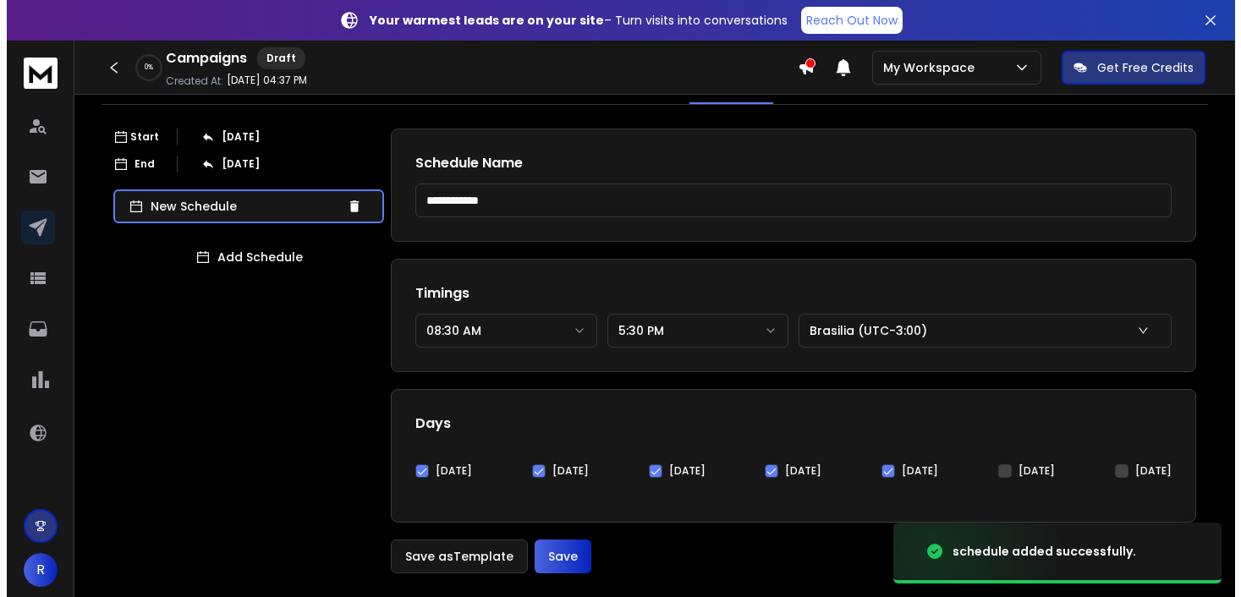
scroll to position [0, 0]
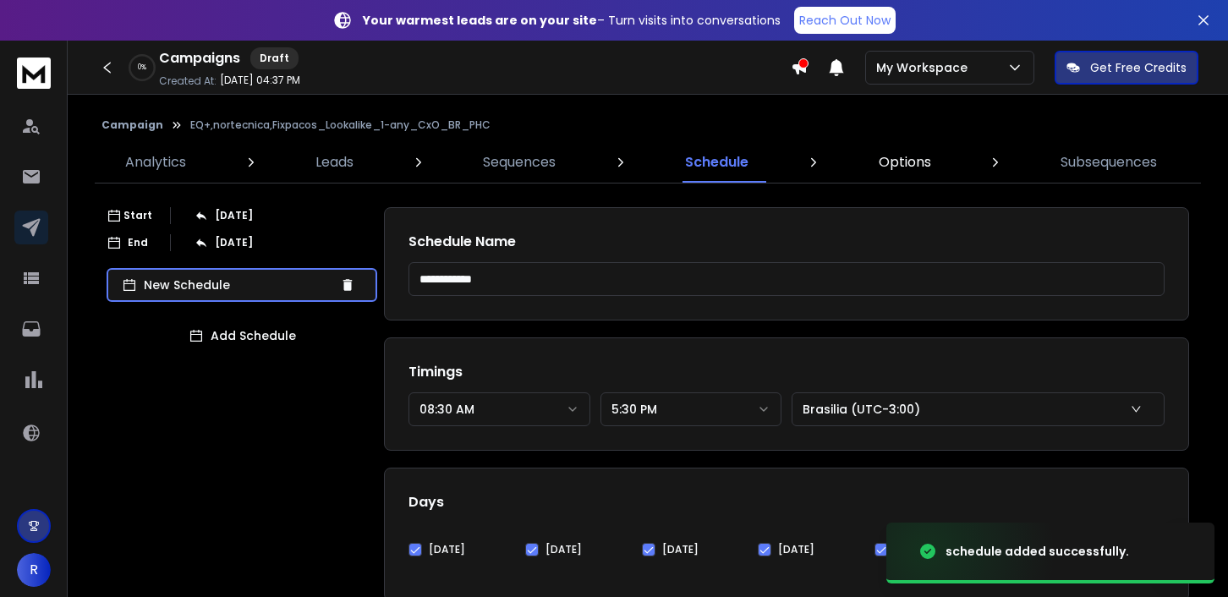
click at [897, 166] on p "Options" at bounding box center [905, 162] width 52 height 20
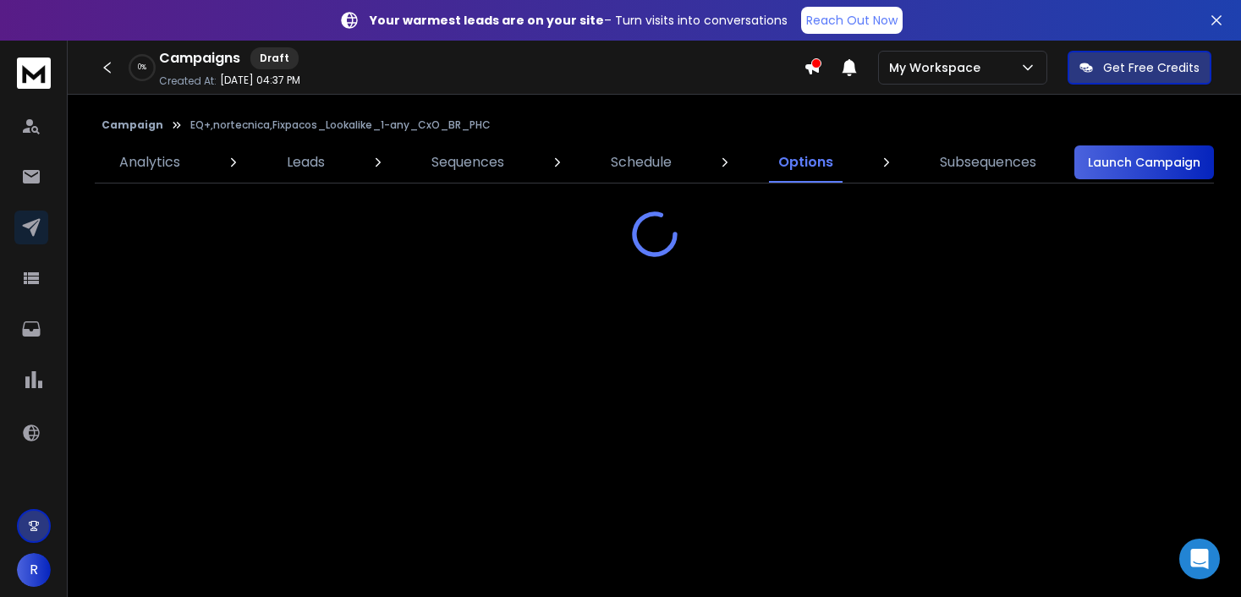
click at [897, 166] on div "Analytics Leads Sequences Schedule Options Subsequences" at bounding box center [578, 162] width 966 height 41
select select "*"
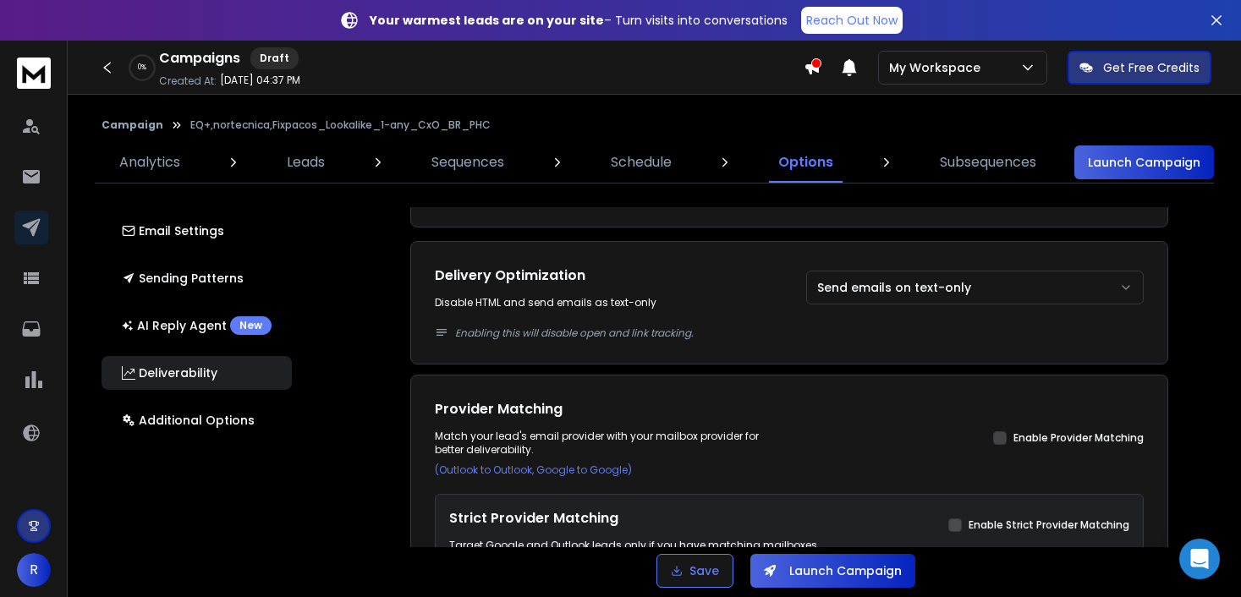
scroll to position [2119, 0]
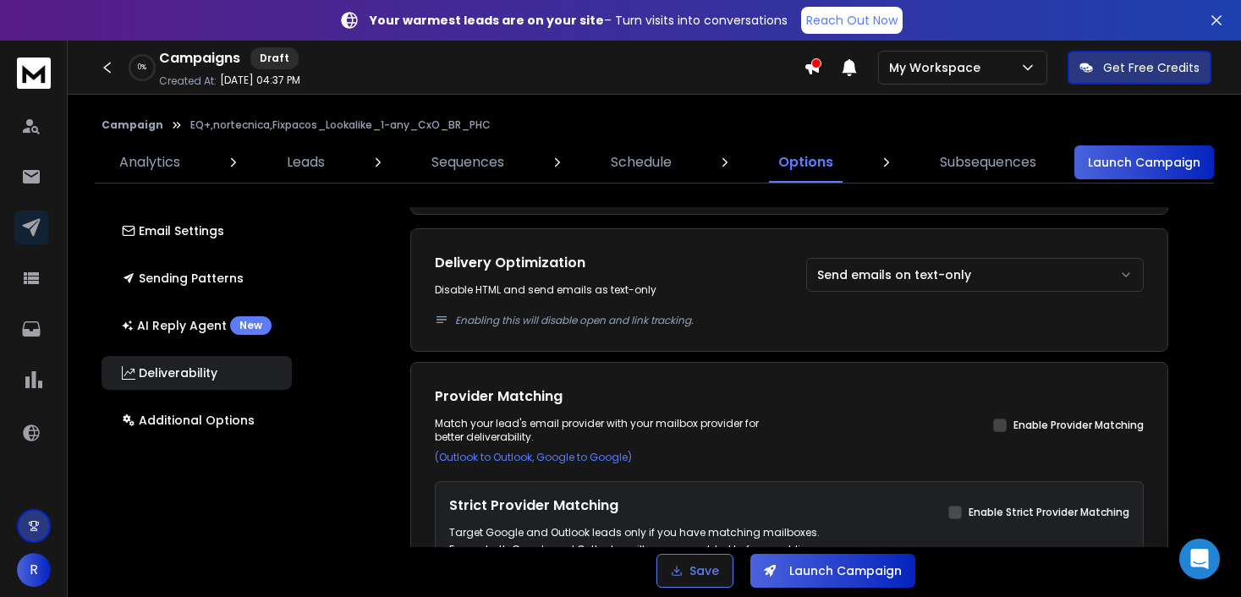
click at [815, 568] on button "Launch Campaign" at bounding box center [832, 571] width 165 height 34
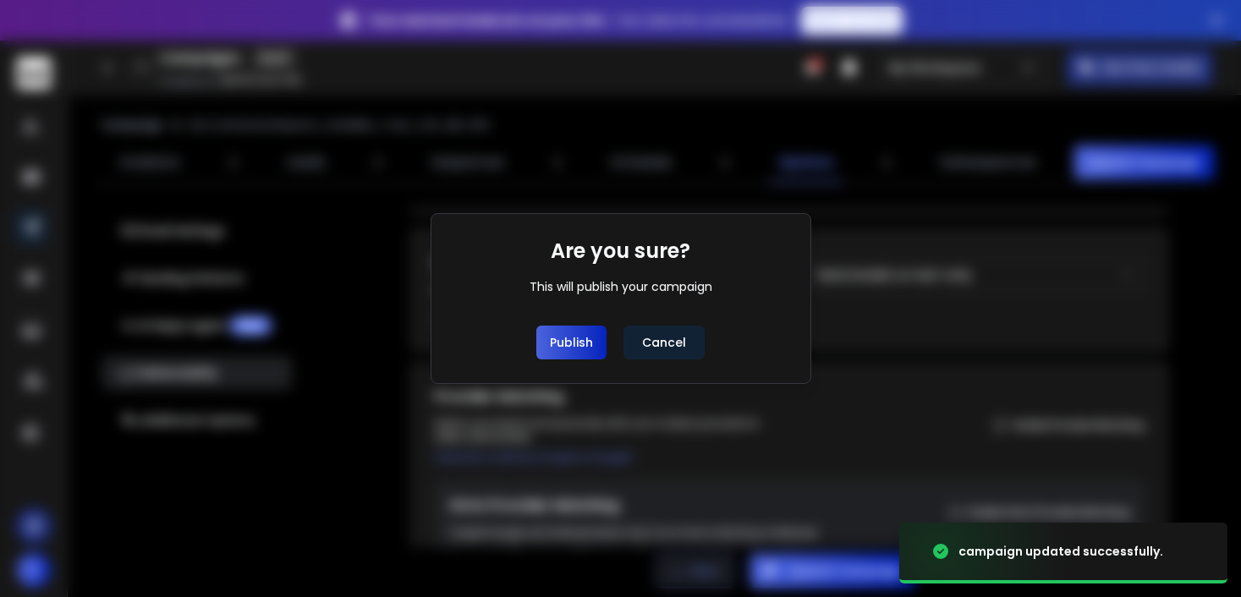
click at [573, 341] on button "Publish" at bounding box center [571, 343] width 70 height 34
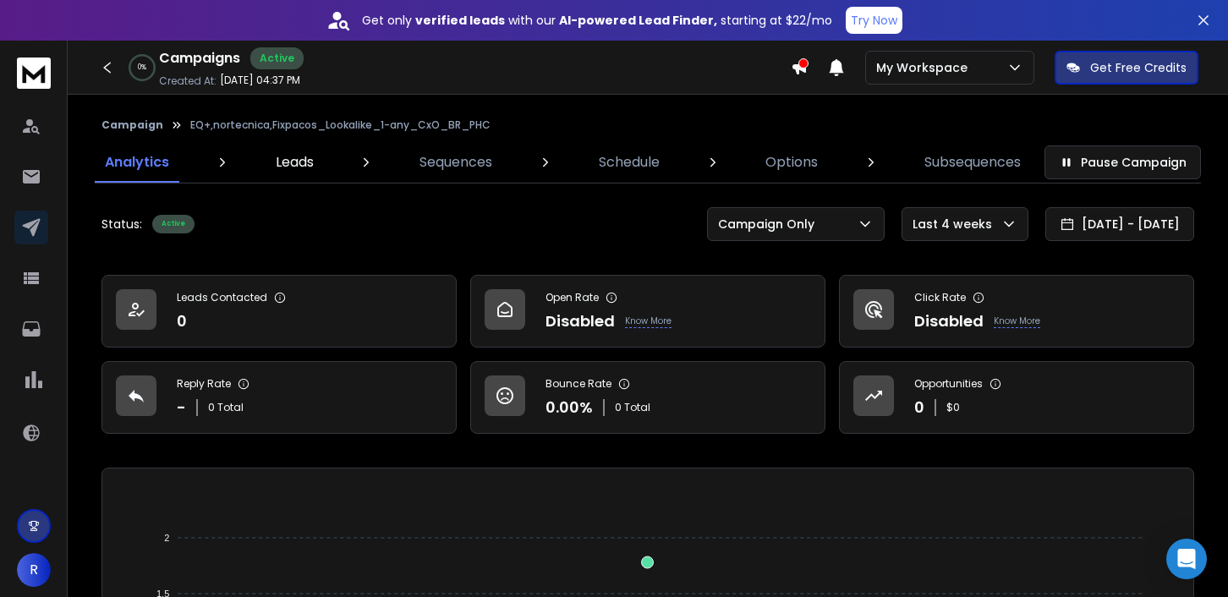
click at [283, 160] on p "Leads" at bounding box center [295, 162] width 38 height 20
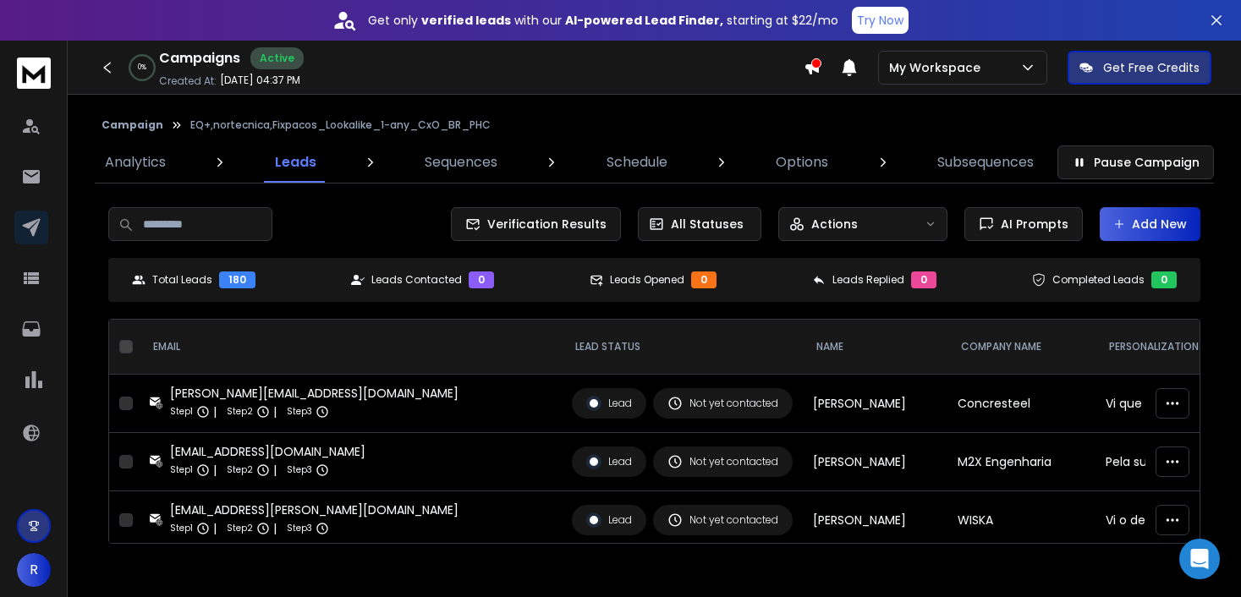
click at [119, 119] on button "Campaign" at bounding box center [133, 125] width 62 height 14
